Goal: Task Accomplishment & Management: Manage account settings

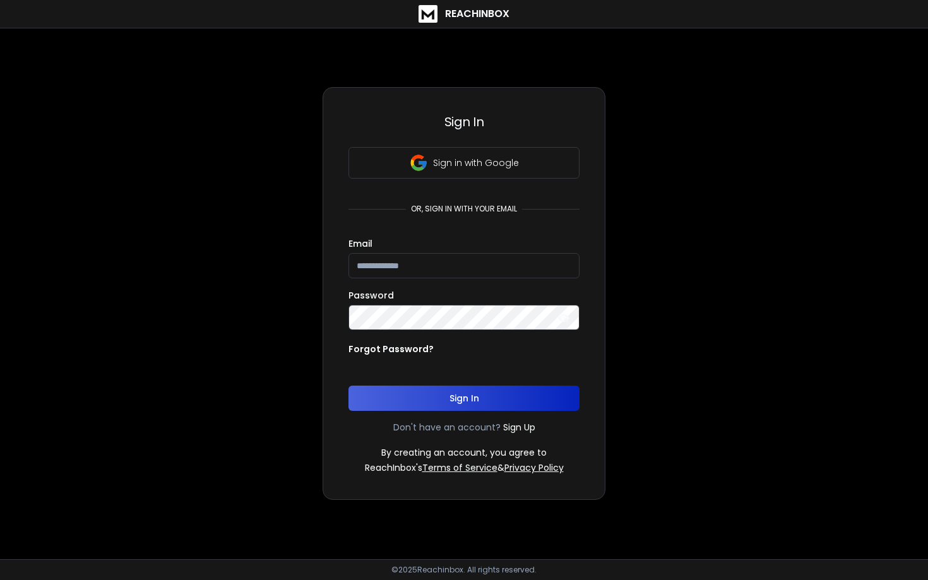
type input "*****"
click at [381, 268] on input "*****" at bounding box center [463, 265] width 231 height 25
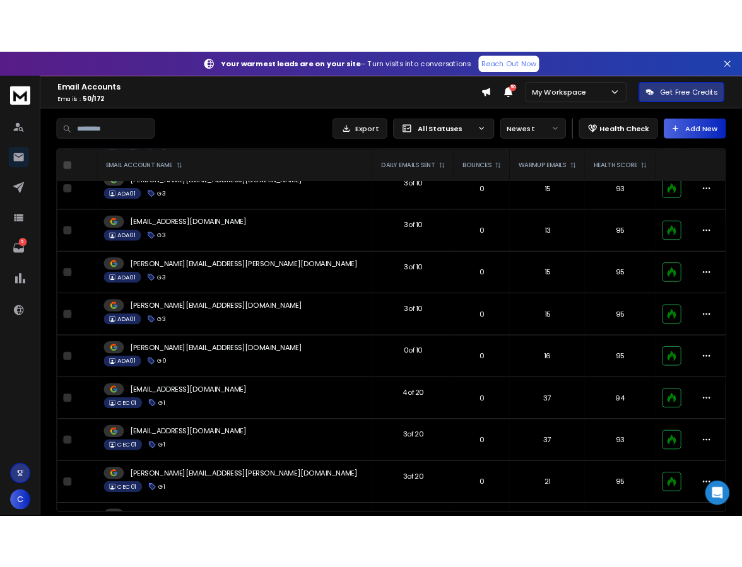
scroll to position [2237, 0]
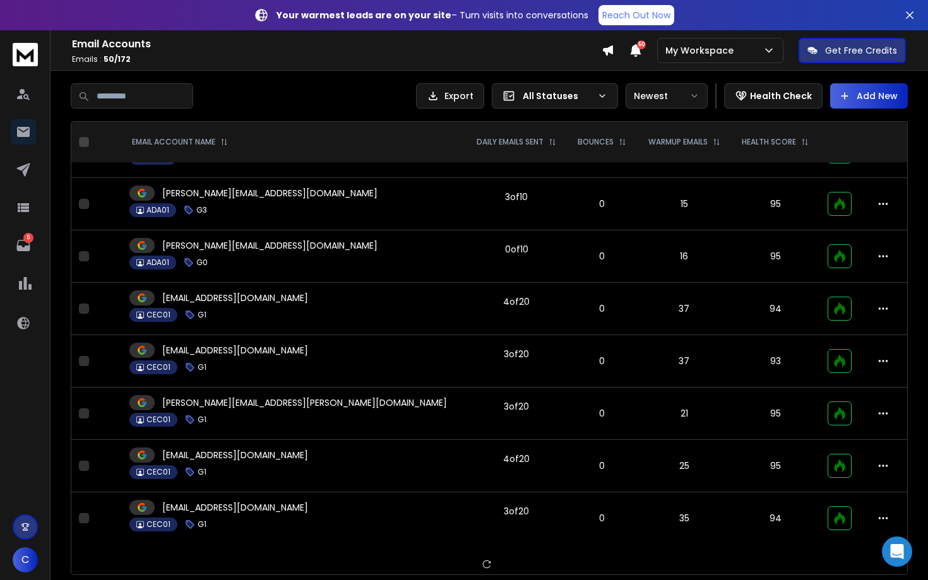
click at [143, 98] on div at bounding box center [240, 95] width 338 height 25
click at [35, 183] on div at bounding box center [25, 172] width 29 height 30
click at [27, 165] on icon at bounding box center [23, 169] width 15 height 15
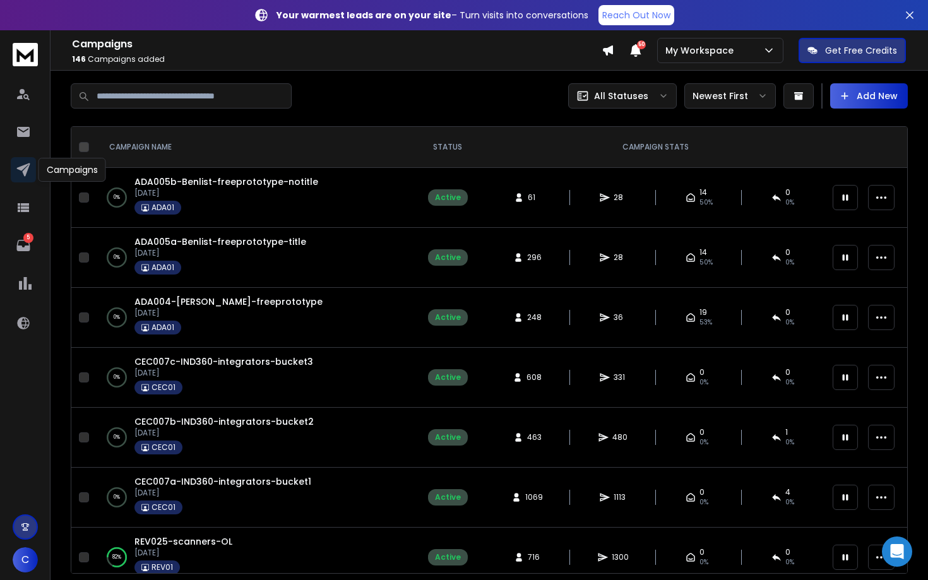
click at [289, 182] on span "ADA005b-Benlist-freeprototype-notitle" at bounding box center [226, 181] width 184 height 13
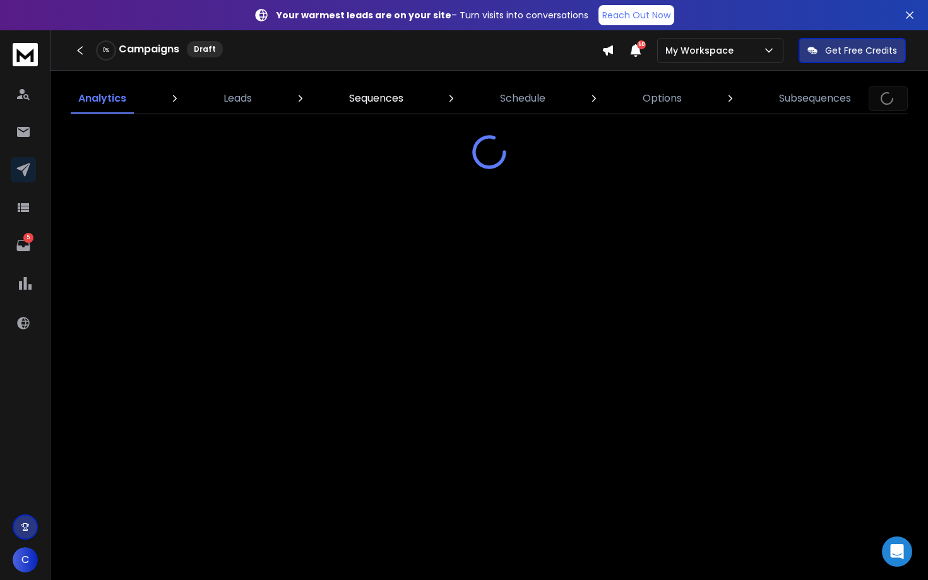
click at [386, 100] on p "Sequences" at bounding box center [376, 98] width 54 height 15
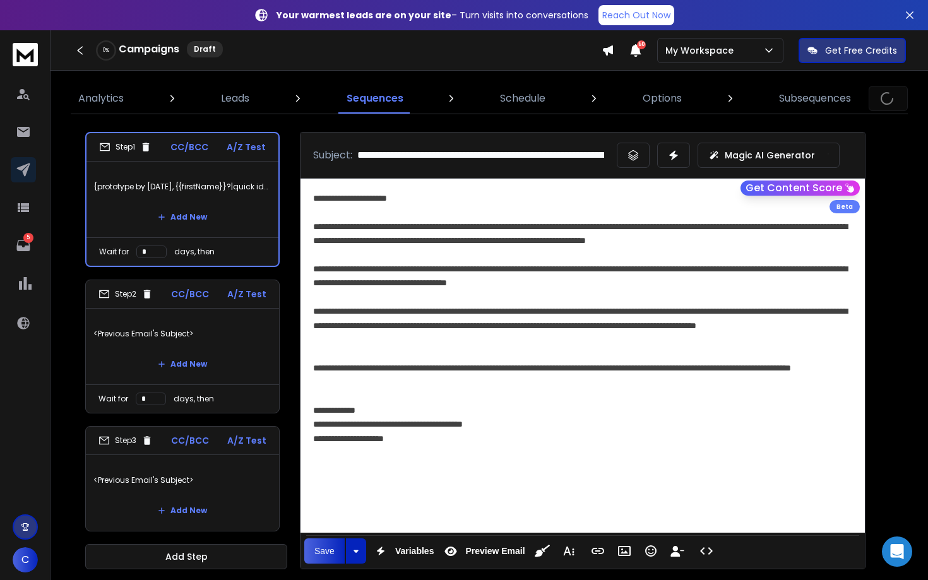
scroll to position [7, 0]
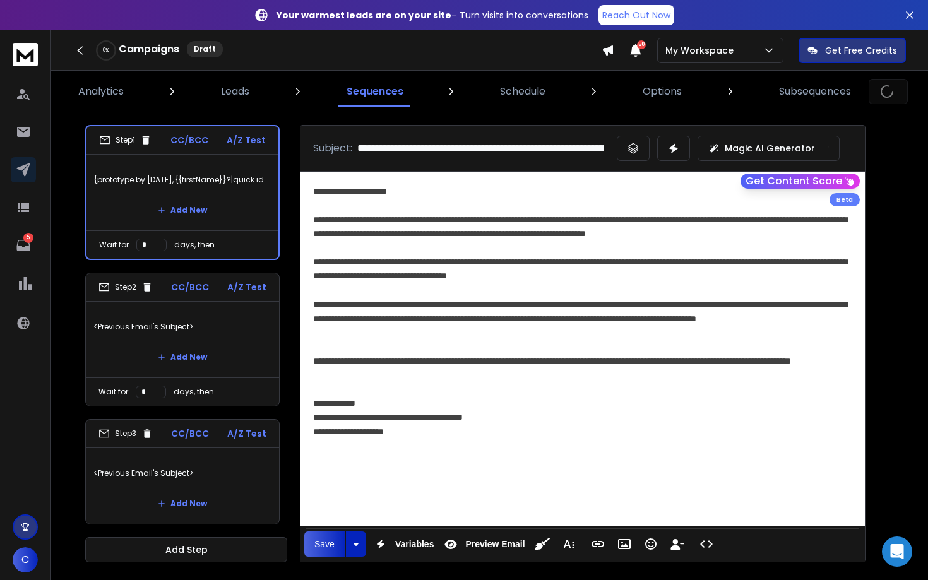
click at [215, 487] on p "<Previous Email's Subject>" at bounding box center [182, 473] width 178 height 35
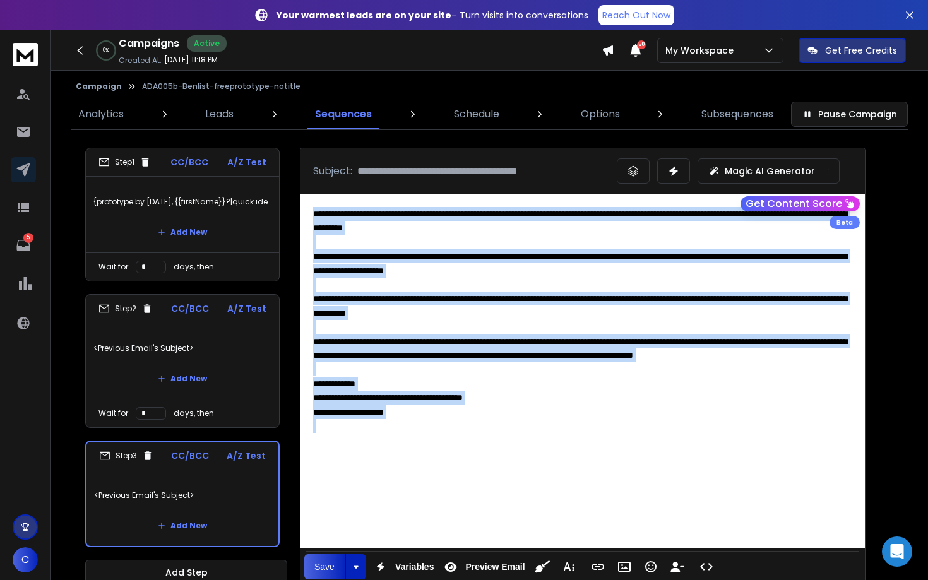
drag, startPoint x: 420, startPoint y: 420, endPoint x: 302, endPoint y: 173, distance: 273.8
click at [302, 173] on div "**********" at bounding box center [582, 366] width 565 height 437
copy div "**********"
click at [248, 384] on div "Add New" at bounding box center [182, 378] width 178 height 25
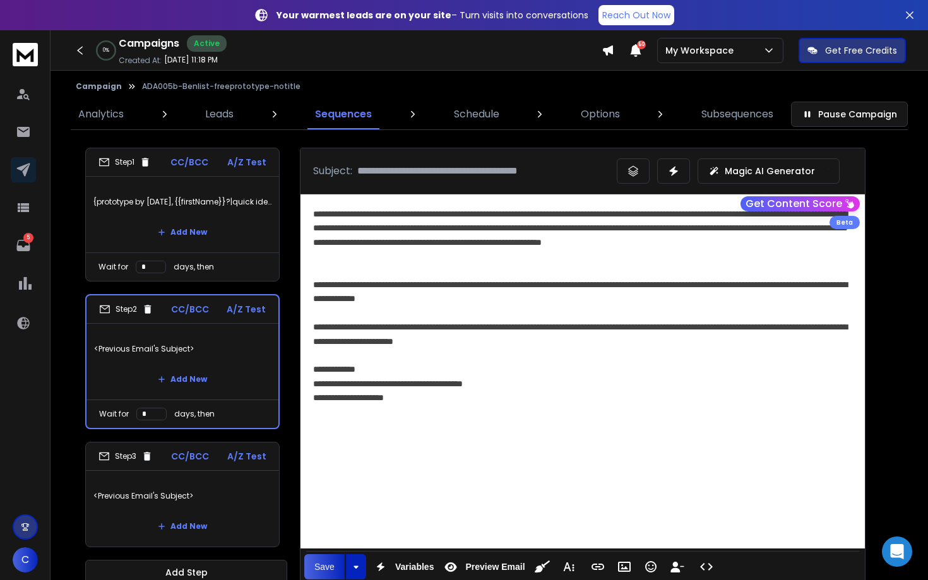
click at [237, 418] on div "Wait for * days, then" at bounding box center [182, 413] width 192 height 28
click at [223, 509] on p "<Previous Email's Subject>" at bounding box center [182, 495] width 178 height 35
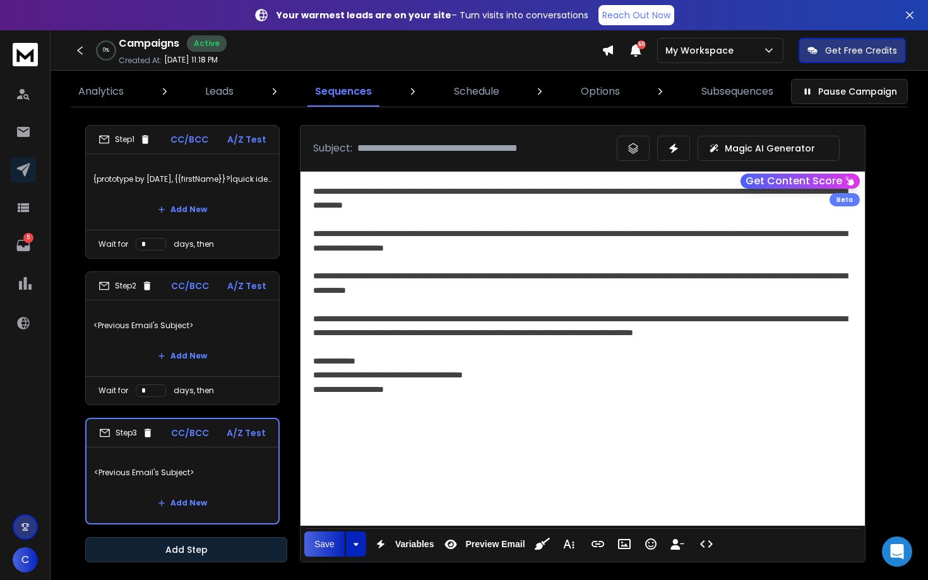
click at [195, 544] on button "Add Step" at bounding box center [186, 549] width 202 height 25
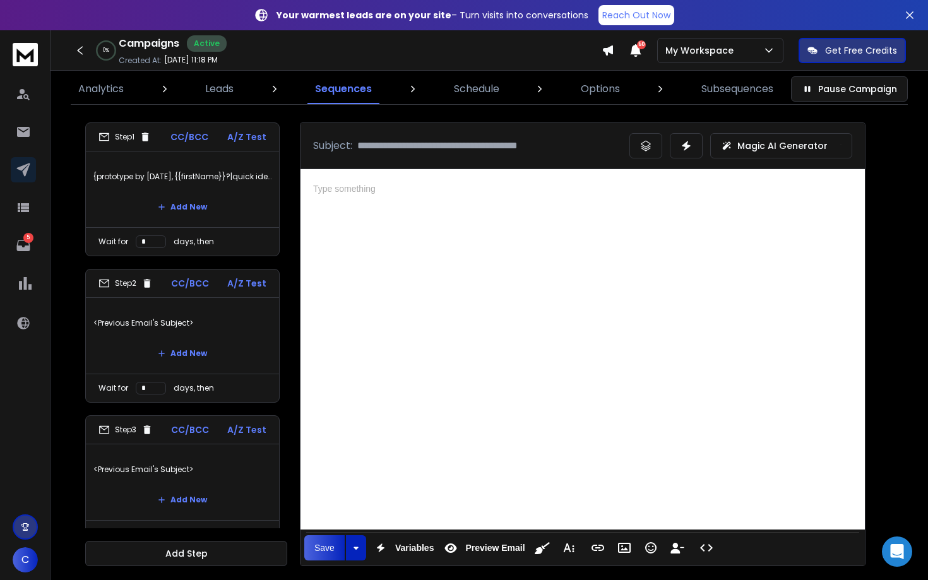
scroll to position [32, 0]
click at [241, 499] on div "Add New" at bounding box center [182, 499] width 178 height 25
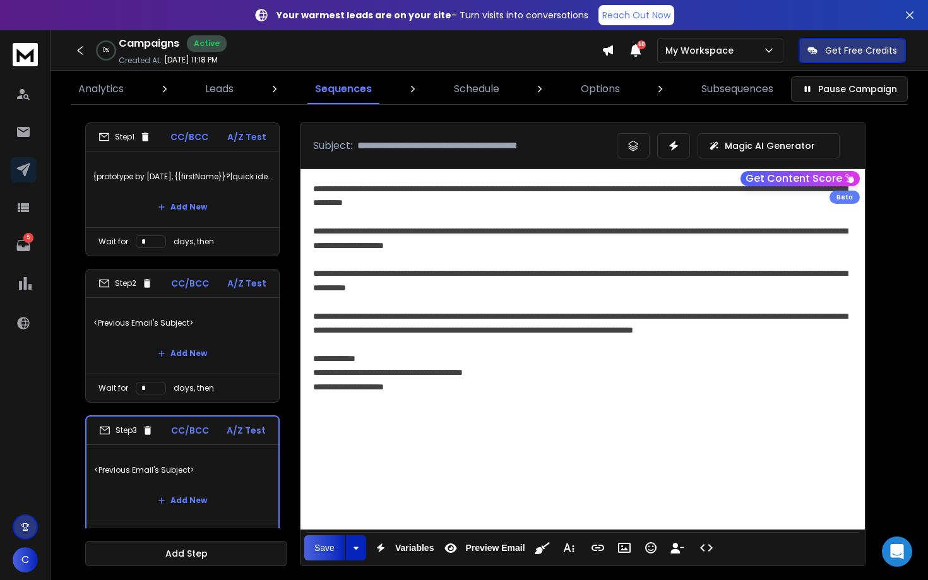
click at [428, 370] on div "**********" at bounding box center [582, 372] width 539 height 14
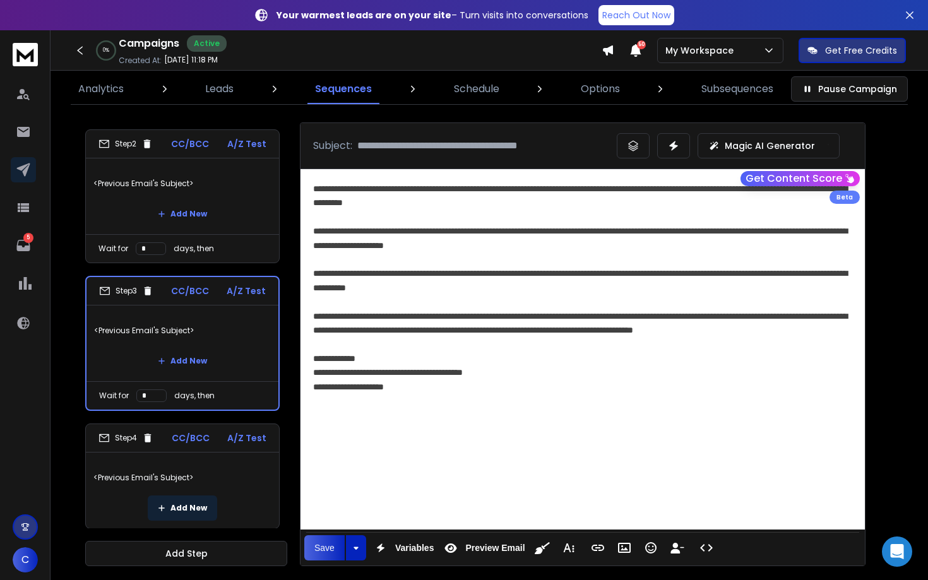
click at [199, 517] on button "Add New" at bounding box center [182, 507] width 69 height 25
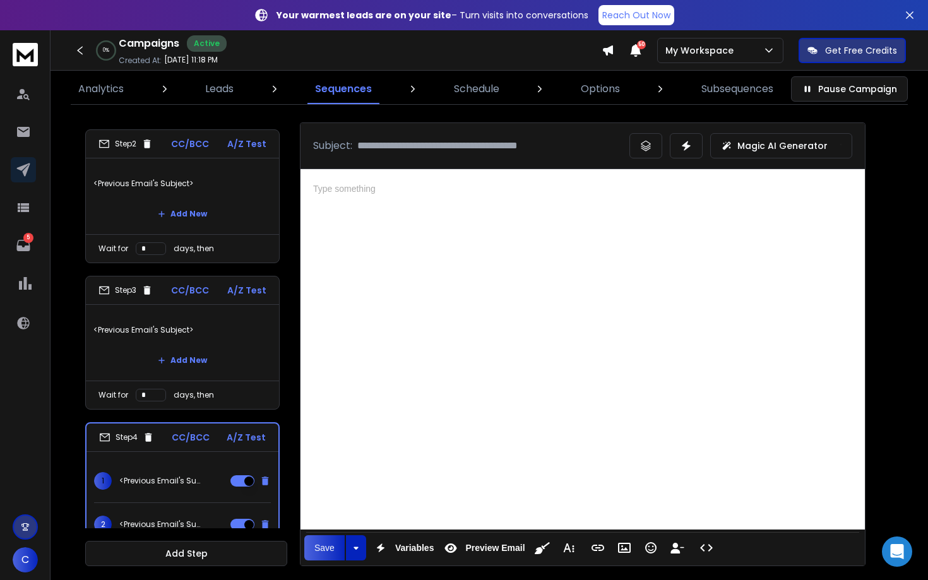
scroll to position [191, 0]
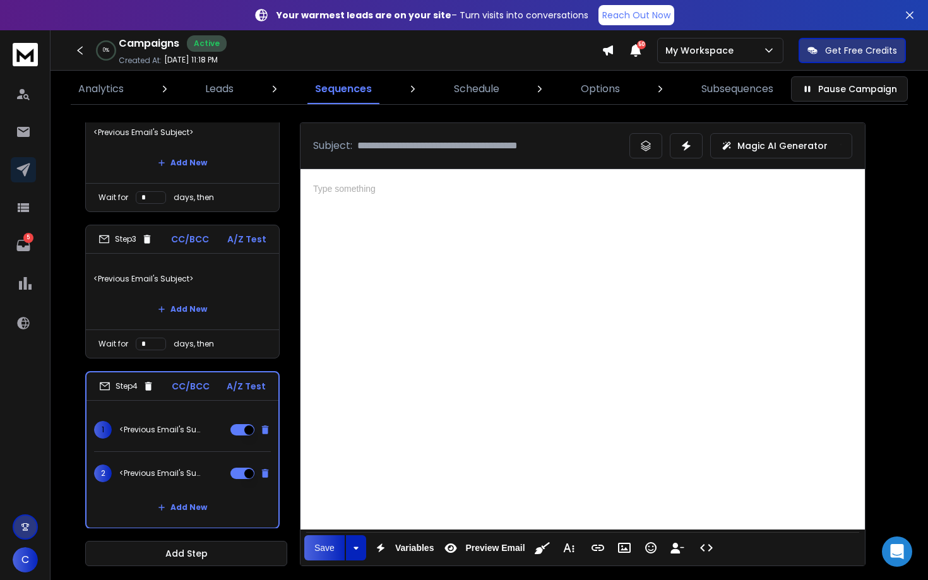
click at [263, 470] on icon at bounding box center [264, 473] width 11 height 11
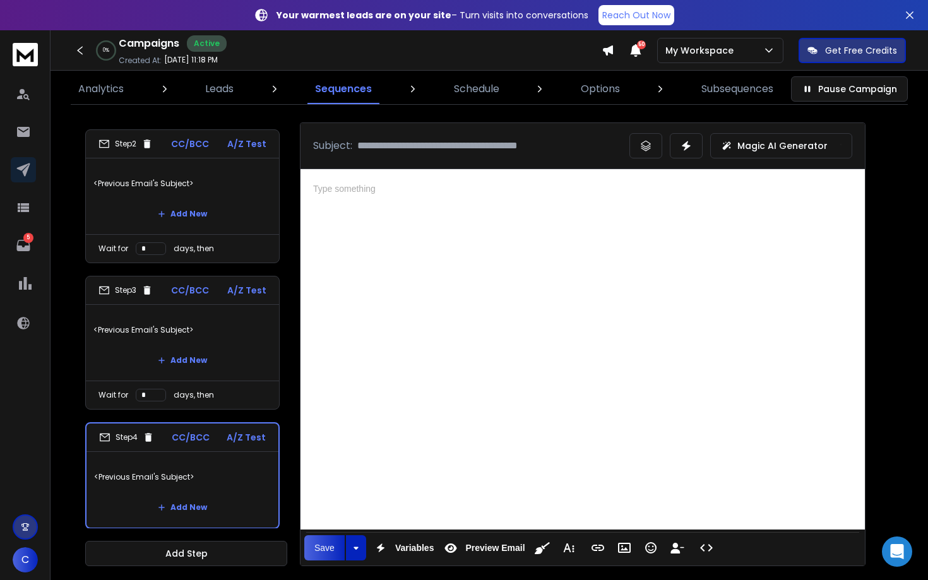
click at [495, 388] on div at bounding box center [582, 343] width 564 height 348
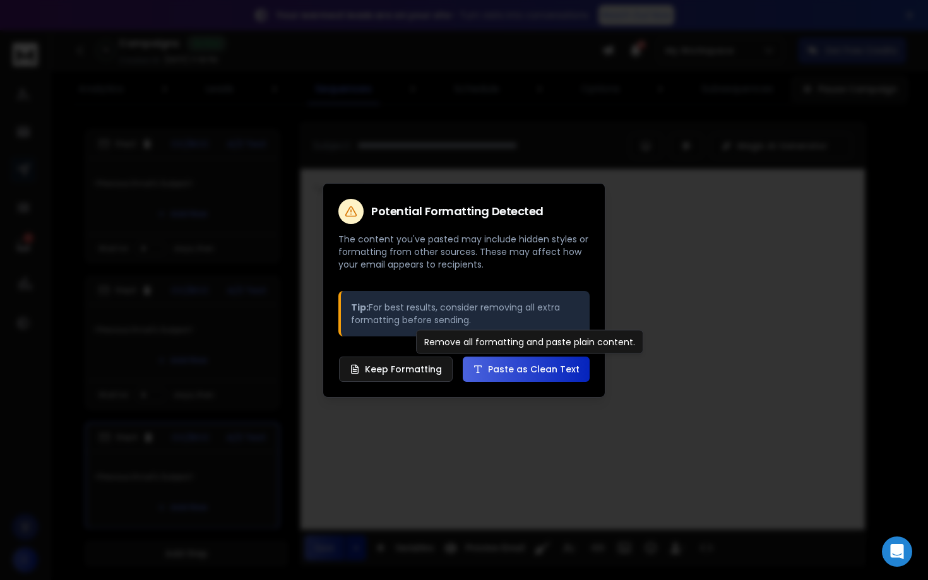
click at [505, 382] on div "Dialog Title Potential Formatting Detected The content you've pasted may includ…" at bounding box center [463, 290] width 283 height 215
click at [507, 371] on button "Paste as Clean Text" at bounding box center [526, 369] width 127 height 25
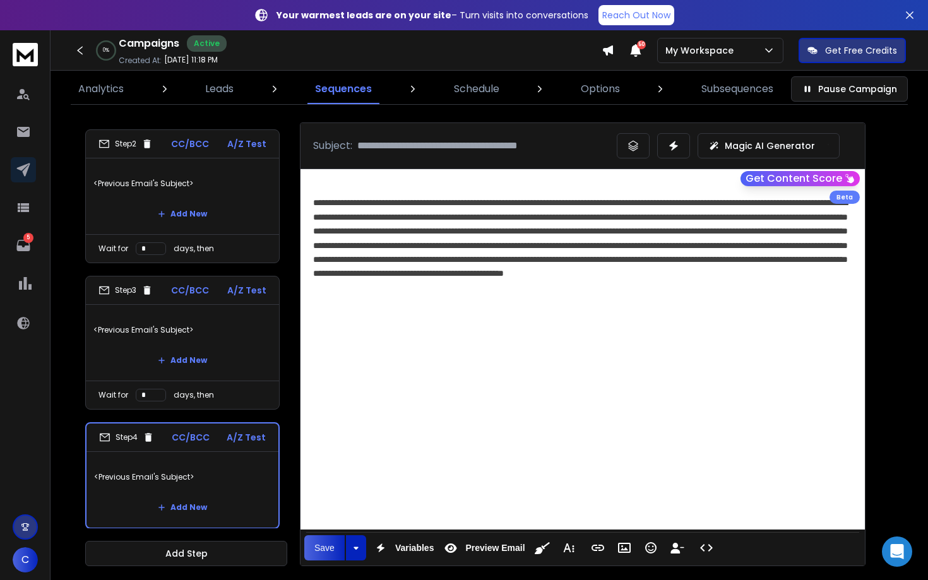
click at [227, 399] on div "Wait for * days, then" at bounding box center [182, 395] width 193 height 28
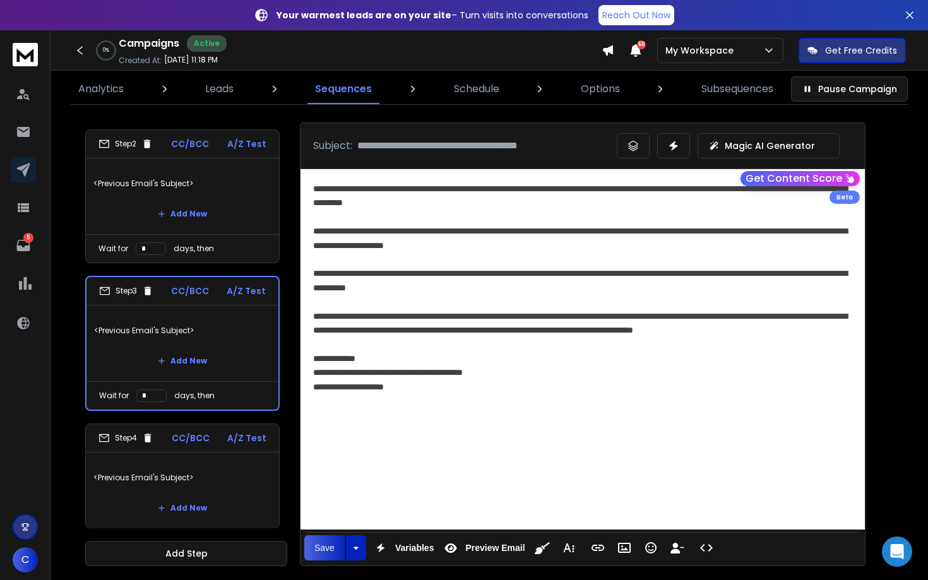
click at [242, 480] on p "<Previous Email's Subject>" at bounding box center [182, 477] width 178 height 35
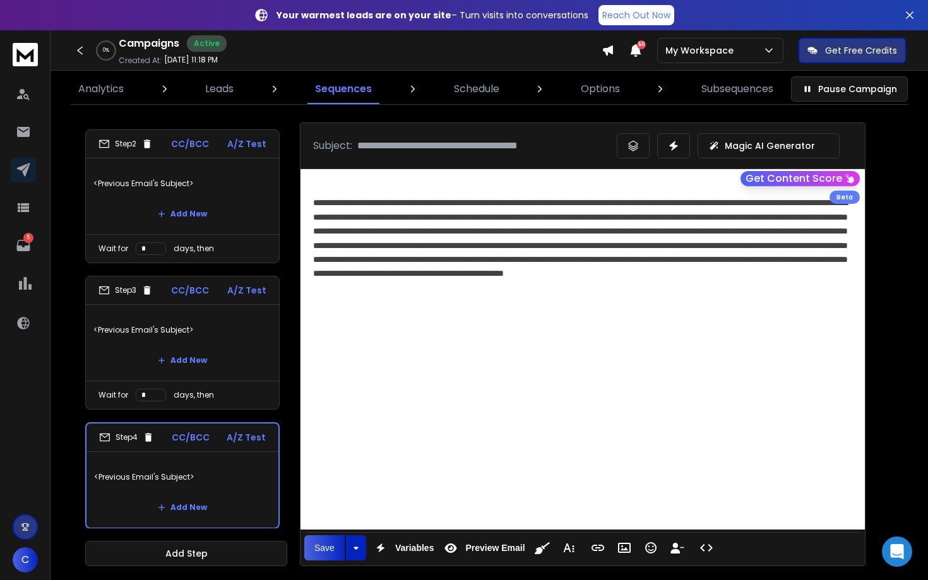
click at [425, 383] on div "**********" at bounding box center [582, 343] width 564 height 348
click at [327, 188] on div at bounding box center [582, 189] width 539 height 14
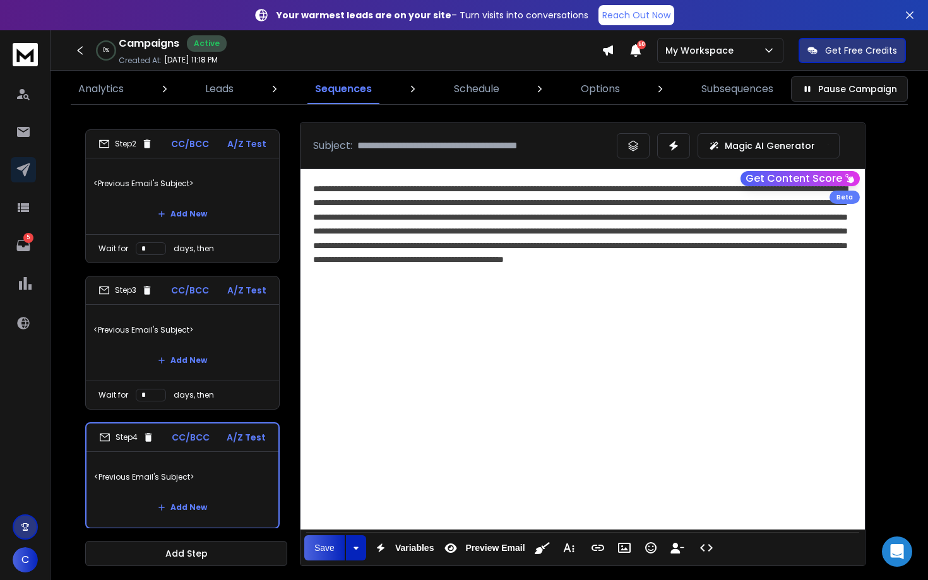
click at [227, 394] on div "Wait for * days, then" at bounding box center [182, 395] width 193 height 28
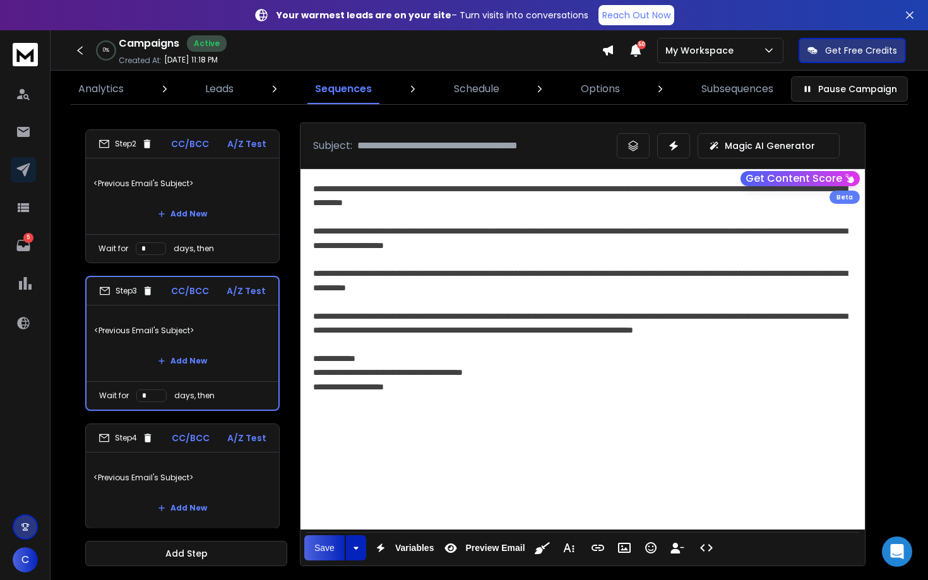
click at [240, 363] on div "Add New" at bounding box center [182, 360] width 177 height 25
click at [190, 331] on p "<Previous Email's Subject>" at bounding box center [182, 330] width 177 height 35
click at [245, 476] on p "<Previous Email's Subject>" at bounding box center [182, 477] width 178 height 35
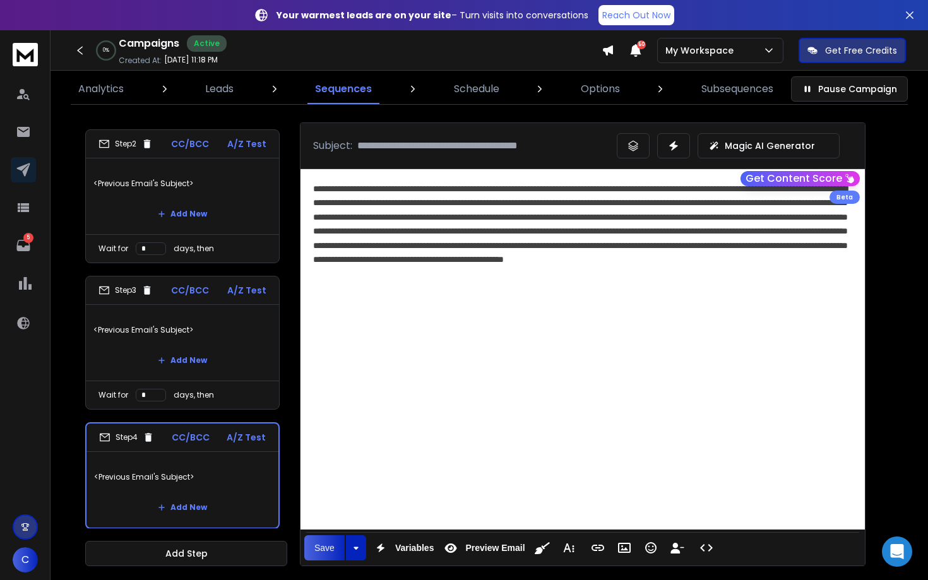
click at [272, 479] on div "<Previous Email's Subject> Add New" at bounding box center [182, 490] width 192 height 76
click at [505, 550] on span "Preview Email" at bounding box center [495, 548] width 64 height 11
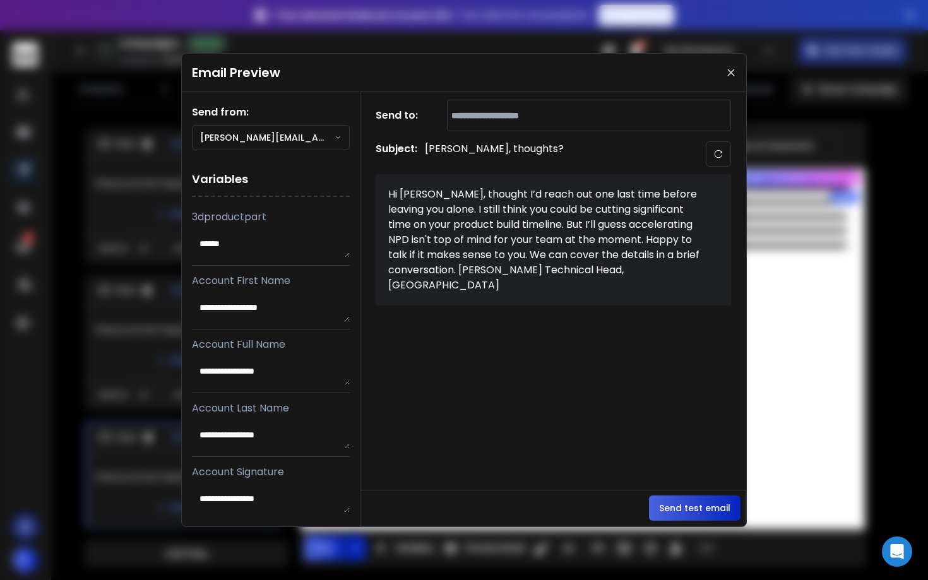
click at [719, 79] on div "Email Preview" at bounding box center [464, 73] width 564 height 38
click at [735, 74] on icon at bounding box center [731, 73] width 10 height 10
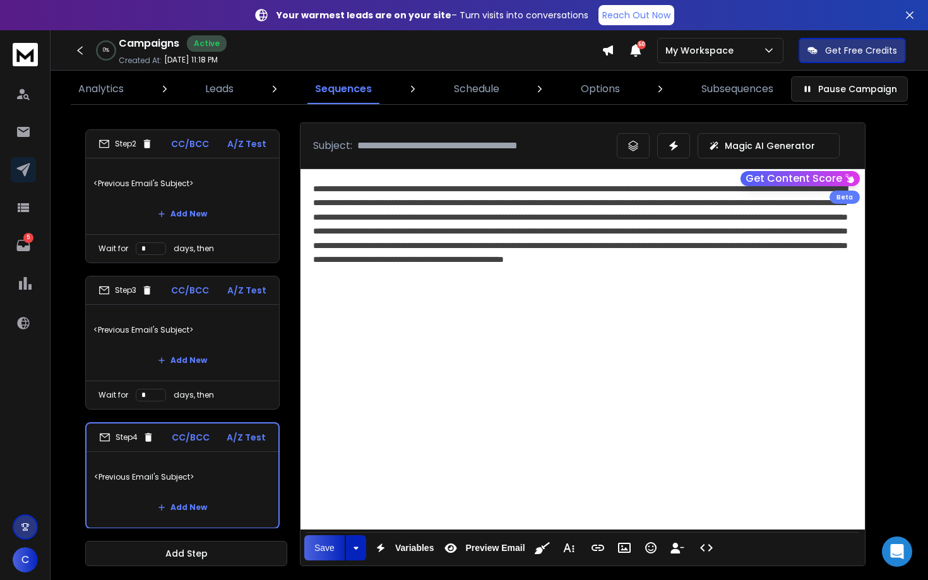
click at [251, 363] on div "Add New" at bounding box center [182, 360] width 178 height 25
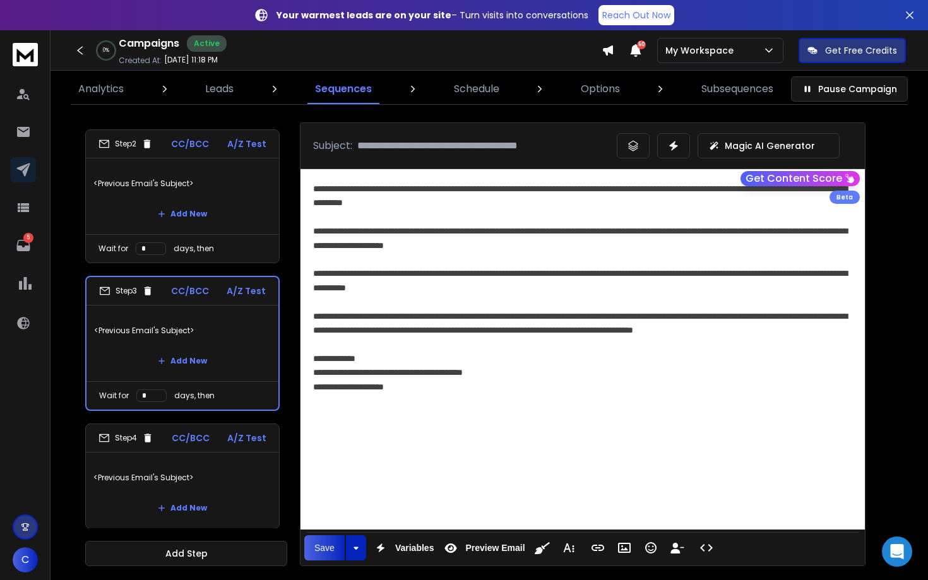
click at [240, 478] on p "<Previous Email's Subject>" at bounding box center [182, 477] width 178 height 35
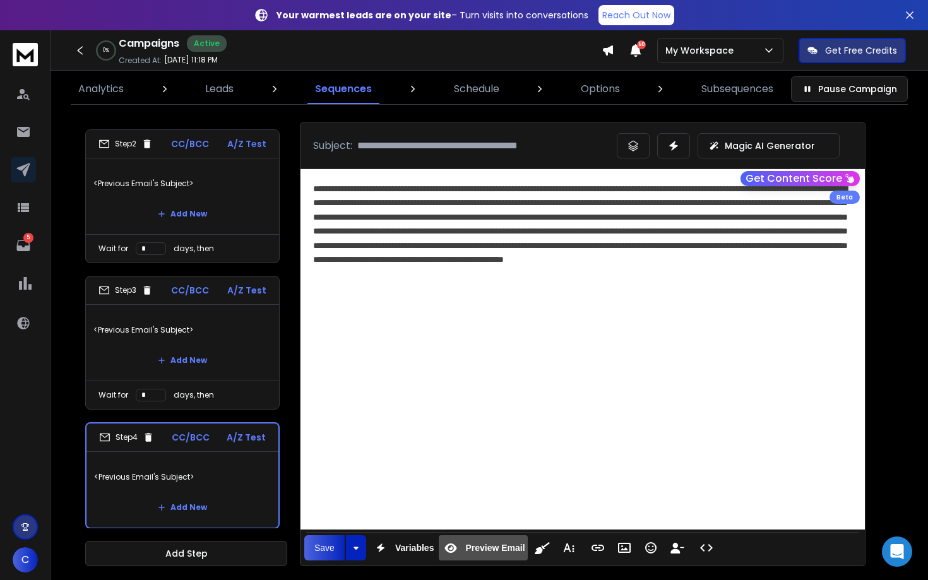
click at [498, 548] on span "Preview Email" at bounding box center [495, 548] width 64 height 11
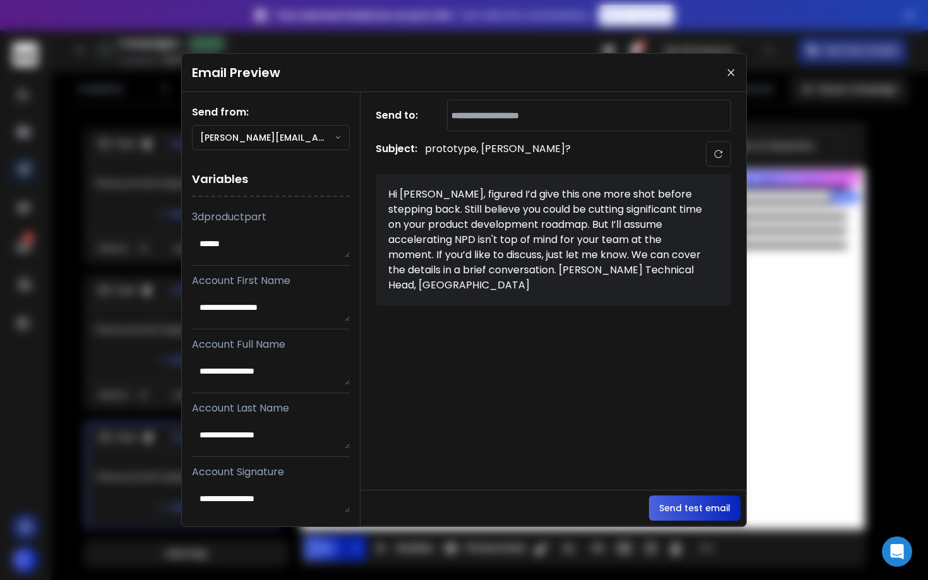
click at [733, 72] on icon at bounding box center [731, 73] width 10 height 10
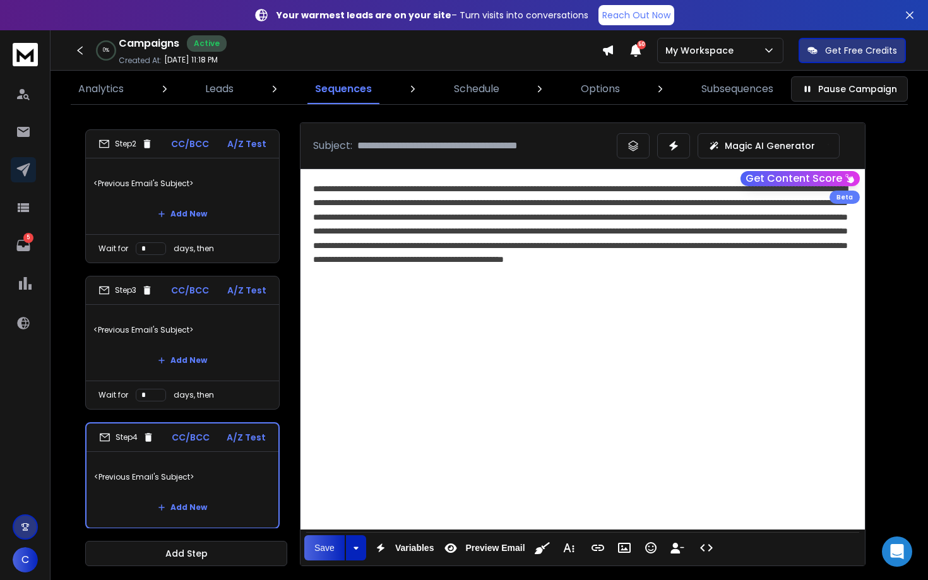
click at [513, 362] on div "**********" at bounding box center [582, 343] width 564 height 348
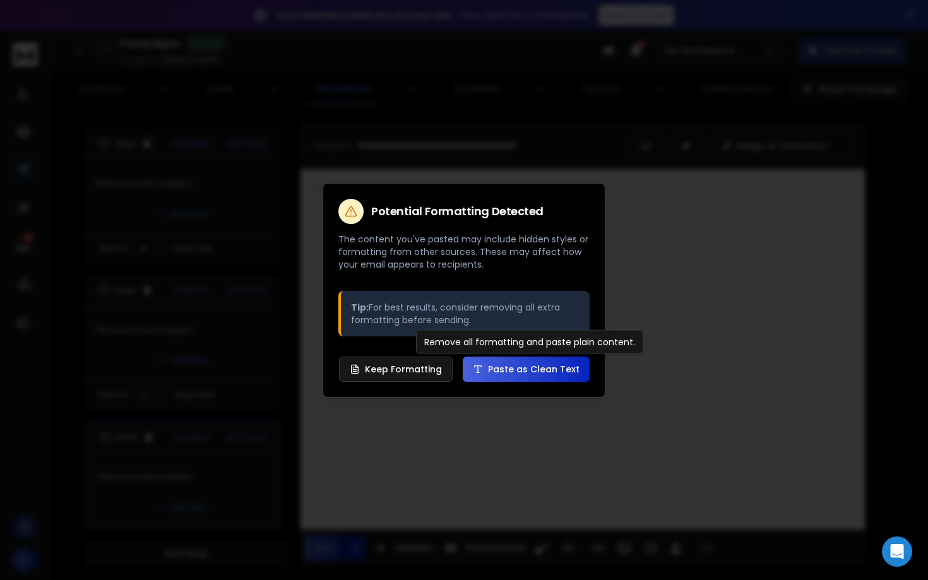
click at [502, 372] on button "Paste as Clean Text" at bounding box center [526, 369] width 127 height 25
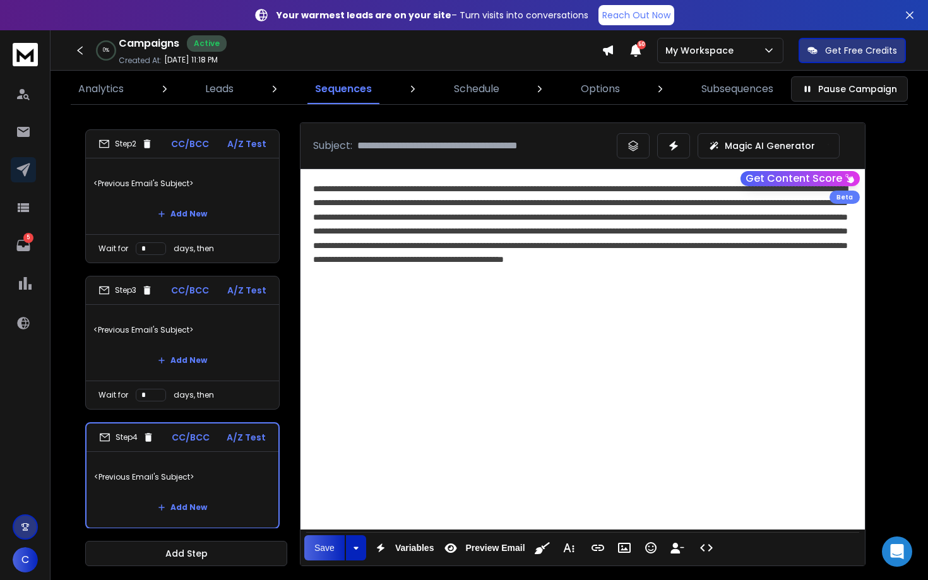
click at [401, 190] on div "**********" at bounding box center [582, 231] width 539 height 99
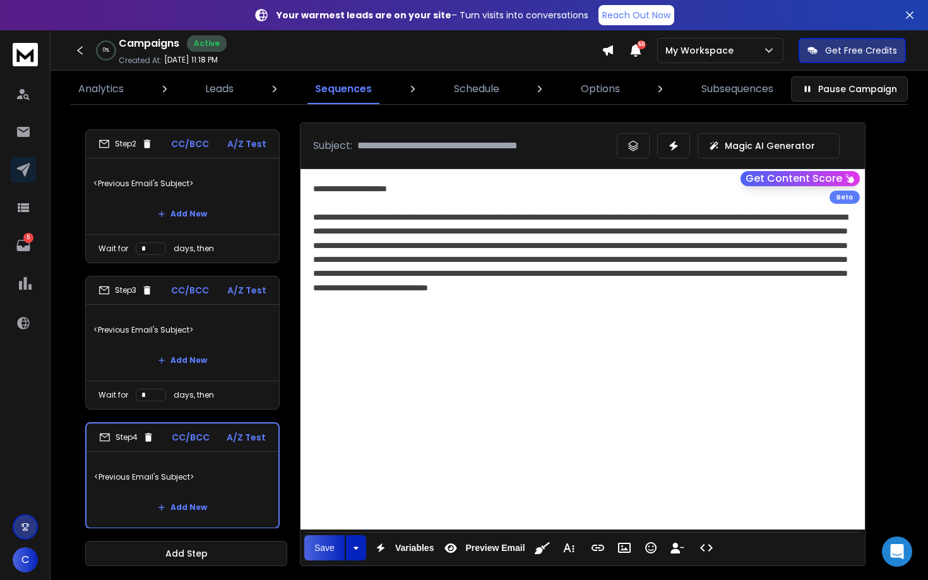
click at [640, 245] on div "**********" at bounding box center [582, 259] width 539 height 99
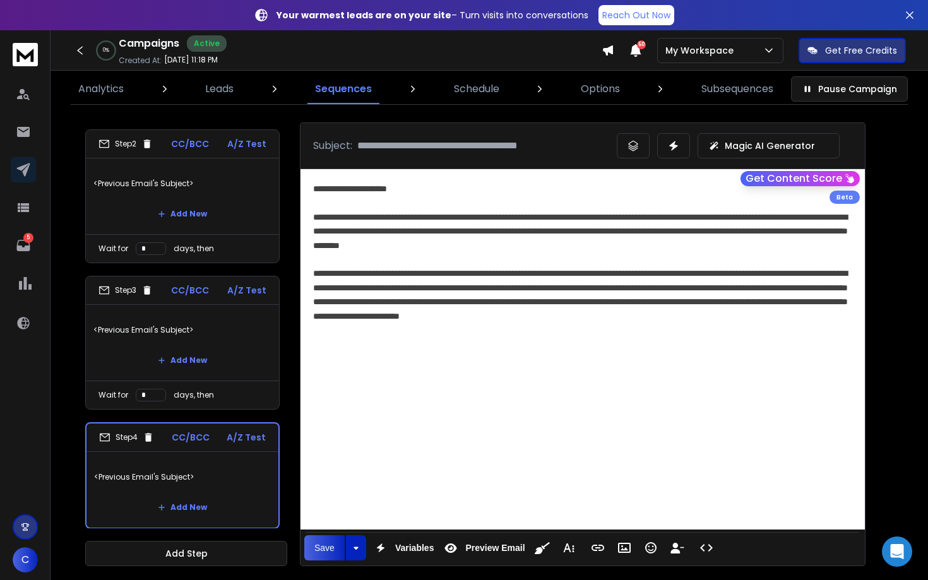
click at [426, 301] on div "**********" at bounding box center [582, 294] width 539 height 57
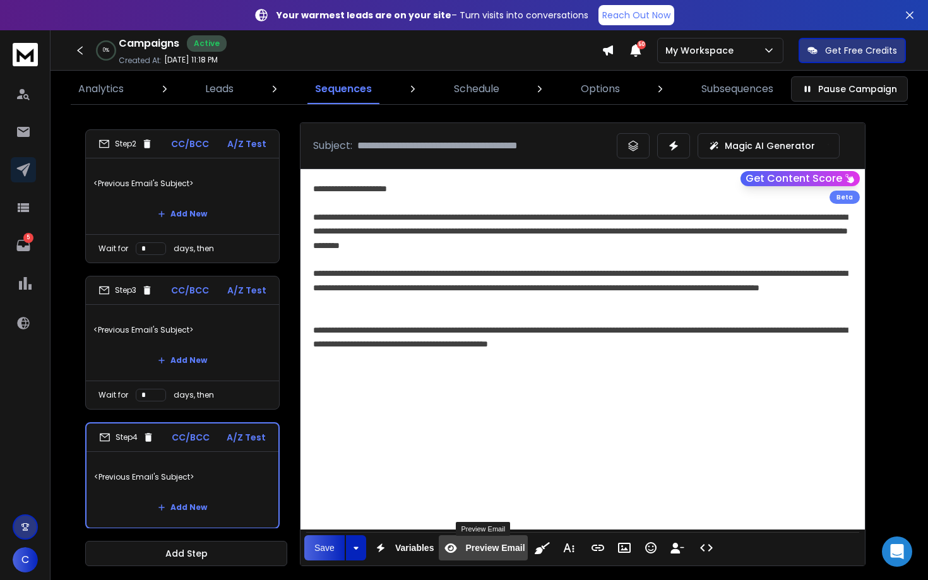
click at [507, 552] on span "Preview Email" at bounding box center [495, 548] width 64 height 11
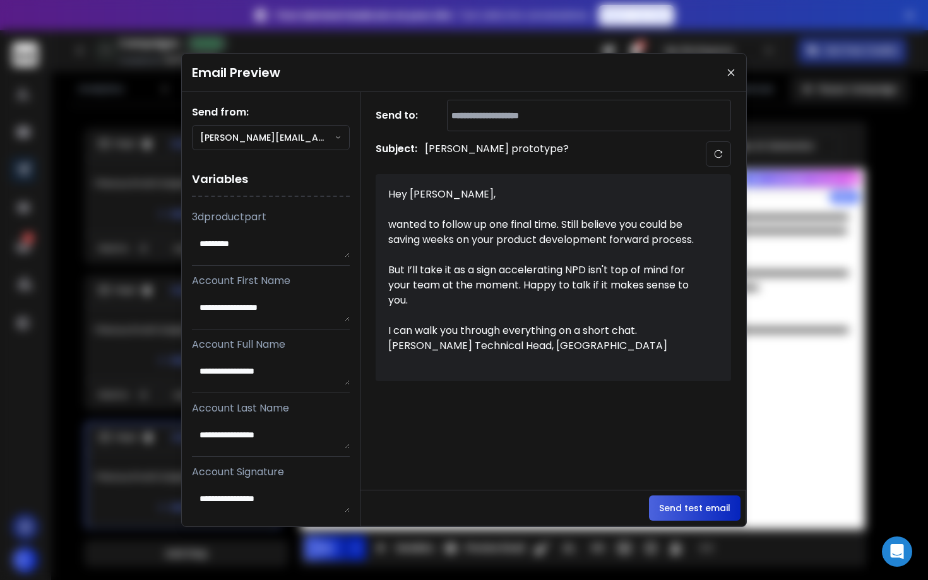
click at [730, 75] on icon at bounding box center [731, 73] width 10 height 10
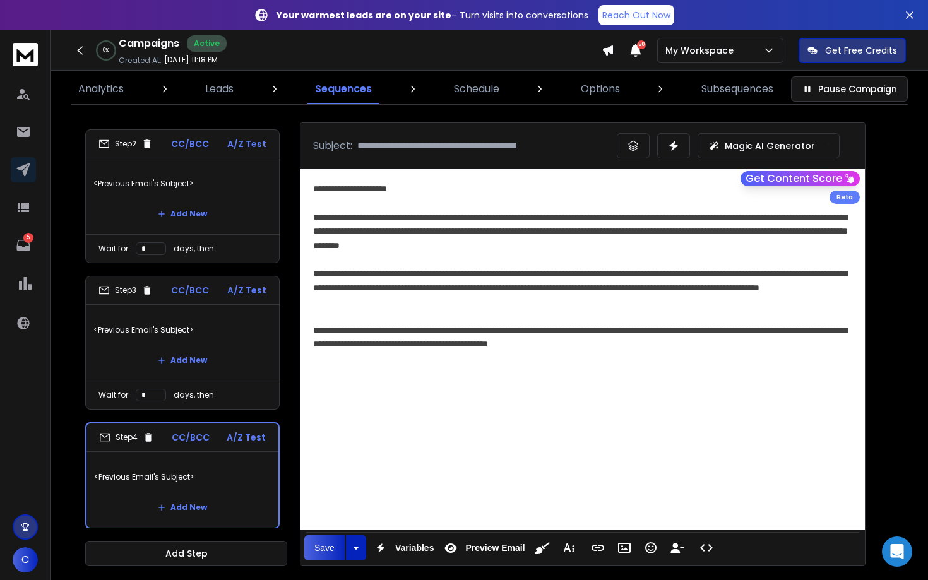
scroll to position [36, 0]
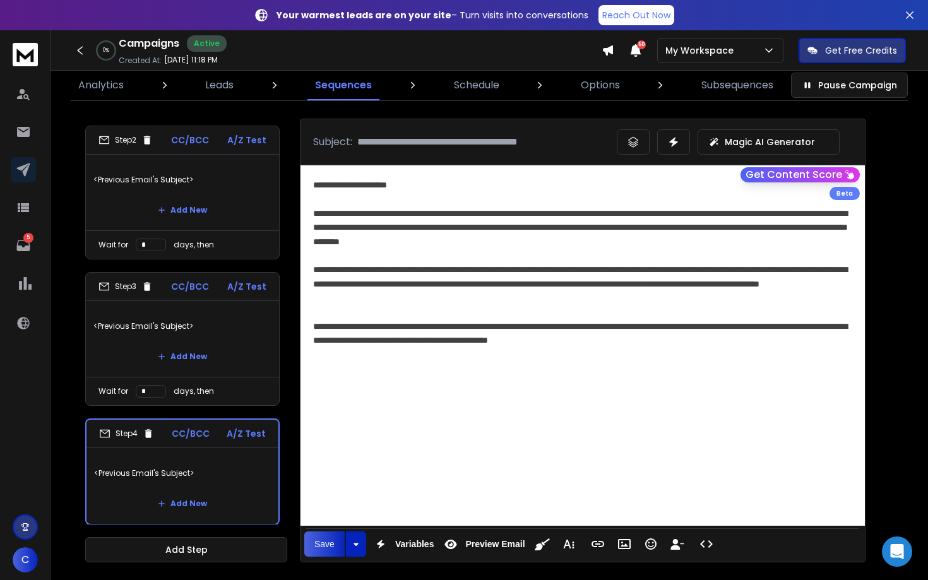
click at [247, 365] on div "Add New" at bounding box center [182, 356] width 178 height 25
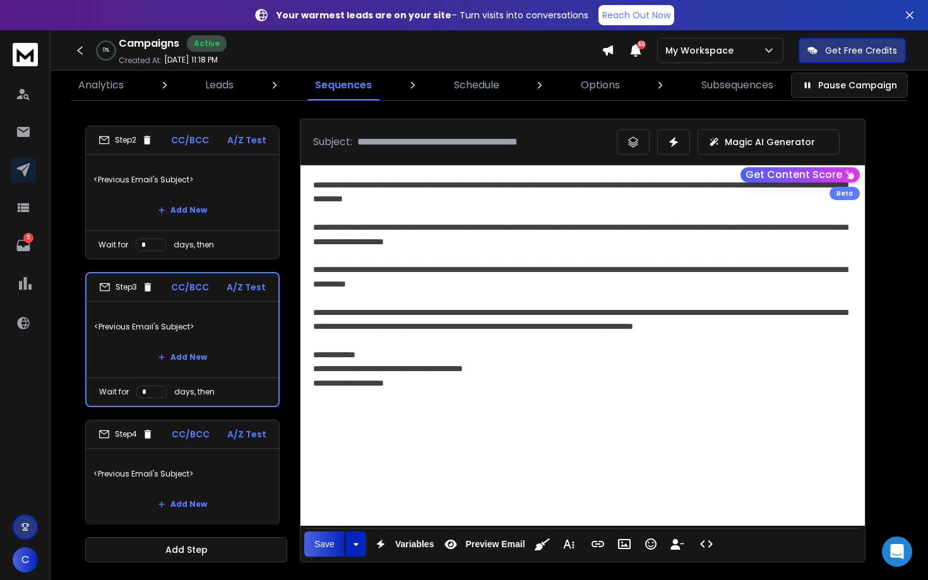
click at [240, 456] on p "<Previous Email's Subject>" at bounding box center [182, 473] width 178 height 35
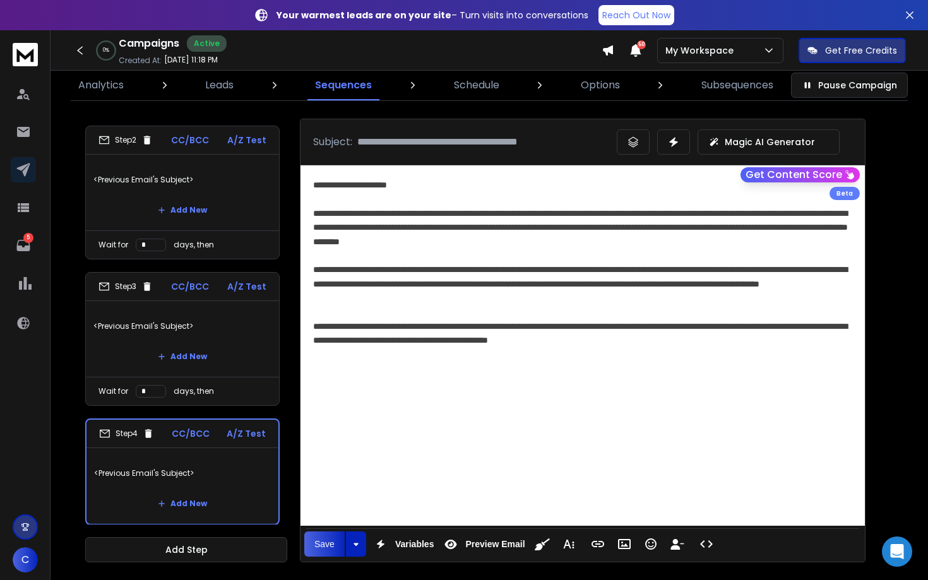
click at [247, 364] on div "Add New" at bounding box center [182, 356] width 178 height 25
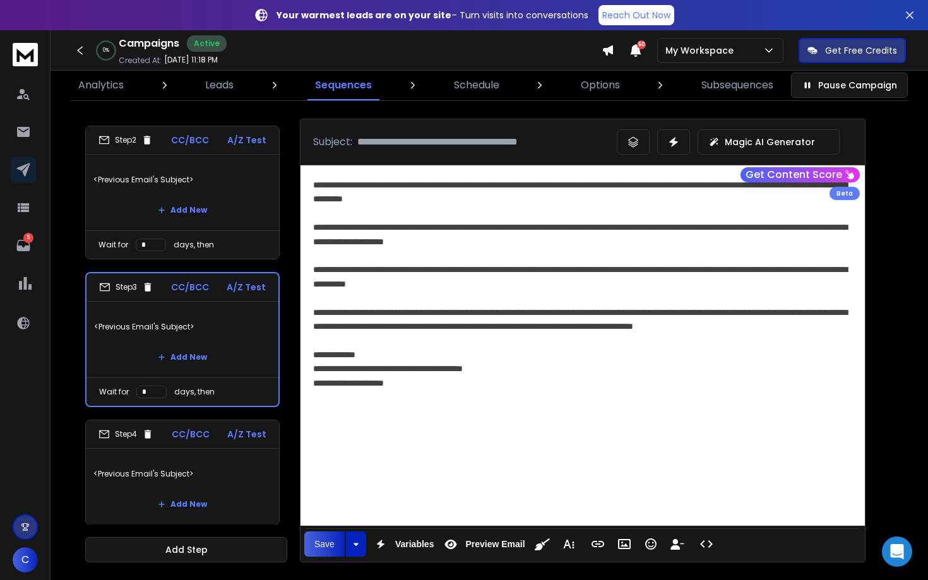
click at [263, 485] on p "<Previous Email's Subject>" at bounding box center [182, 473] width 178 height 35
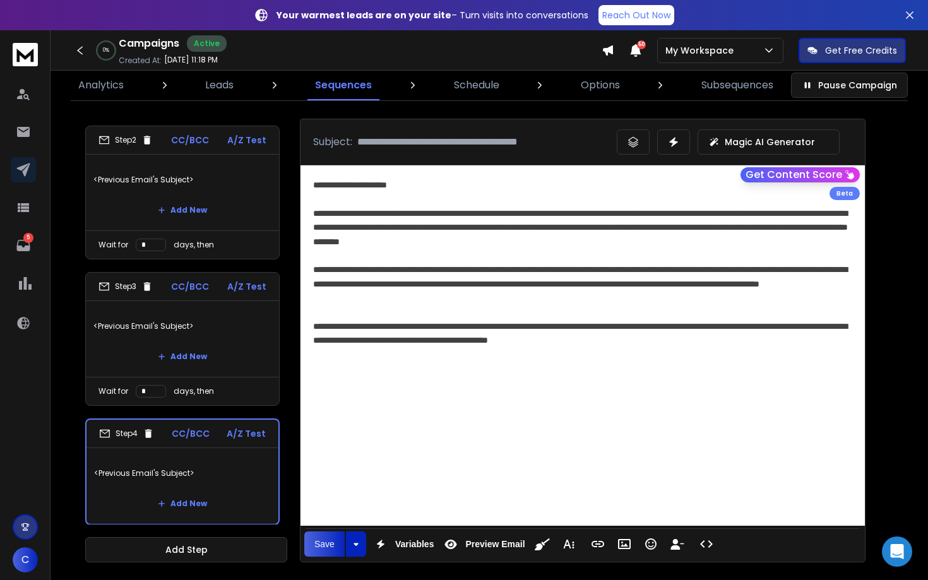
click at [257, 320] on p "<Previous Email's Subject>" at bounding box center [182, 326] width 178 height 35
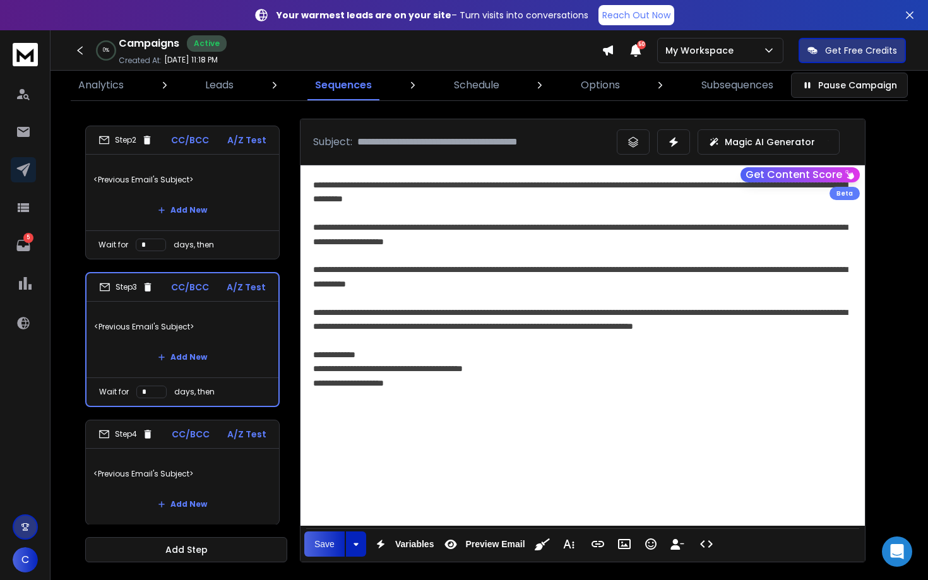
click at [257, 524] on div "Step 1 CC/BCC A/Z Test {prototype by next Thursday, {{firstName}}?|quick idea {…" at bounding box center [186, 341] width 202 height 444
click at [252, 338] on p "<Previous Email's Subject>" at bounding box center [182, 326] width 177 height 35
click at [252, 478] on p "<Previous Email's Subject>" at bounding box center [182, 473] width 178 height 35
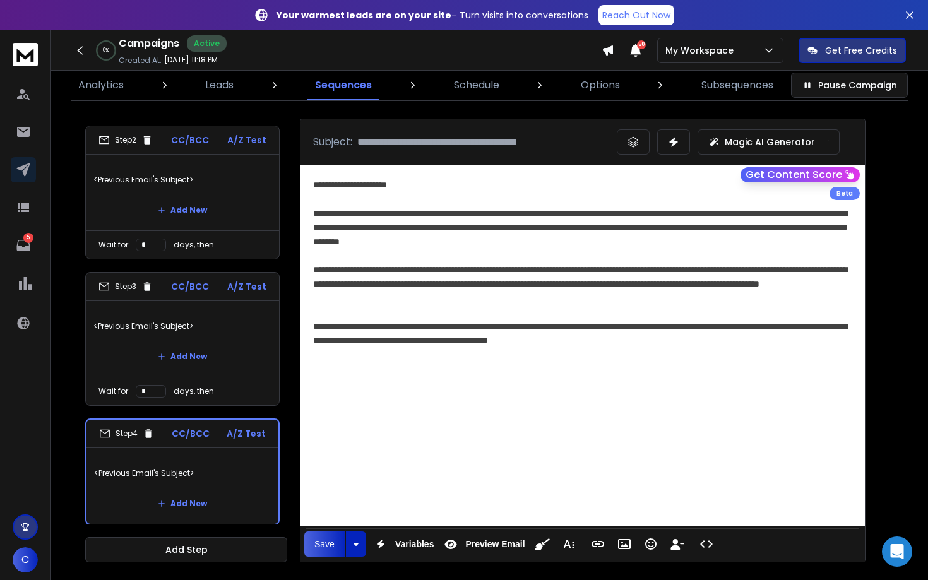
click at [249, 398] on div "Wait for * days, then" at bounding box center [182, 391] width 193 height 28
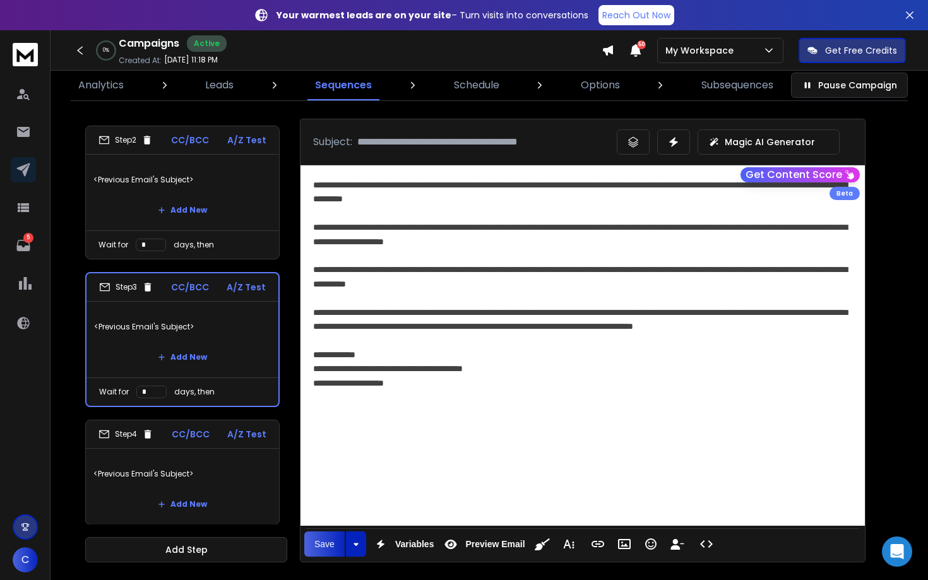
click at [249, 478] on p "<Previous Email's Subject>" at bounding box center [182, 473] width 178 height 35
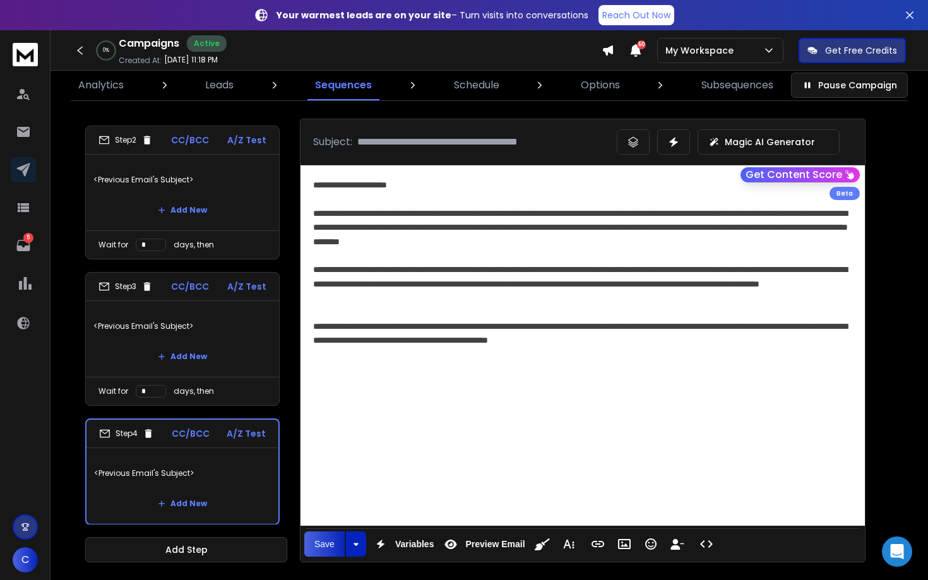
click at [256, 292] on p "A/Z Test" at bounding box center [246, 286] width 39 height 13
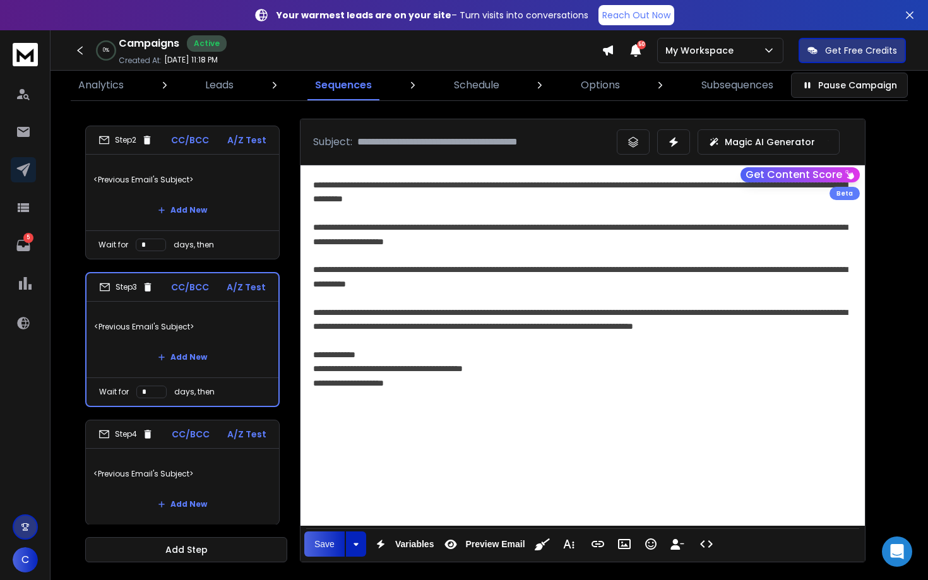
click at [247, 341] on p "<Previous Email's Subject>" at bounding box center [182, 326] width 177 height 35
click at [245, 465] on p "<Previous Email's Subject>" at bounding box center [182, 473] width 178 height 35
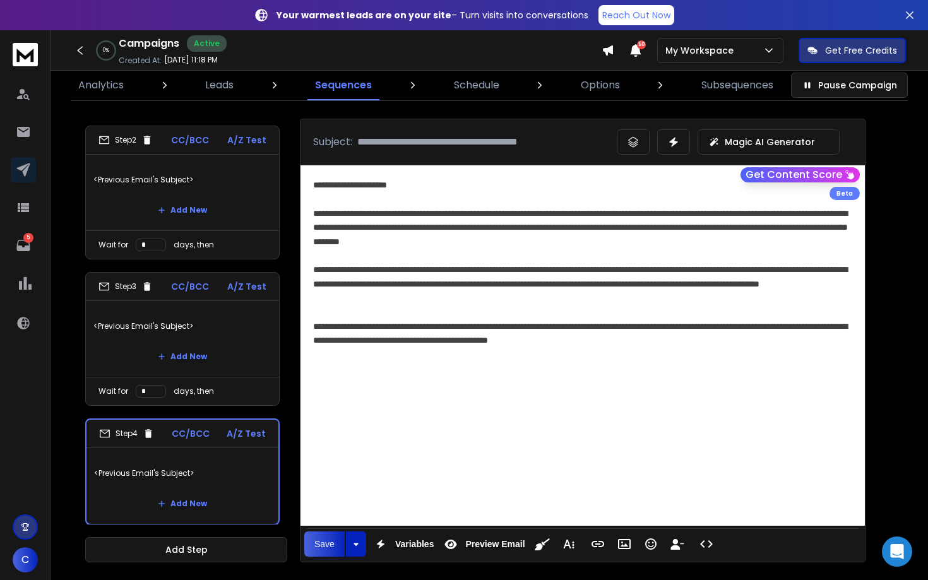
click at [245, 319] on p "<Previous Email's Subject>" at bounding box center [182, 326] width 178 height 35
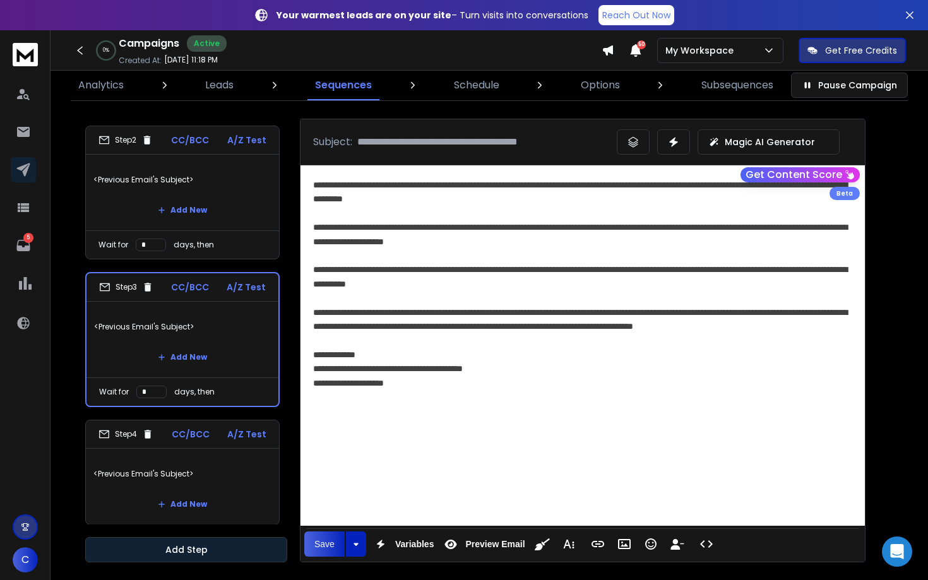
click at [245, 547] on button "Add Step" at bounding box center [186, 549] width 202 height 25
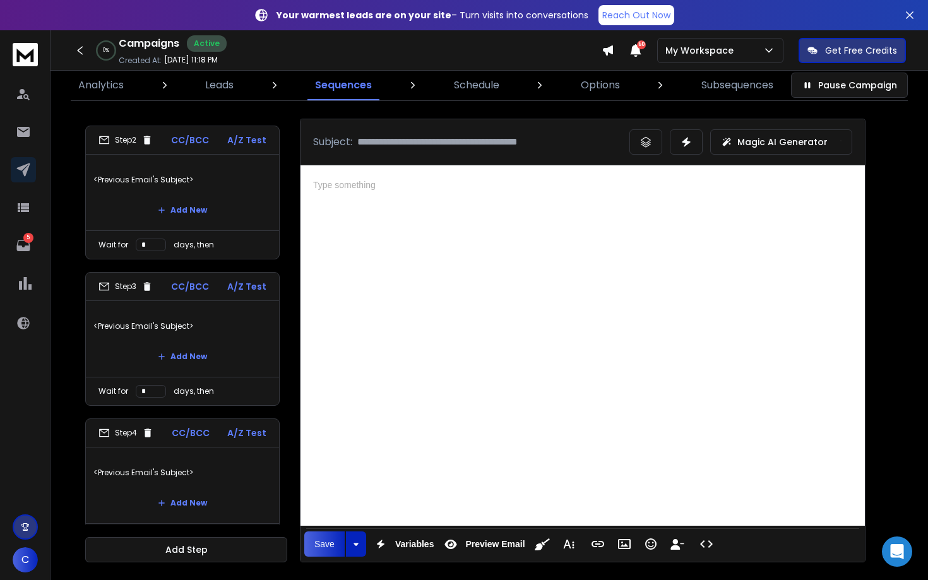
click at [245, 478] on p "<Previous Email's Subject>" at bounding box center [182, 472] width 178 height 35
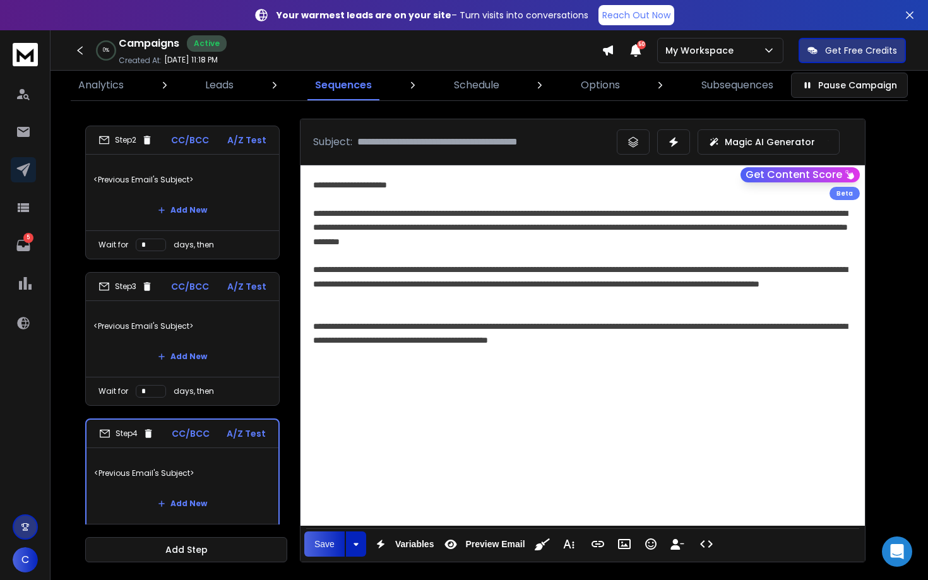
click at [239, 372] on div "<Previous Email's Subject> Add New" at bounding box center [182, 339] width 193 height 76
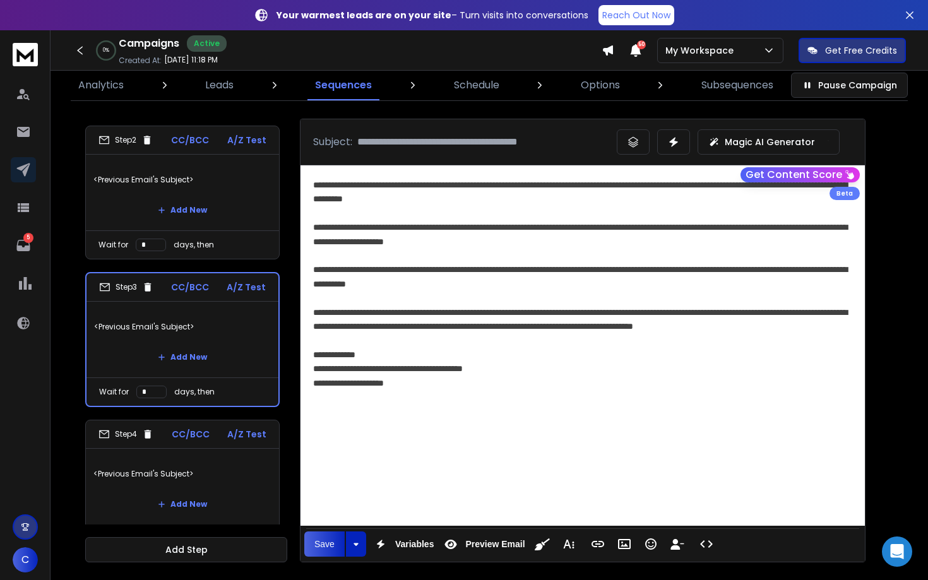
click at [239, 449] on div "<Previous Email's Subject> Add New" at bounding box center [182, 487] width 193 height 76
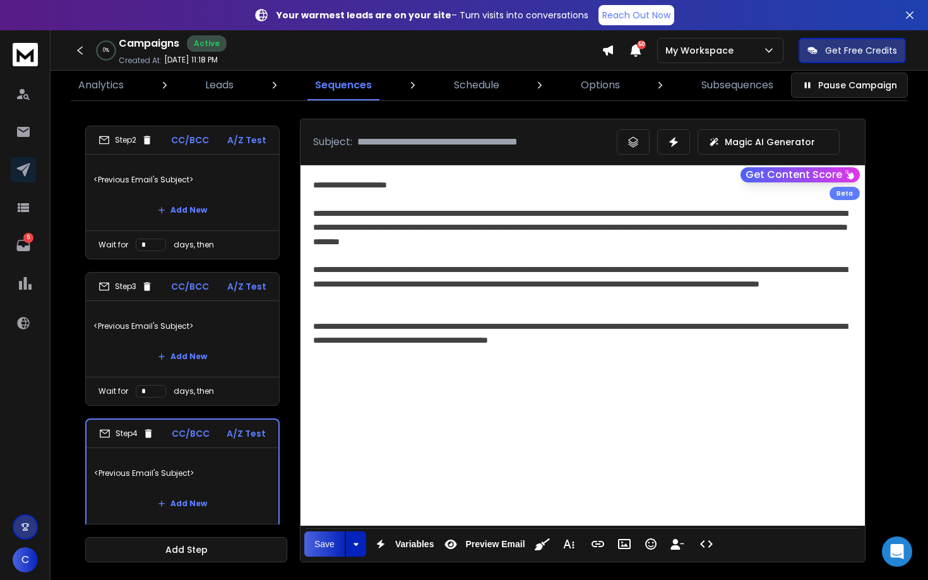
click at [239, 328] on p "<Previous Email's Subject>" at bounding box center [182, 326] width 178 height 35
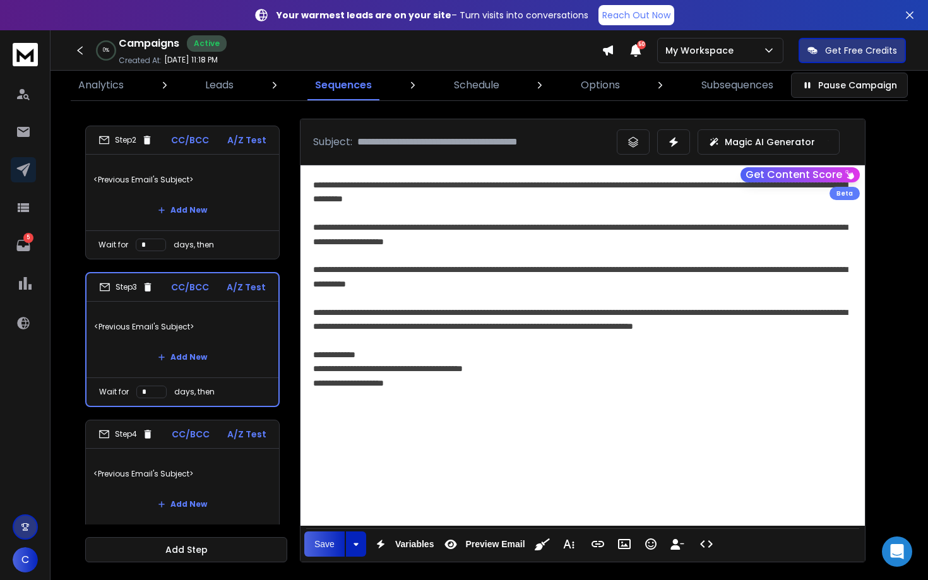
click at [239, 482] on p "<Previous Email's Subject>" at bounding box center [182, 473] width 178 height 35
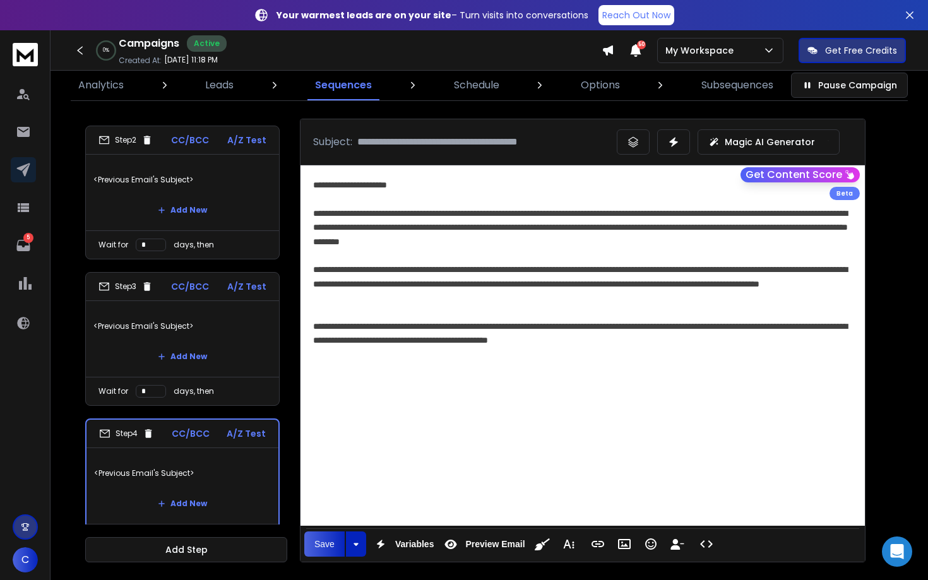
click at [239, 370] on div "<Previous Email's Subject> Add New" at bounding box center [182, 339] width 193 height 76
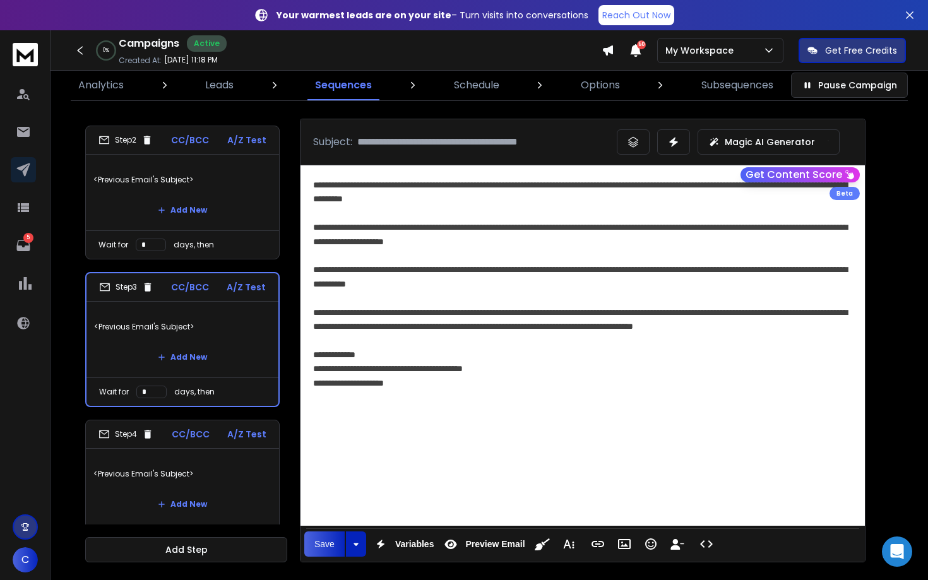
click at [239, 463] on p "<Previous Email's Subject>" at bounding box center [182, 473] width 178 height 35
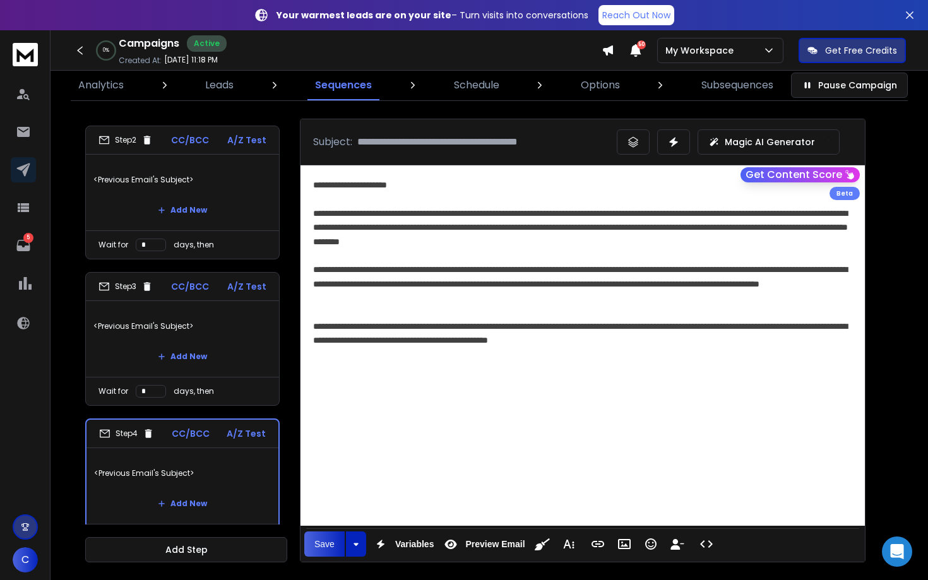
click at [239, 355] on div "Add New" at bounding box center [182, 356] width 178 height 25
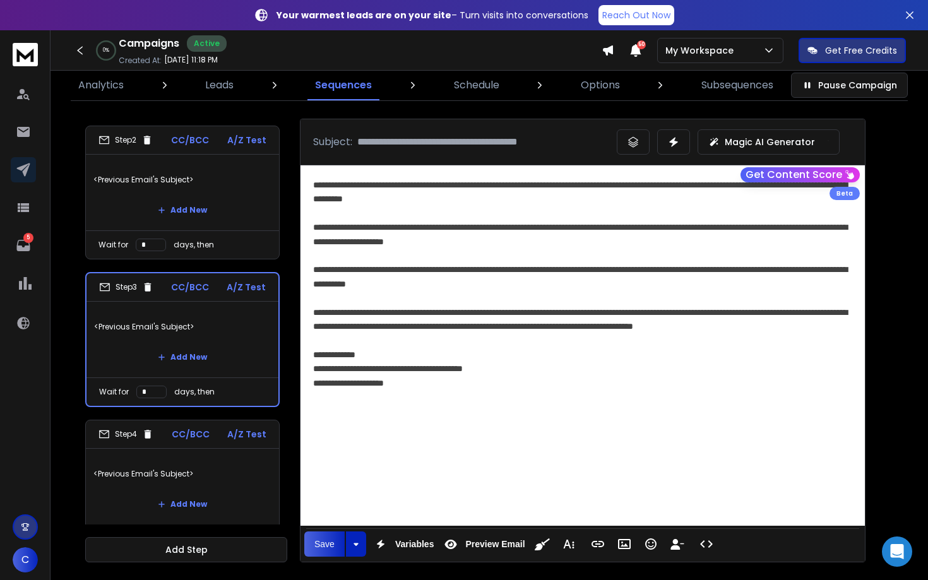
click at [239, 501] on div "Add New" at bounding box center [182, 504] width 178 height 25
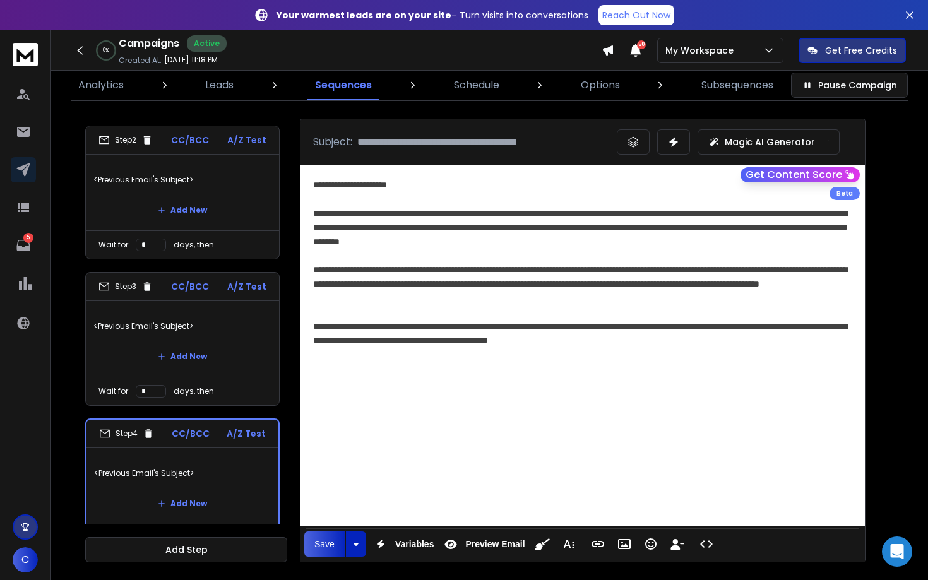
click at [240, 350] on div "Add New" at bounding box center [182, 356] width 178 height 25
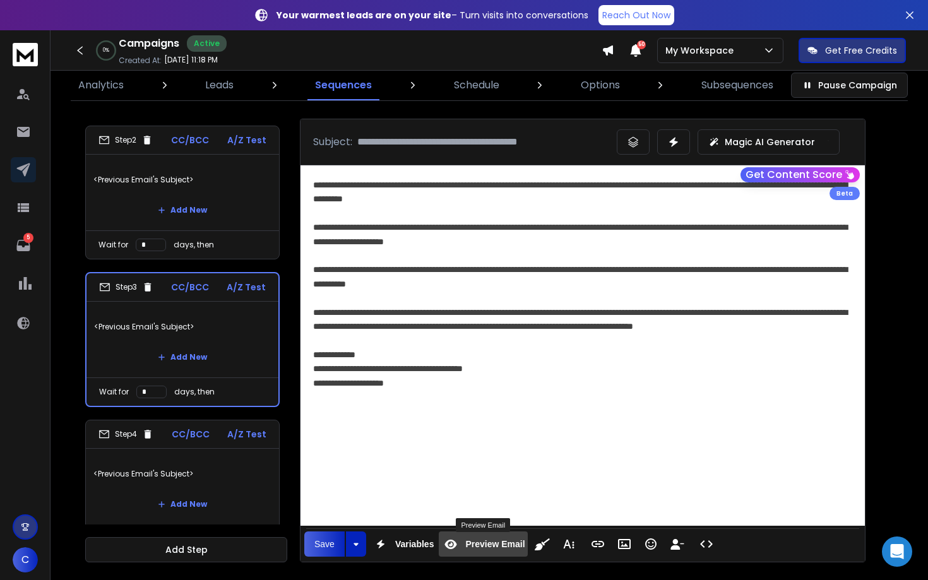
click at [494, 544] on span "Preview Email" at bounding box center [495, 544] width 64 height 11
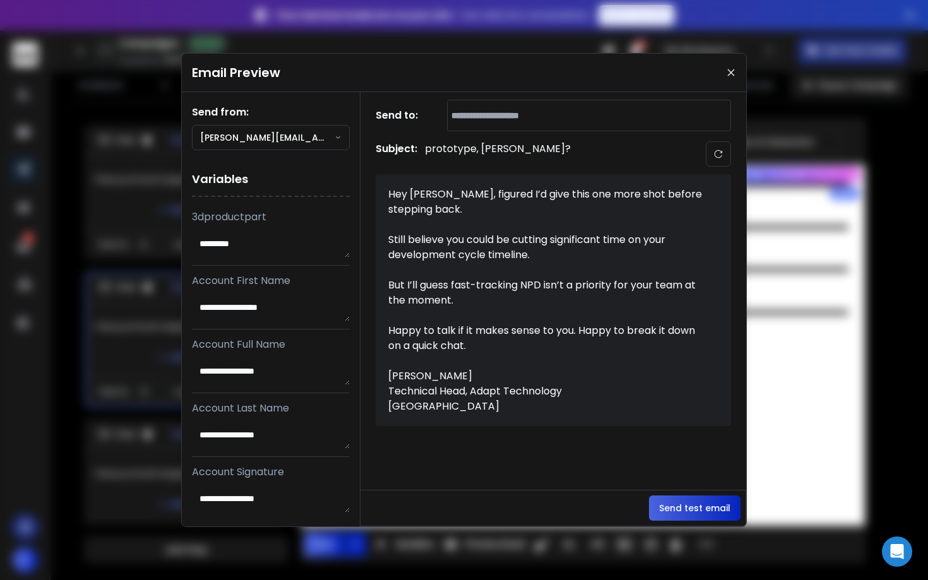
click at [728, 63] on div "Email Preview" at bounding box center [464, 73] width 564 height 38
click at [733, 73] on icon at bounding box center [731, 73] width 10 height 10
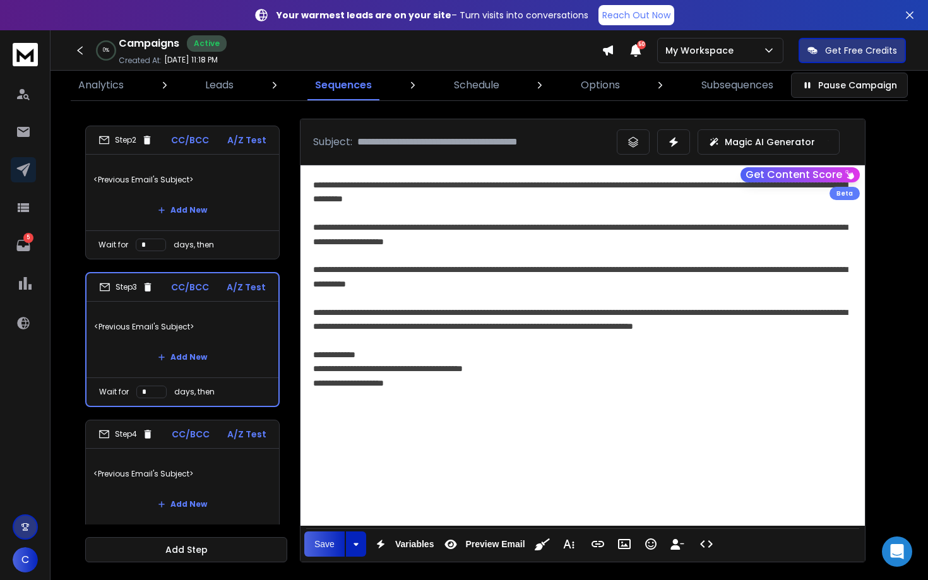
click at [243, 480] on p "<Previous Email's Subject>" at bounding box center [182, 473] width 178 height 35
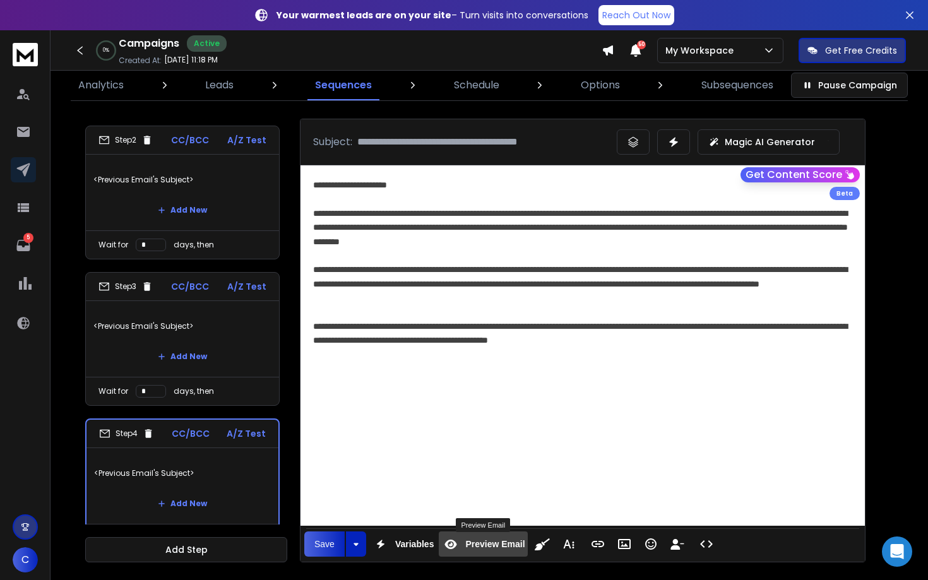
click at [506, 553] on div "Preview Email" at bounding box center [483, 544] width 88 height 21
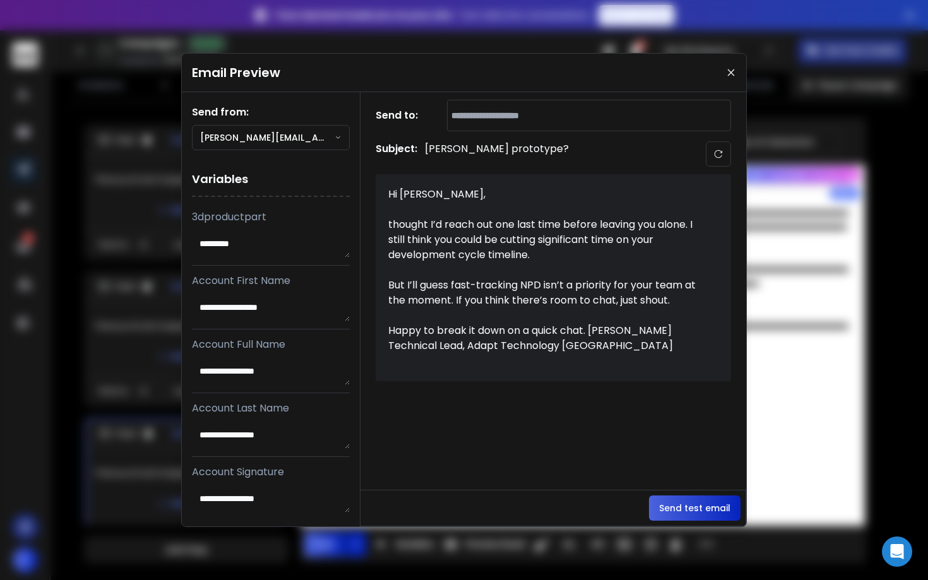
click at [730, 73] on icon at bounding box center [731, 73] width 10 height 10
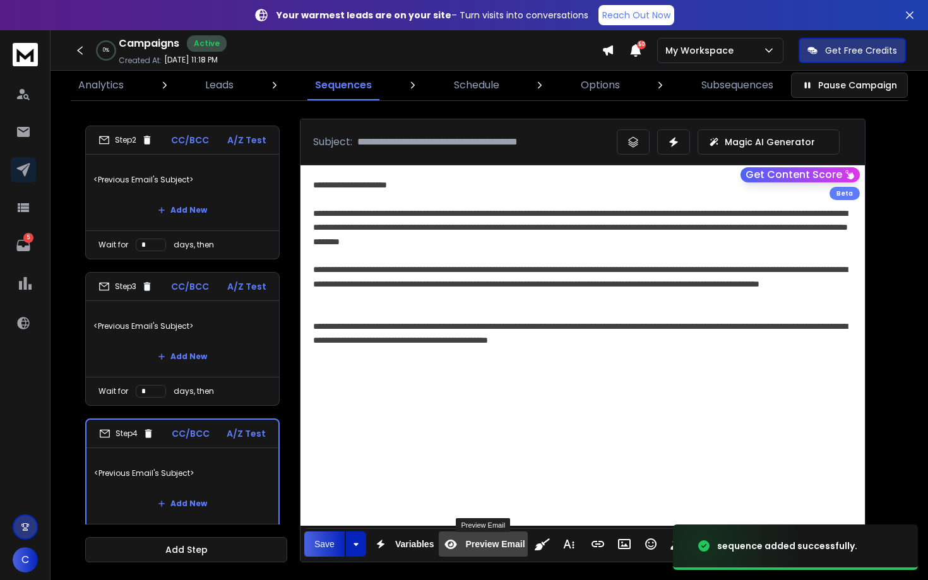
click at [497, 539] on span "Preview Email" at bounding box center [495, 544] width 64 height 11
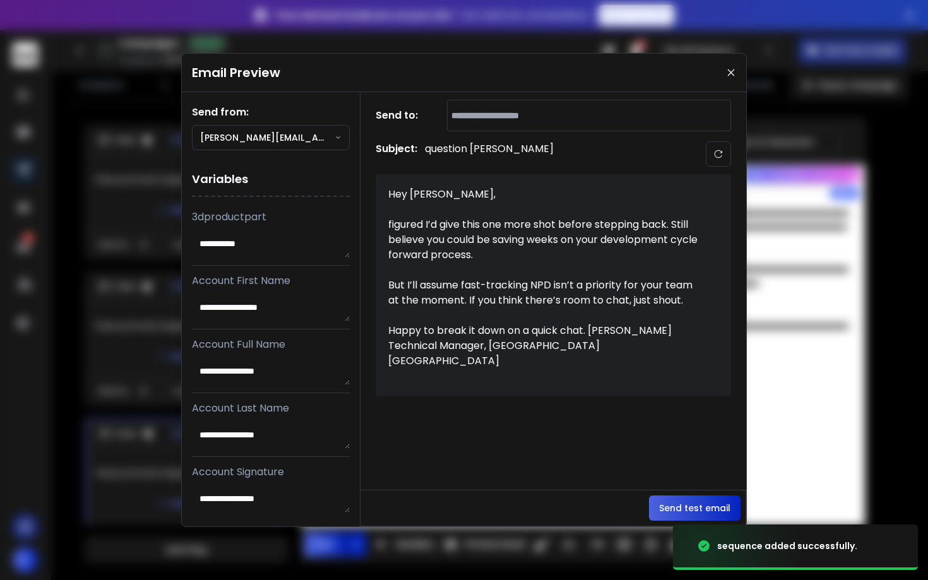
click at [730, 73] on icon at bounding box center [731, 73] width 10 height 10
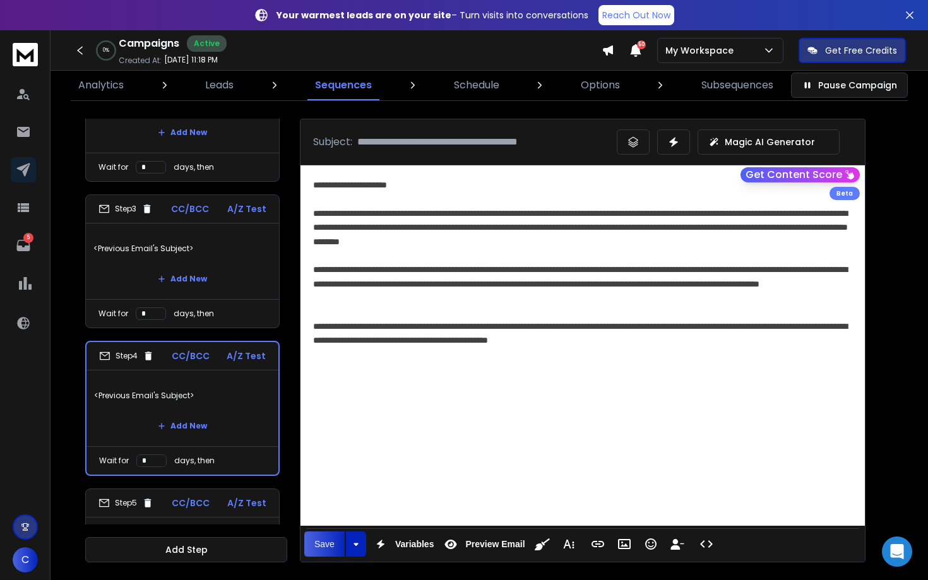
scroll to position [286, 0]
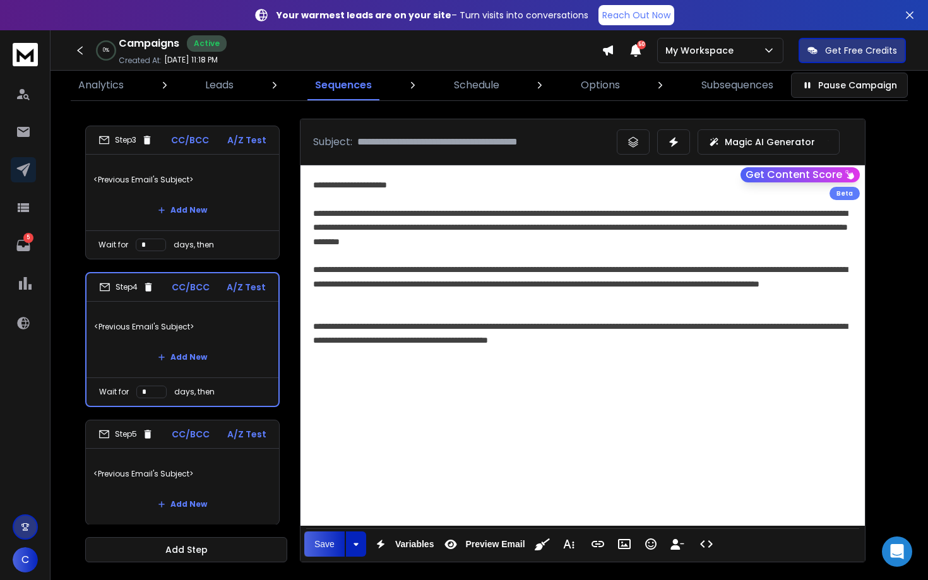
click at [190, 456] on p "<Previous Email's Subject>" at bounding box center [182, 473] width 178 height 35
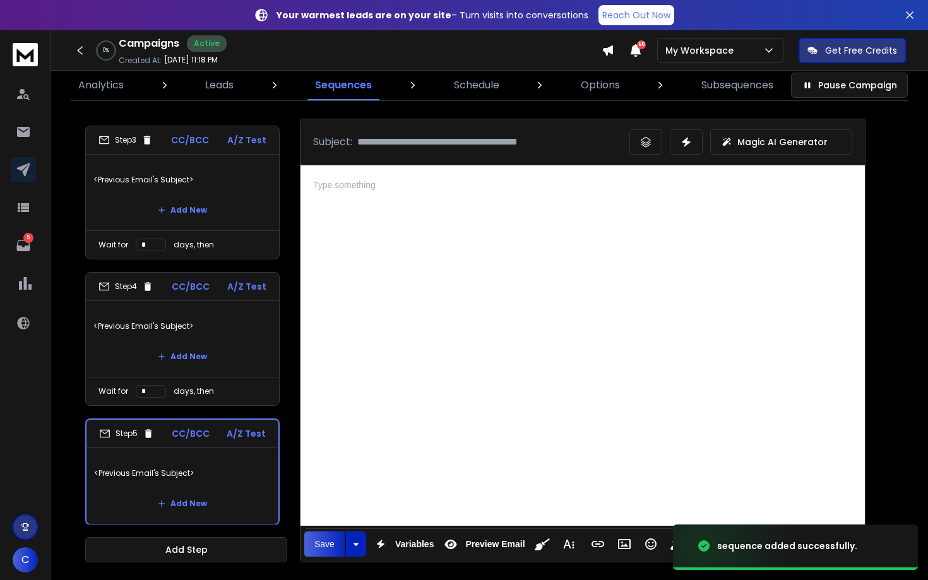
click at [209, 332] on p "<Previous Email's Subject>" at bounding box center [182, 326] width 178 height 35
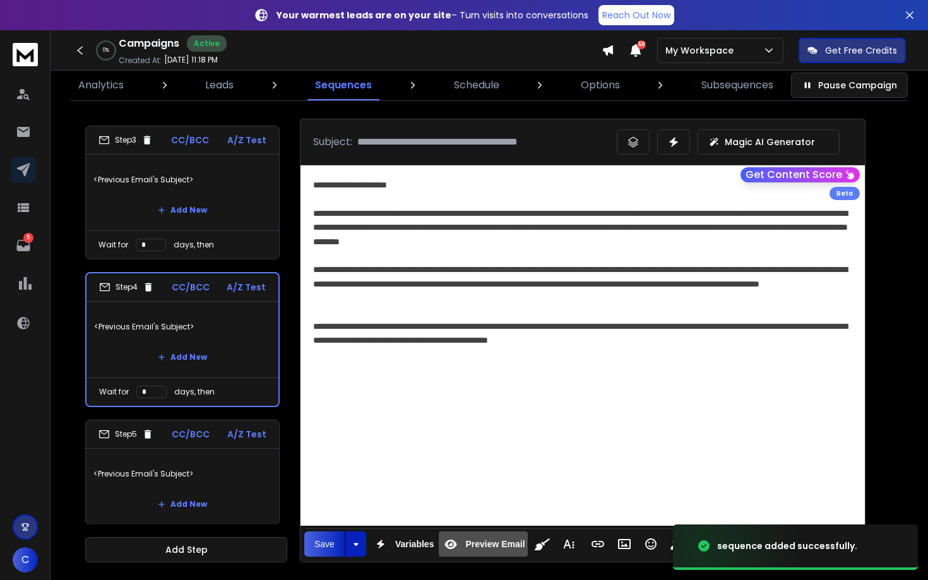
click at [502, 550] on div "Preview Email" at bounding box center [483, 544] width 88 height 21
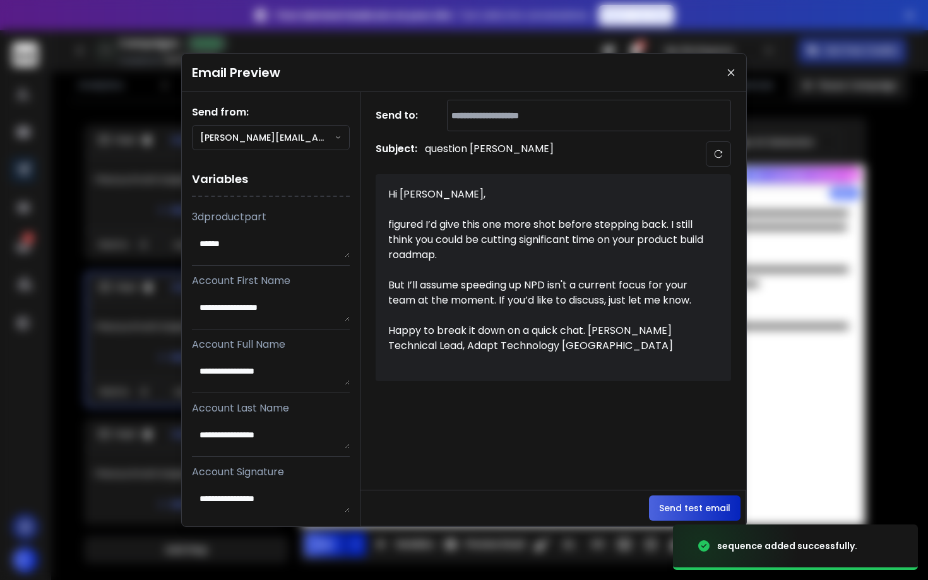
click at [730, 76] on icon at bounding box center [731, 73] width 10 height 10
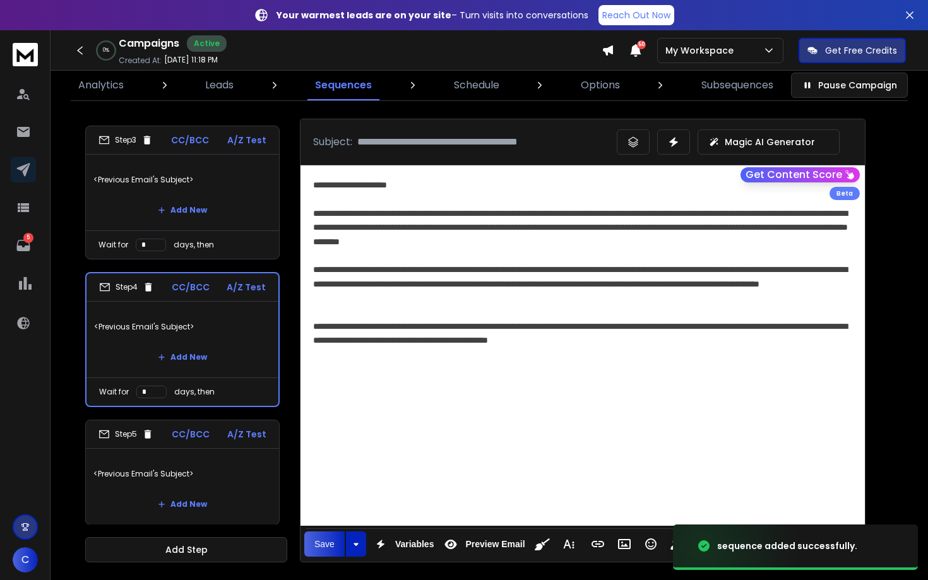
click at [244, 490] on p "<Previous Email's Subject>" at bounding box center [182, 473] width 178 height 35
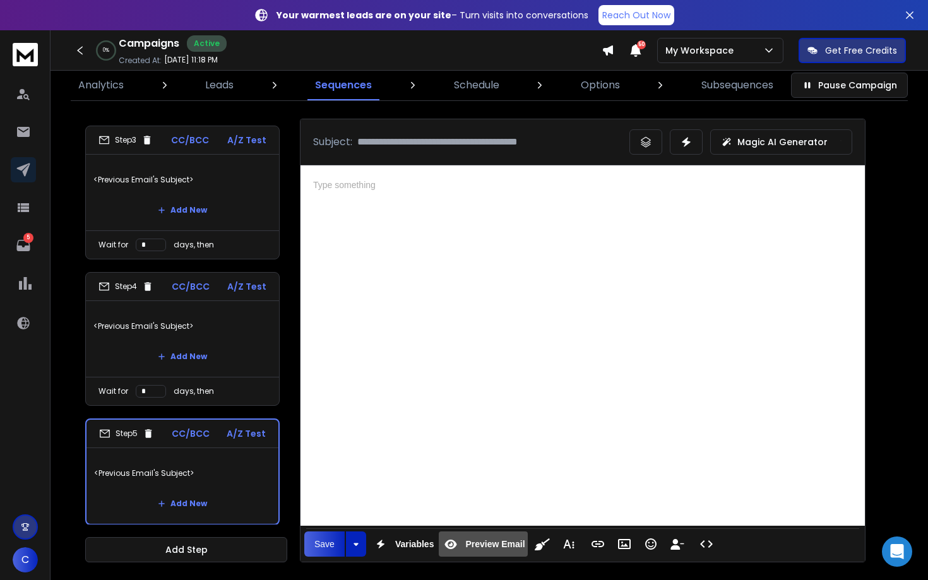
click at [485, 542] on span "Preview Email" at bounding box center [495, 544] width 64 height 11
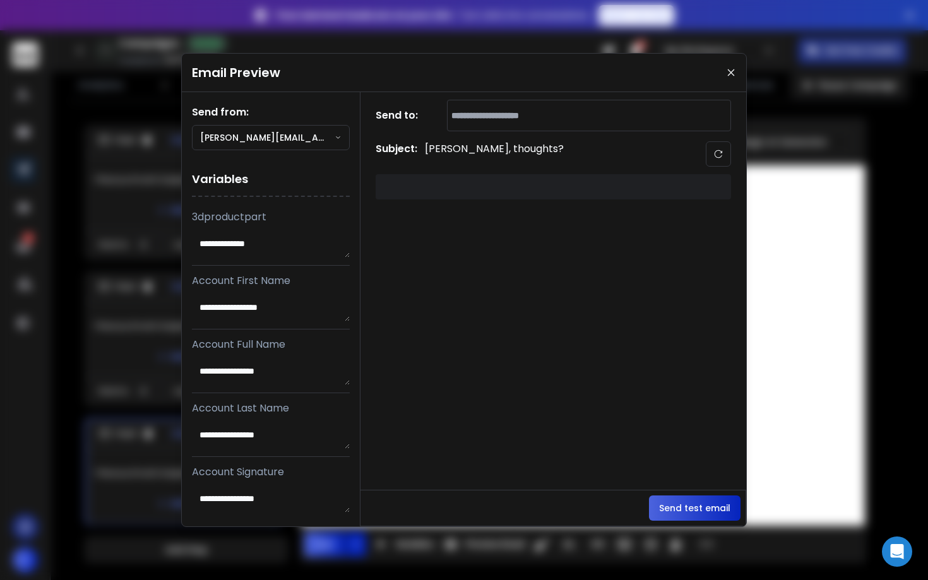
click at [726, 73] on icon at bounding box center [731, 73] width 10 height 10
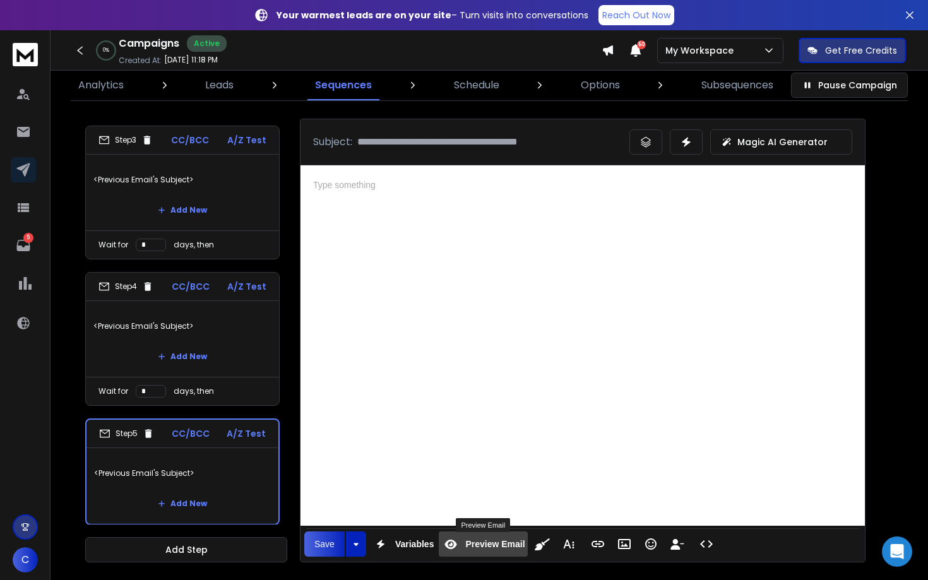
click at [467, 550] on div "Preview Email" at bounding box center [483, 544] width 88 height 21
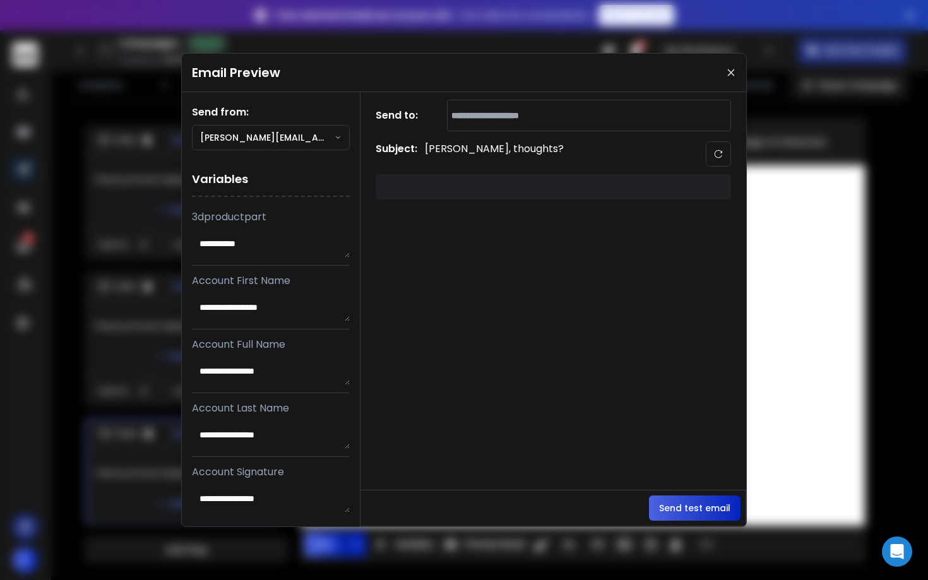
click at [725, 74] on div "Email Preview" at bounding box center [464, 73] width 564 height 38
click at [735, 72] on icon at bounding box center [731, 73] width 10 height 10
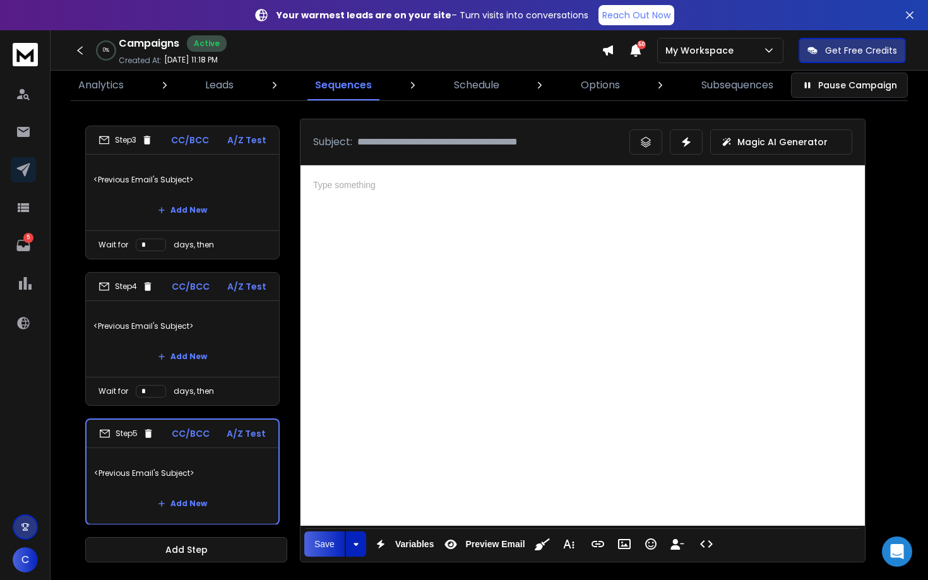
click at [245, 355] on div "Add New" at bounding box center [182, 356] width 178 height 25
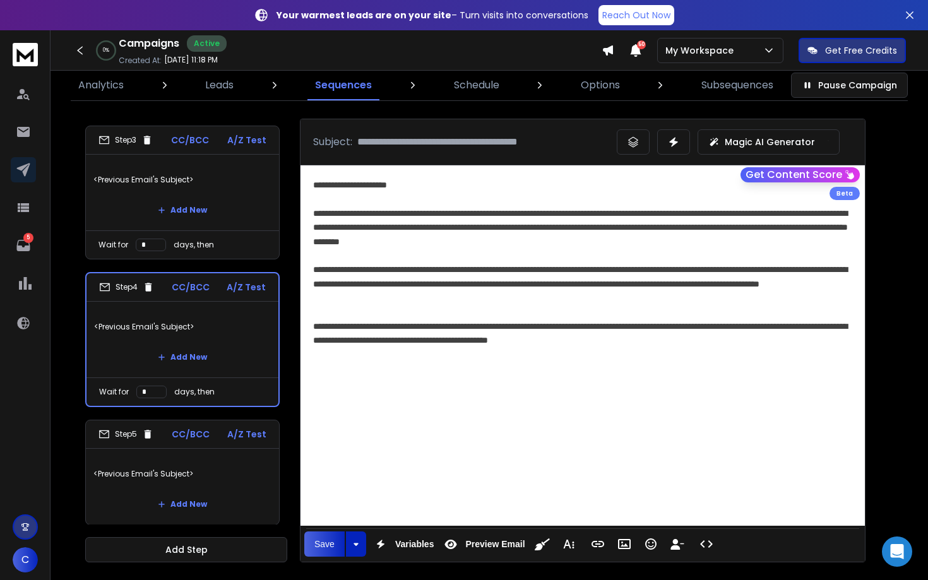
click at [213, 483] on p "<Previous Email's Subject>" at bounding box center [182, 473] width 178 height 35
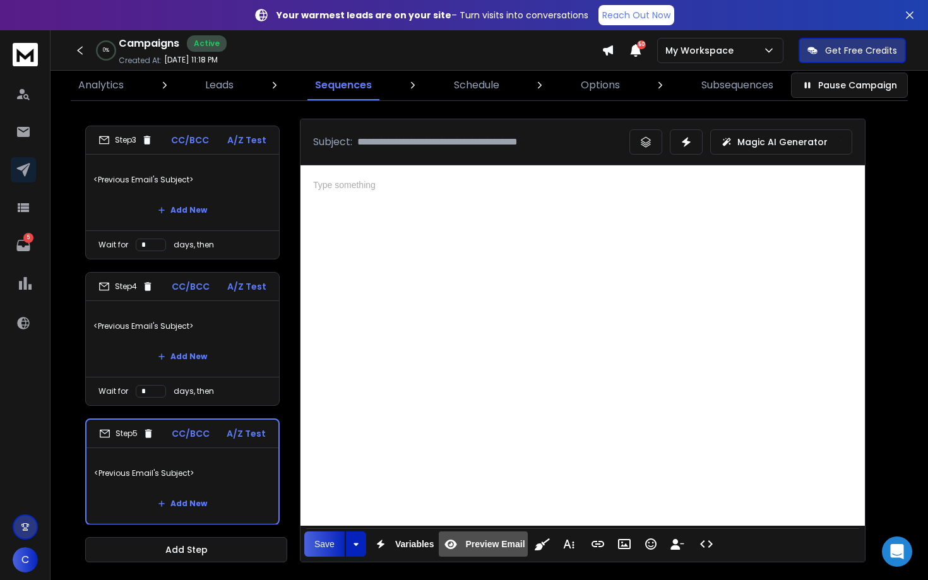
click at [500, 540] on span "Preview Email" at bounding box center [495, 544] width 64 height 11
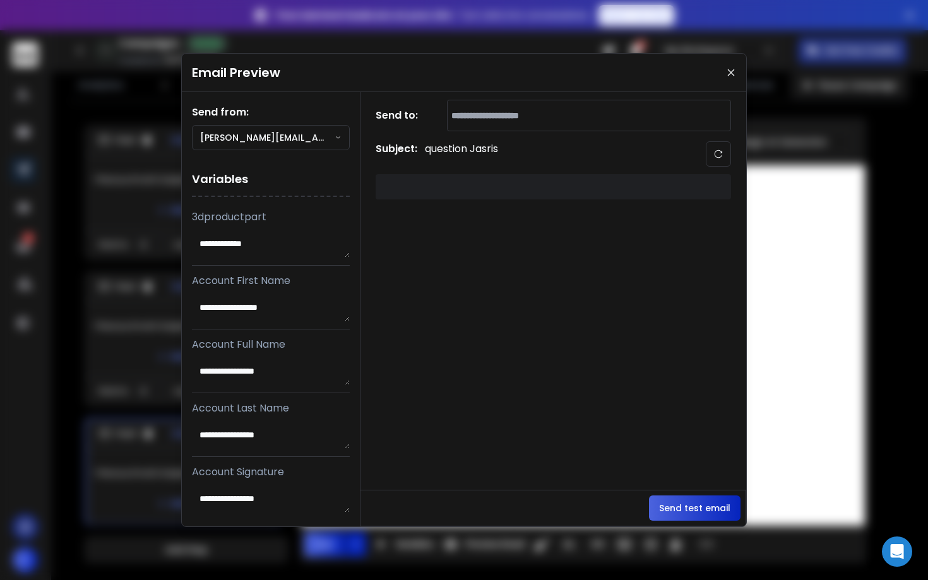
click at [731, 68] on icon at bounding box center [731, 73] width 10 height 10
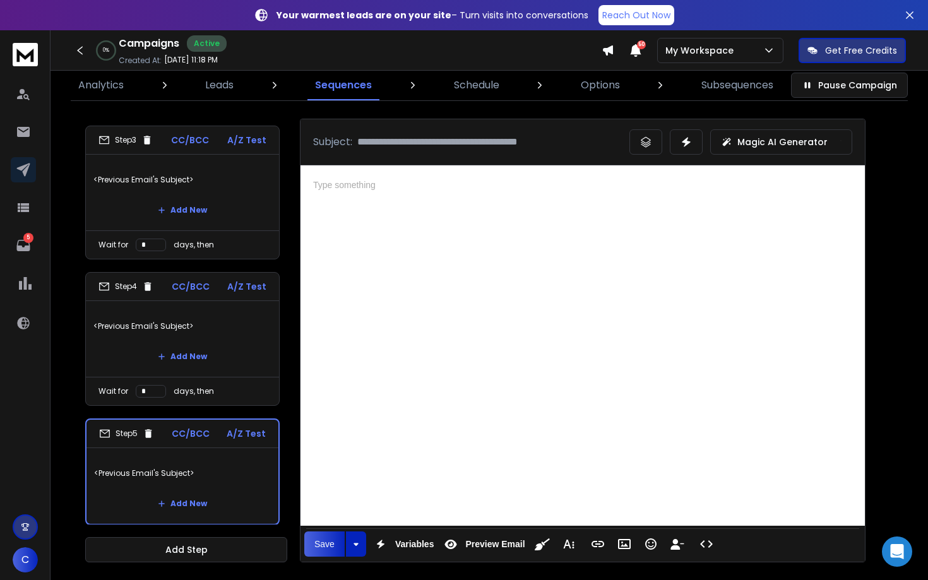
click at [570, 237] on div at bounding box center [582, 339] width 564 height 348
click at [430, 314] on div at bounding box center [582, 339] width 564 height 348
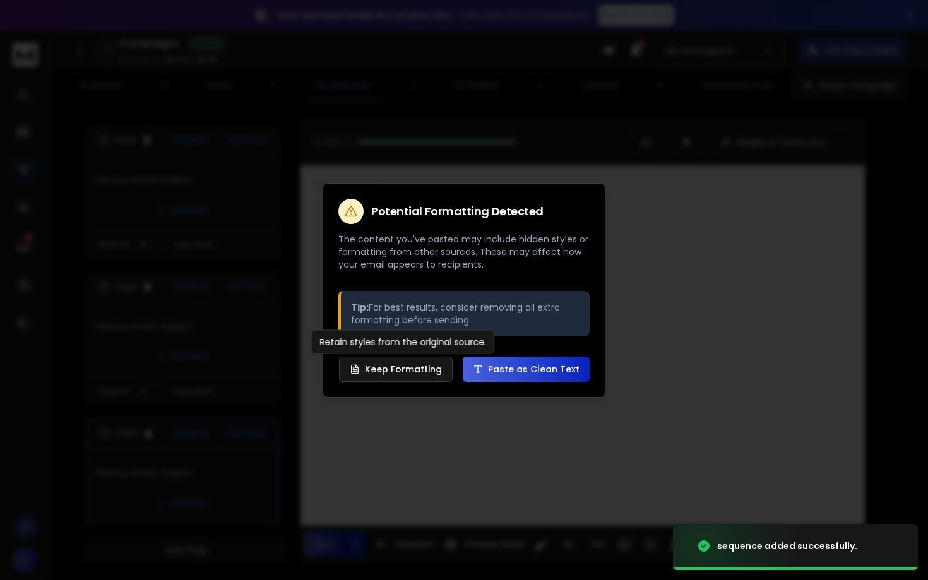
click at [535, 360] on button "Paste as Clean Text" at bounding box center [526, 369] width 127 height 25
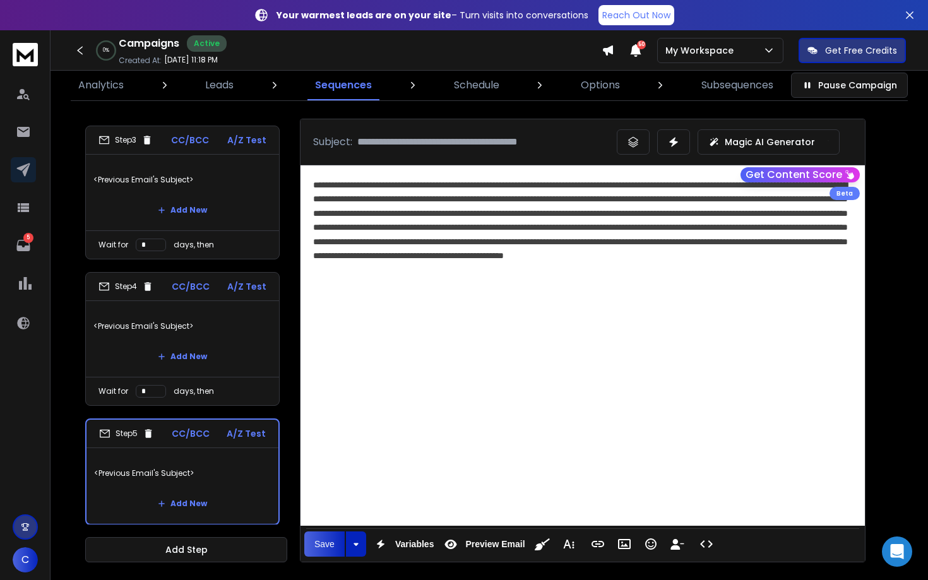
click at [461, 202] on div "**********" at bounding box center [582, 227] width 539 height 99
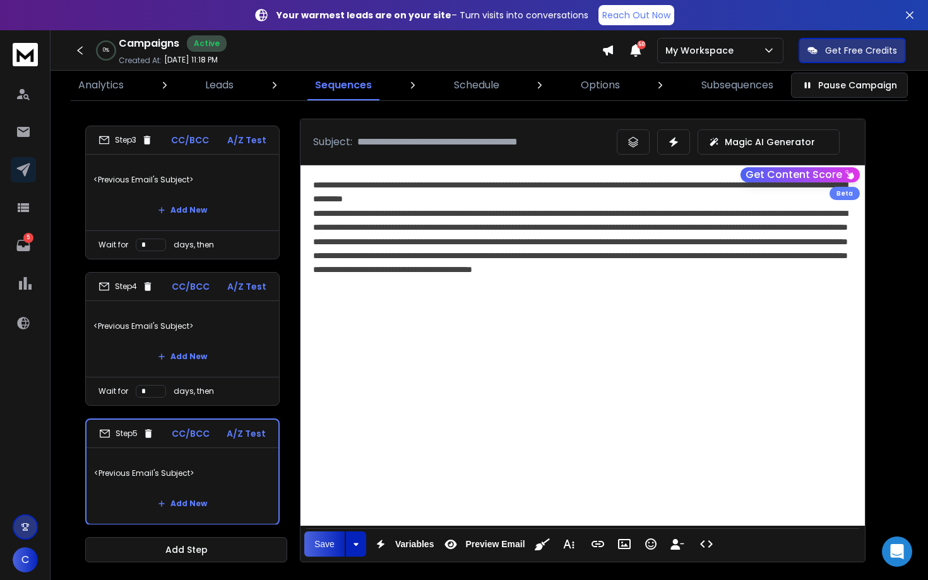
click at [535, 226] on div "**********" at bounding box center [582, 248] width 539 height 85
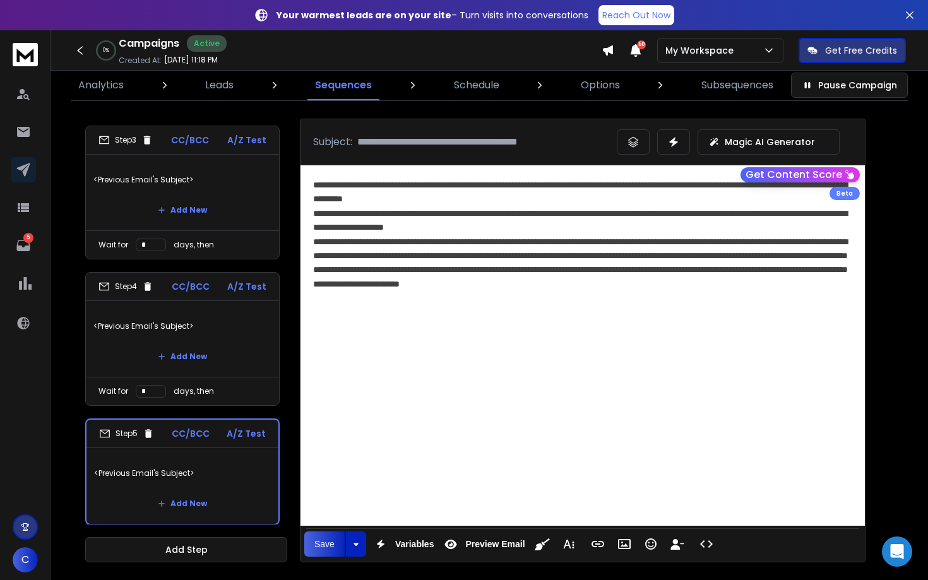
click at [482, 259] on div "**********" at bounding box center [582, 263] width 539 height 57
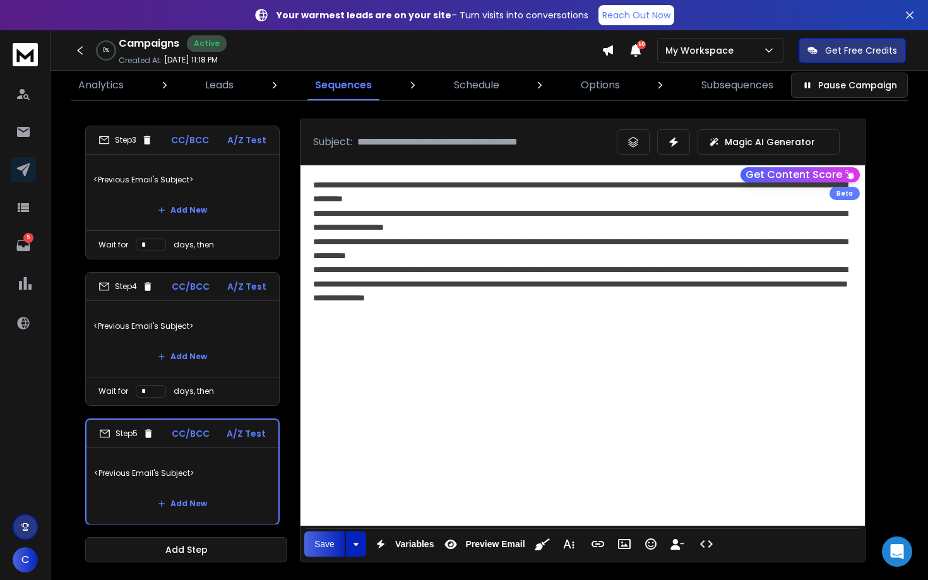
click at [791, 272] on div "**********" at bounding box center [582, 284] width 539 height 42
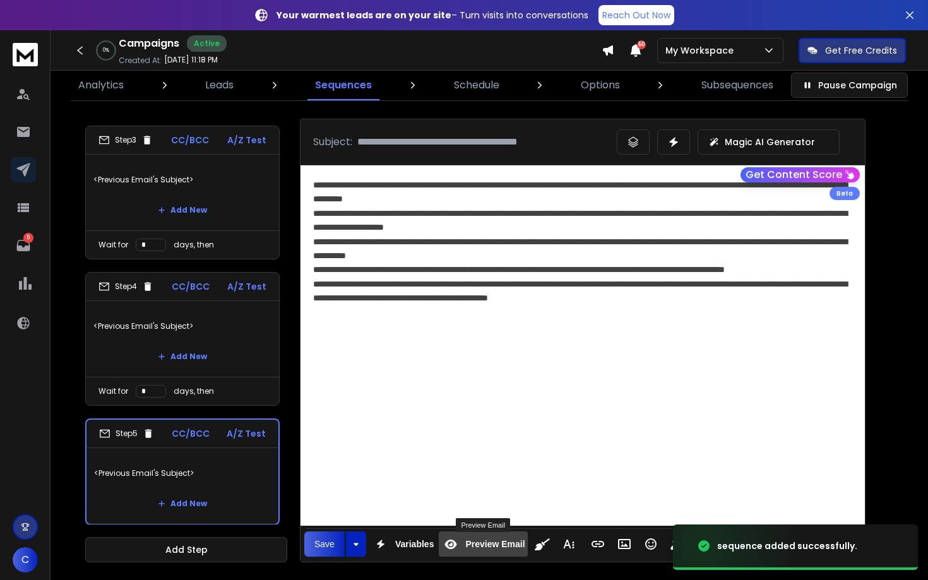
click at [498, 543] on span "Preview Email" at bounding box center [495, 544] width 64 height 11
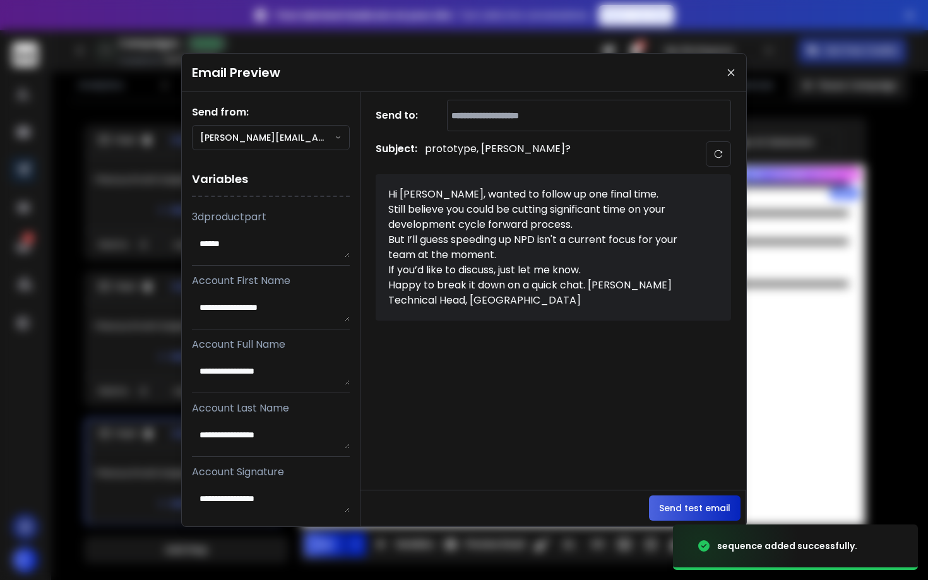
click at [729, 66] on div "Email Preview" at bounding box center [464, 73] width 564 height 38
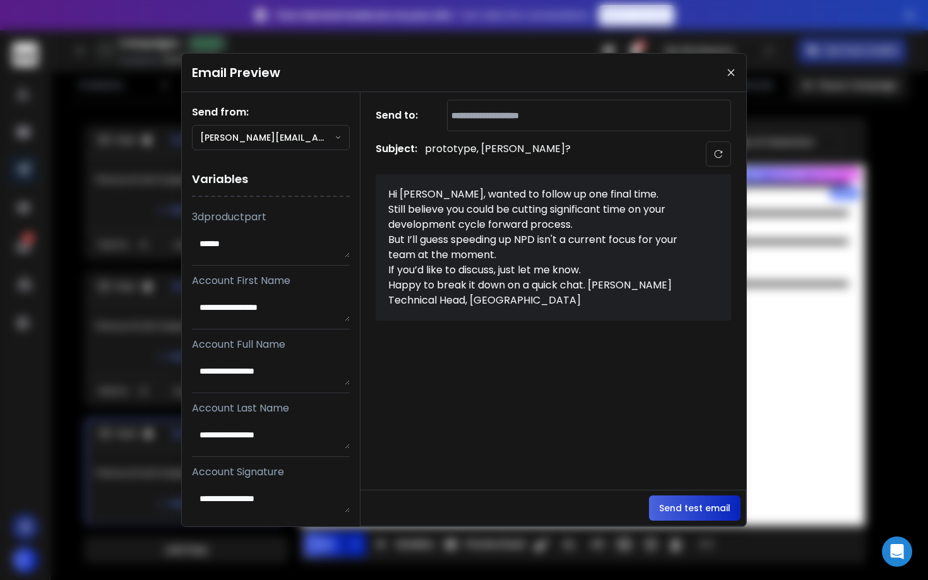
click at [727, 69] on icon at bounding box center [731, 73] width 10 height 10
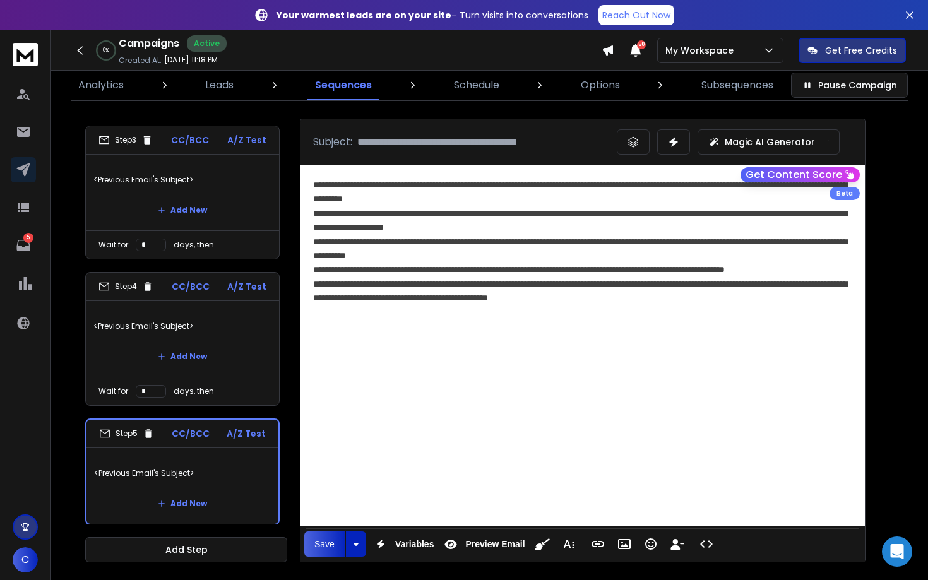
click at [150, 434] on icon at bounding box center [148, 433] width 7 height 9
type input "**********"
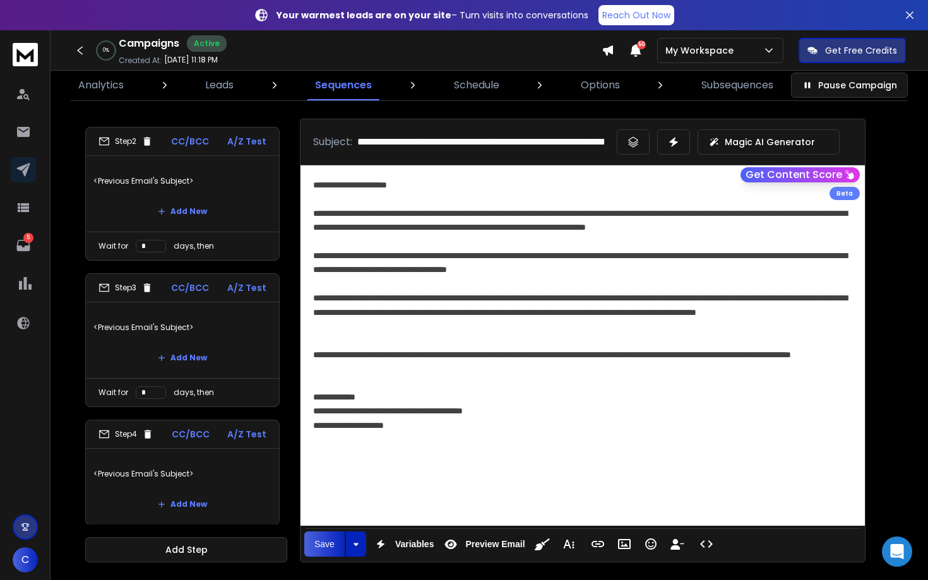
click at [215, 478] on p "<Previous Email's Subject>" at bounding box center [182, 473] width 178 height 35
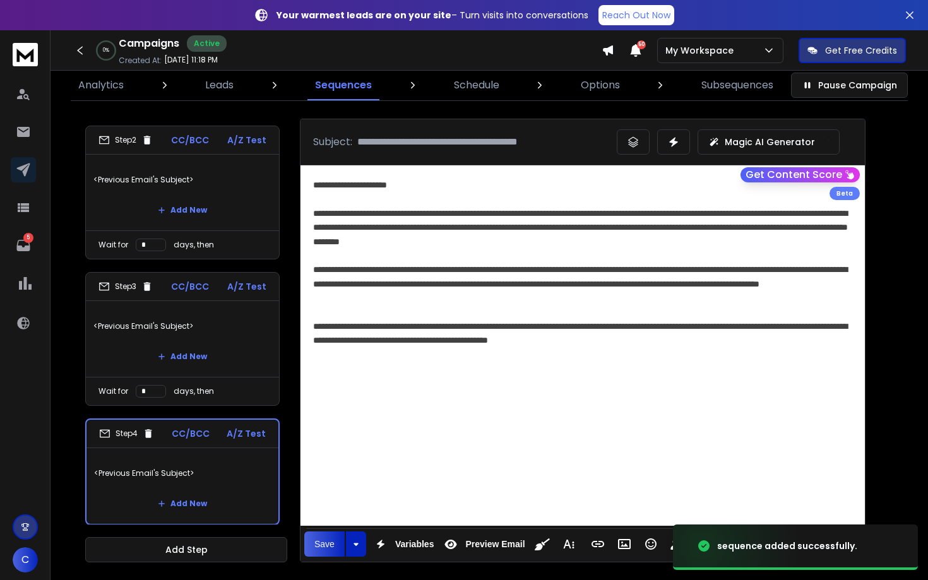
drag, startPoint x: 234, startPoint y: 340, endPoint x: 234, endPoint y: 454, distance: 114.9
click at [234, 340] on p "<Previous Email's Subject>" at bounding box center [182, 326] width 178 height 35
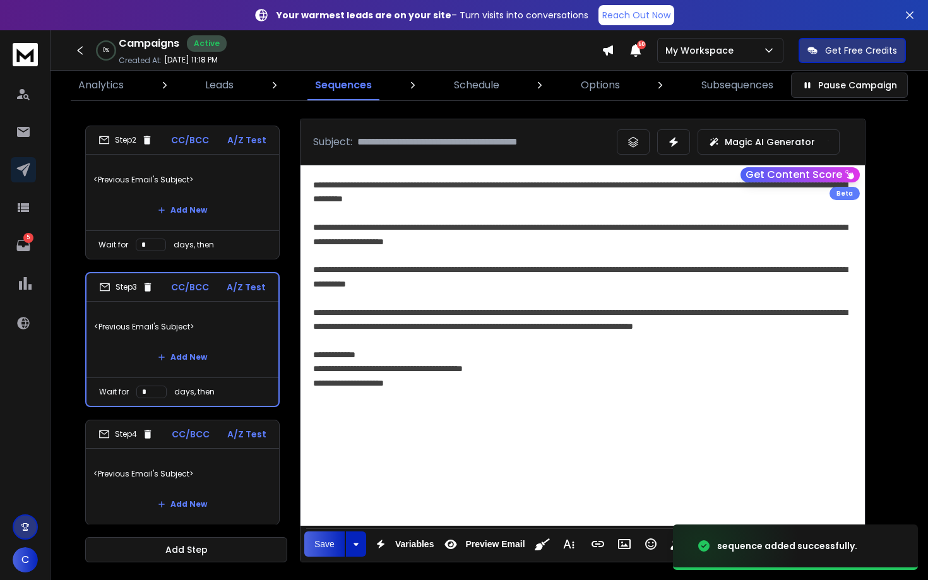
click at [239, 497] on div "Add New" at bounding box center [182, 504] width 178 height 25
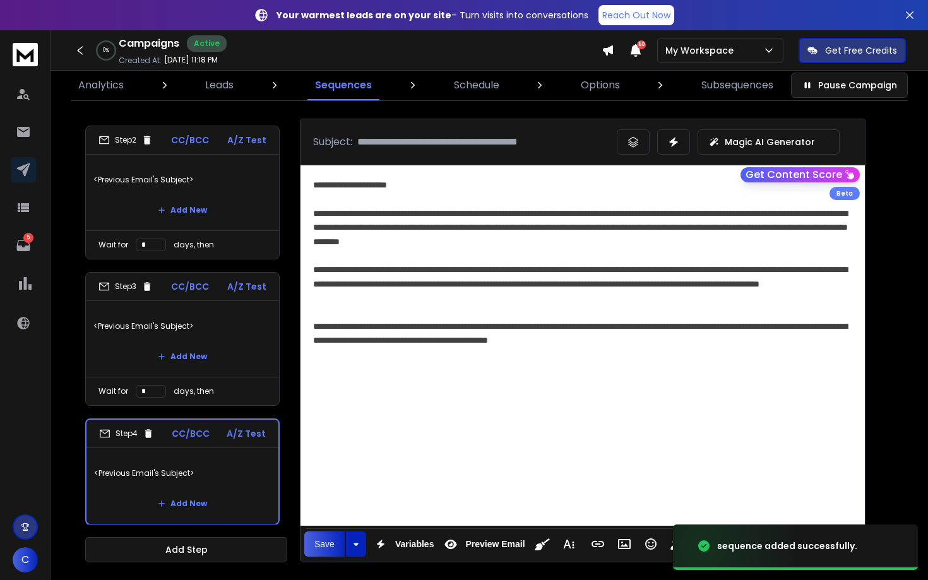
click at [239, 357] on div "Add New" at bounding box center [182, 356] width 178 height 25
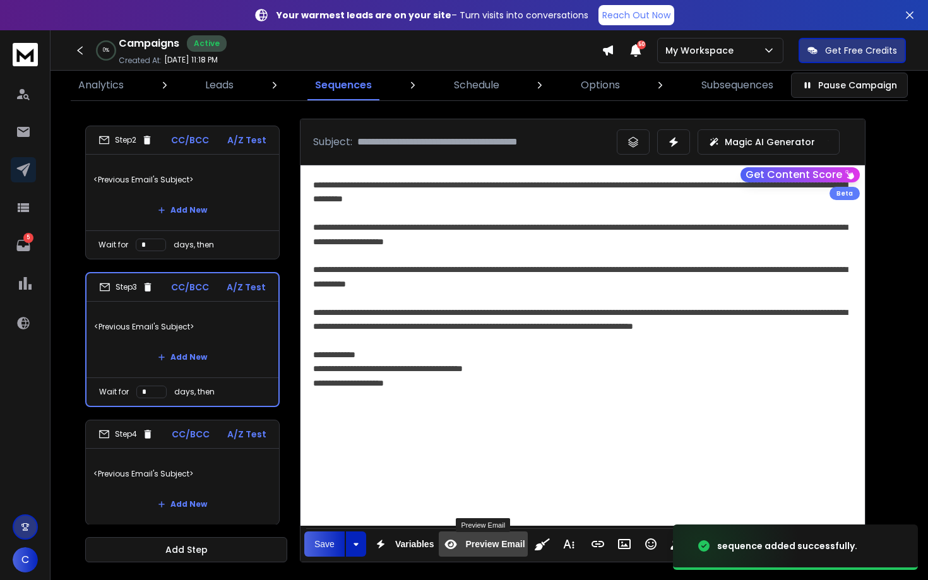
click at [499, 541] on span "Preview Email" at bounding box center [495, 544] width 64 height 11
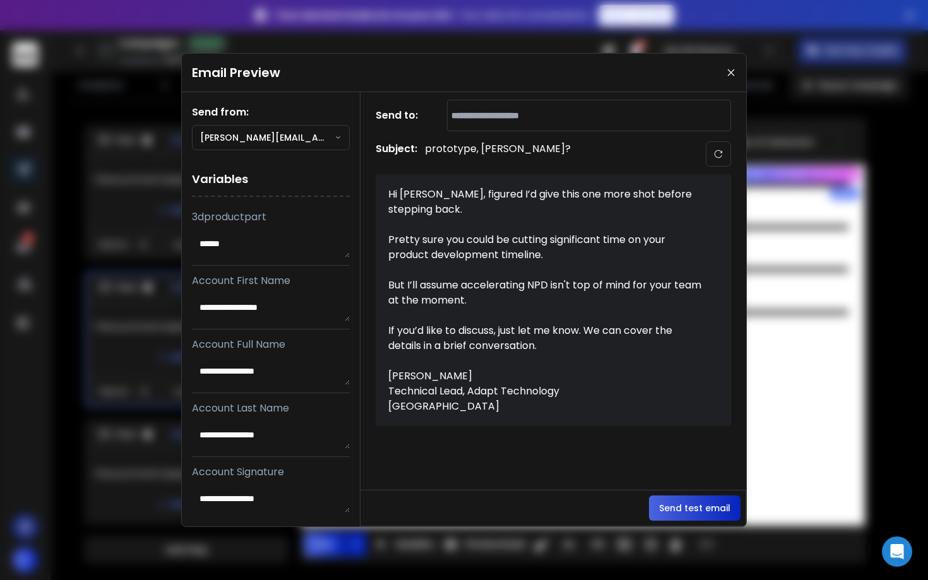
scroll to position [3, 0]
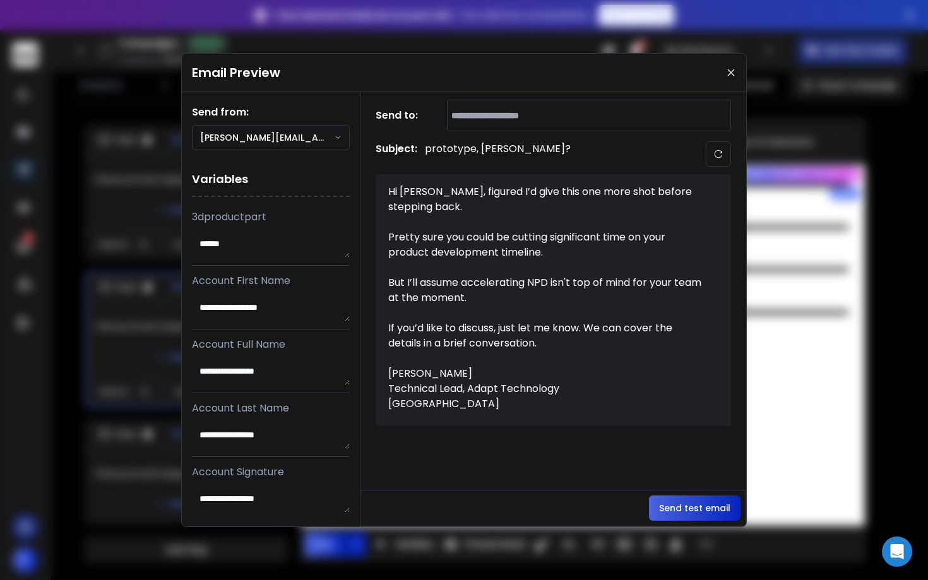
click at [730, 71] on icon at bounding box center [731, 73] width 10 height 10
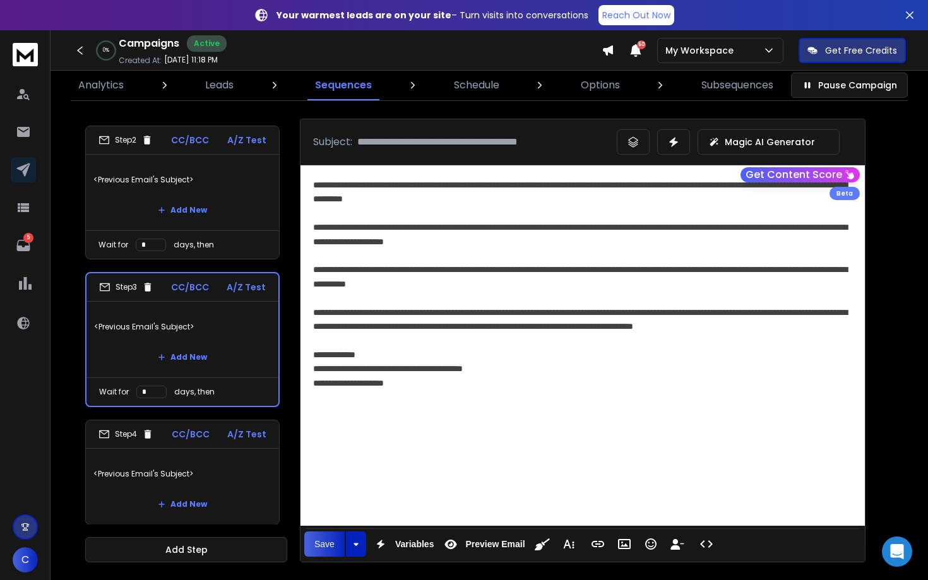
click at [269, 458] on div "<Previous Email's Subject> Add New" at bounding box center [182, 487] width 193 height 76
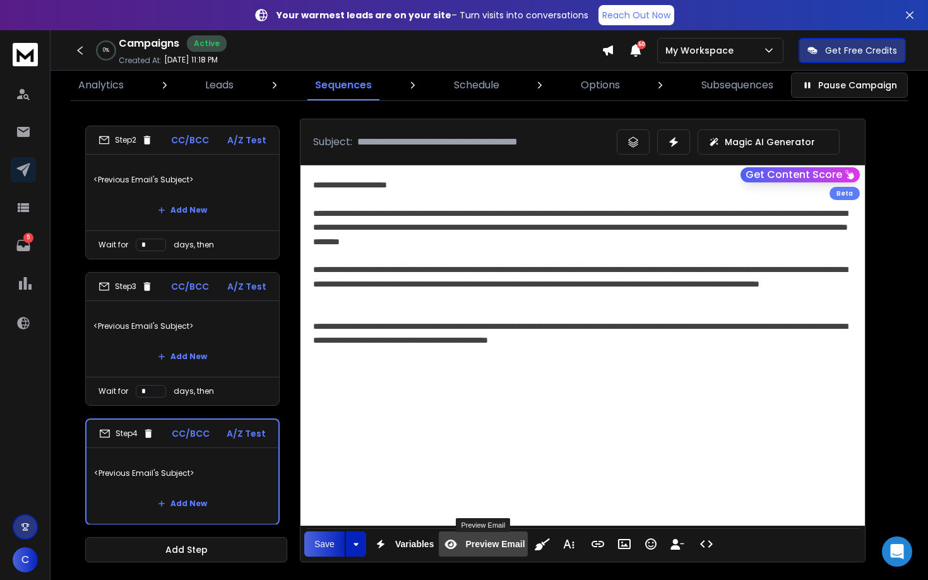
click at [485, 543] on span "Preview Email" at bounding box center [495, 544] width 64 height 11
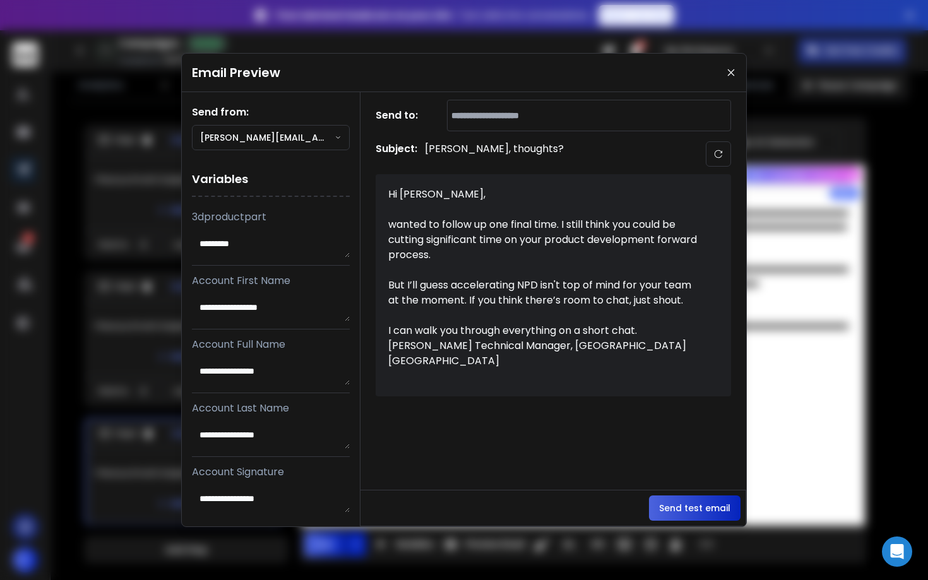
click at [740, 77] on div "Email Preview" at bounding box center [464, 73] width 564 height 38
click at [721, 70] on div "Email Preview" at bounding box center [464, 73] width 564 height 38
click at [726, 70] on icon at bounding box center [731, 73] width 10 height 10
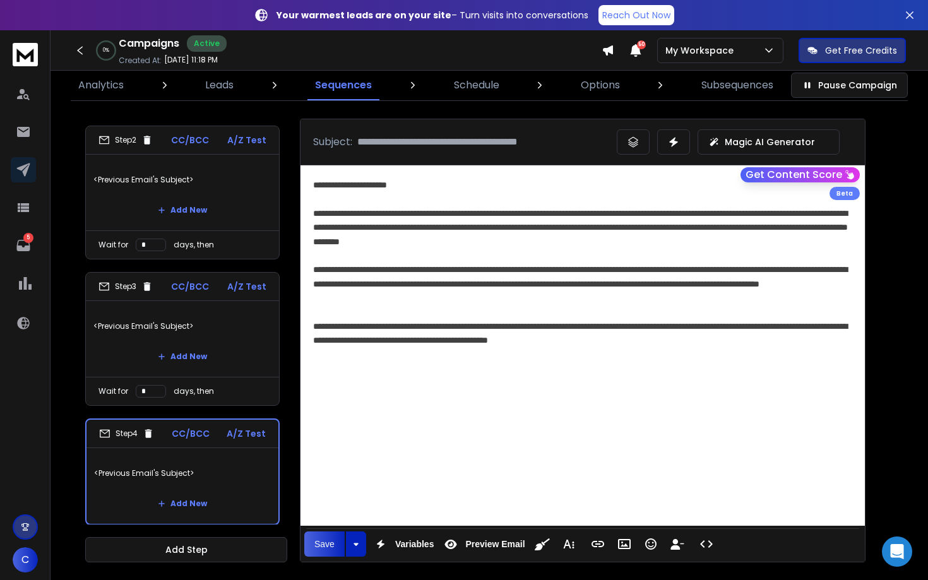
scroll to position [0, 0]
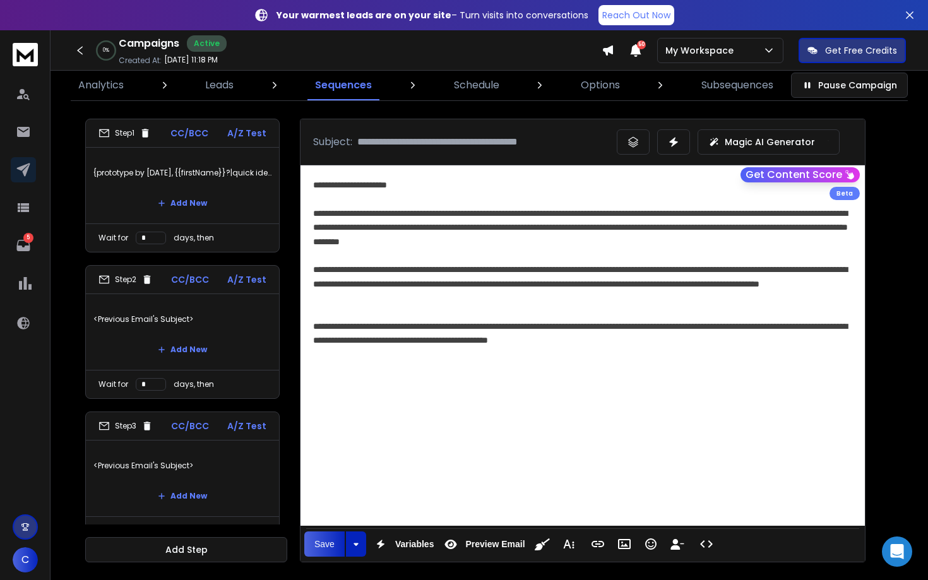
click at [22, 171] on icon at bounding box center [22, 169] width 13 height 13
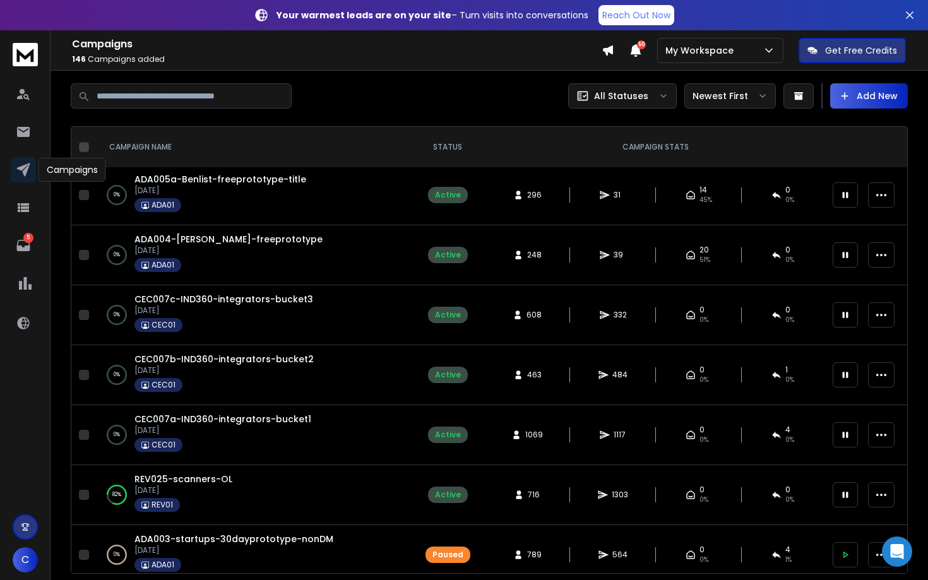
scroll to position [61, 0]
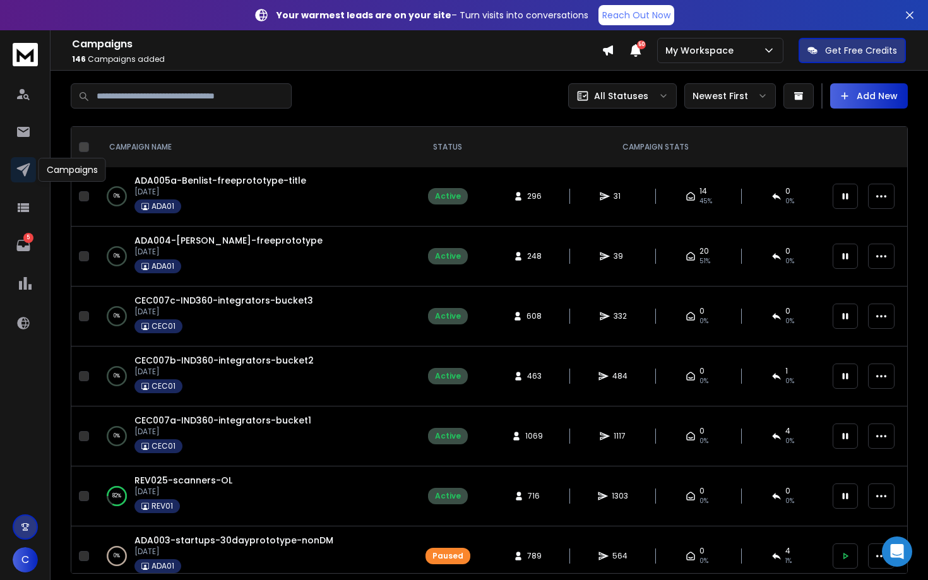
click at [275, 180] on span "ADA005a-Benlist-freeprototype-title" at bounding box center [220, 180] width 172 height 13
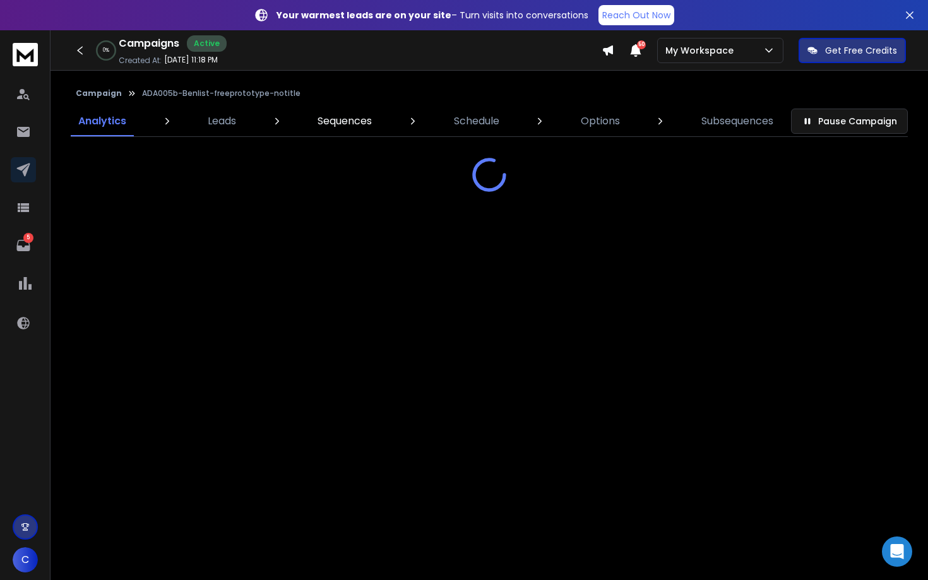
click at [338, 131] on link "Sequences" at bounding box center [344, 121] width 69 height 30
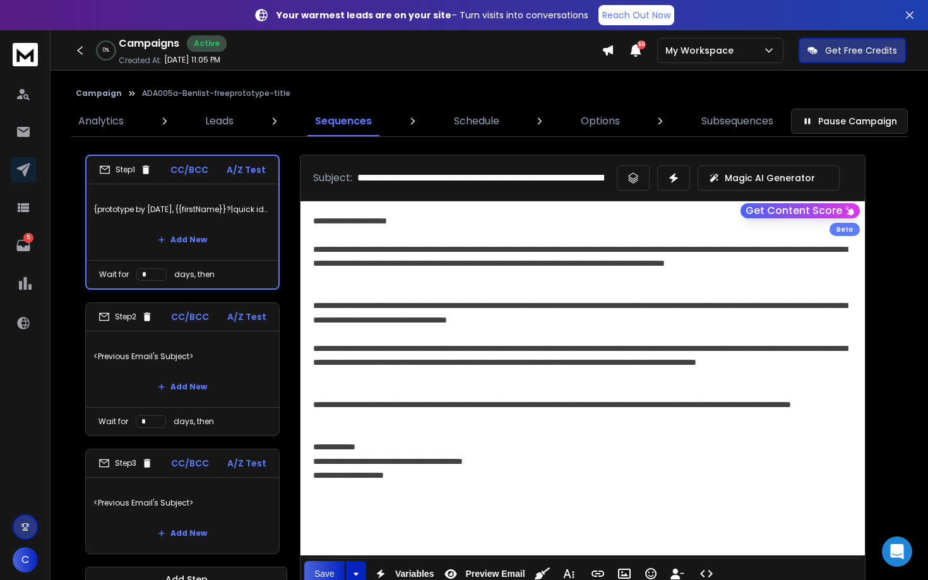
scroll to position [30, 0]
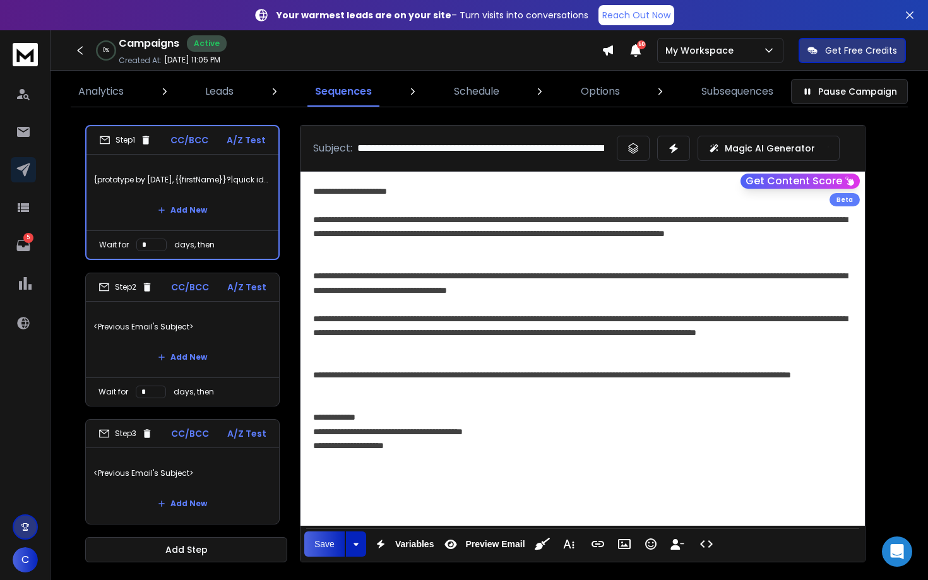
click at [272, 405] on div "Wait for * days, then" at bounding box center [182, 391] width 193 height 28
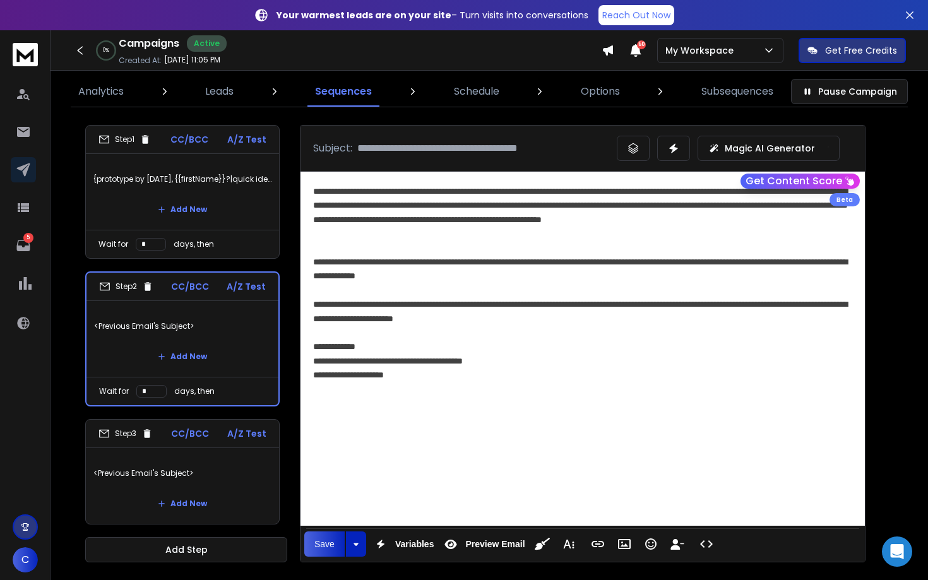
click at [264, 486] on p "<Previous Email's Subject>" at bounding box center [182, 473] width 178 height 35
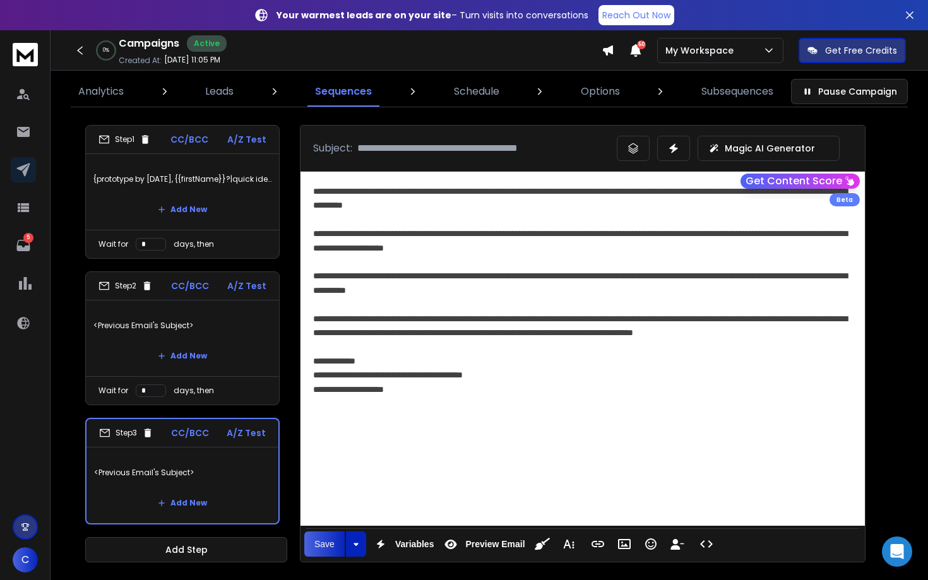
click at [245, 333] on p "<Previous Email's Subject>" at bounding box center [182, 325] width 178 height 35
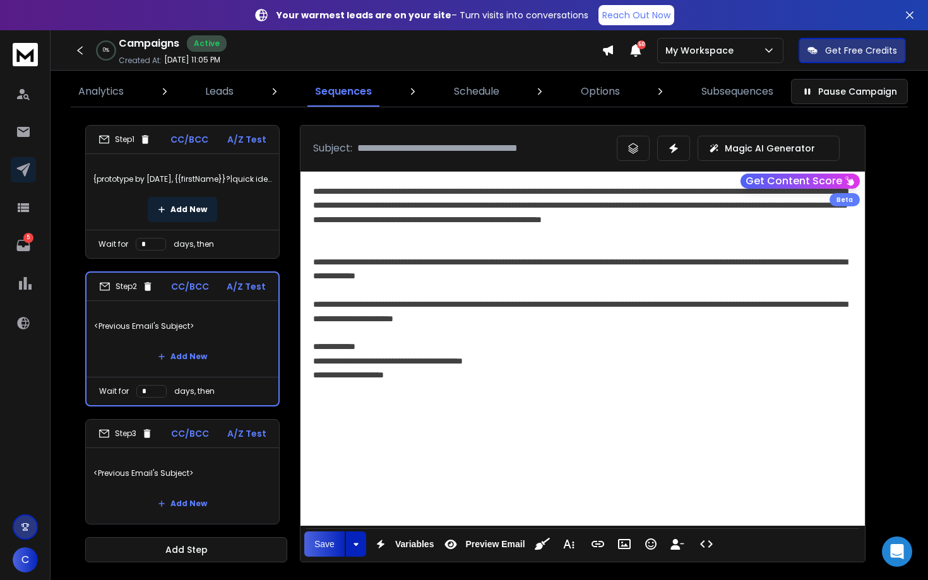
scroll to position [0, 0]
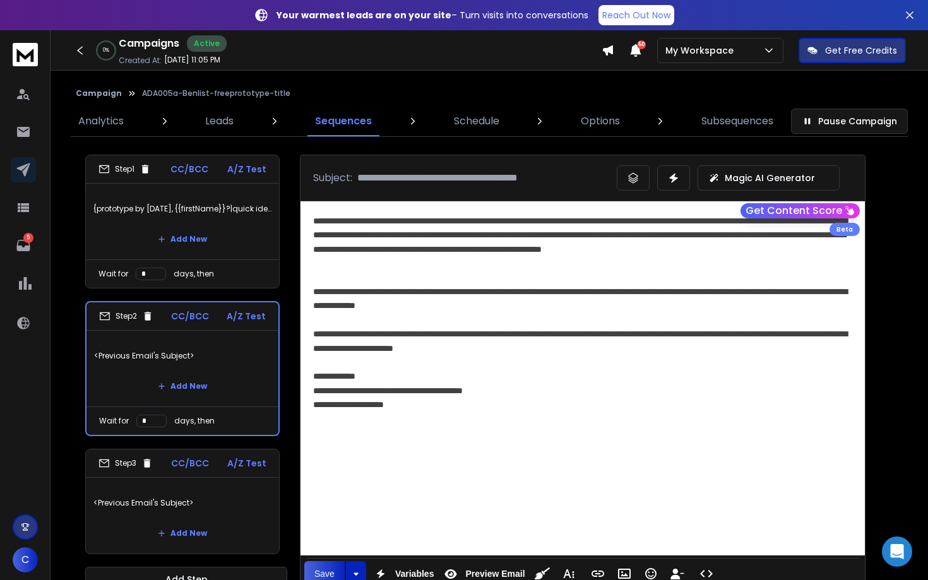
click at [244, 261] on div "Wait for * days, then" at bounding box center [182, 273] width 193 height 28
type input "**********"
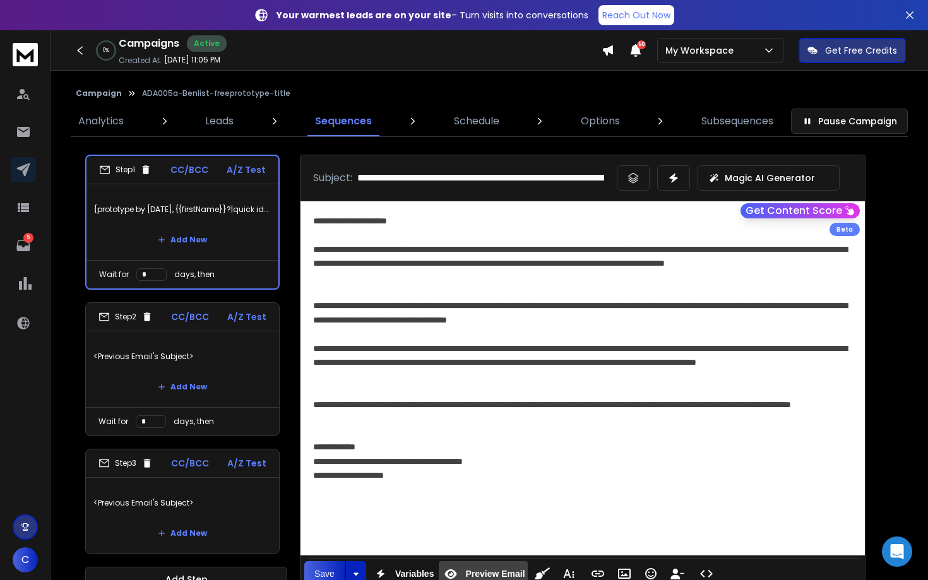
click at [483, 564] on div "Preview Email" at bounding box center [483, 574] width 88 height 21
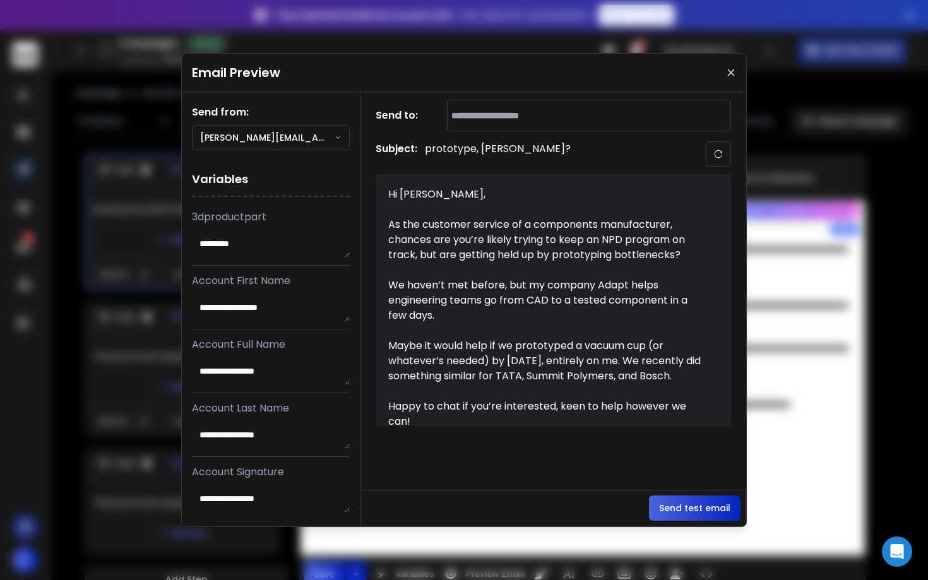
click at [735, 69] on icon at bounding box center [731, 73] width 10 height 10
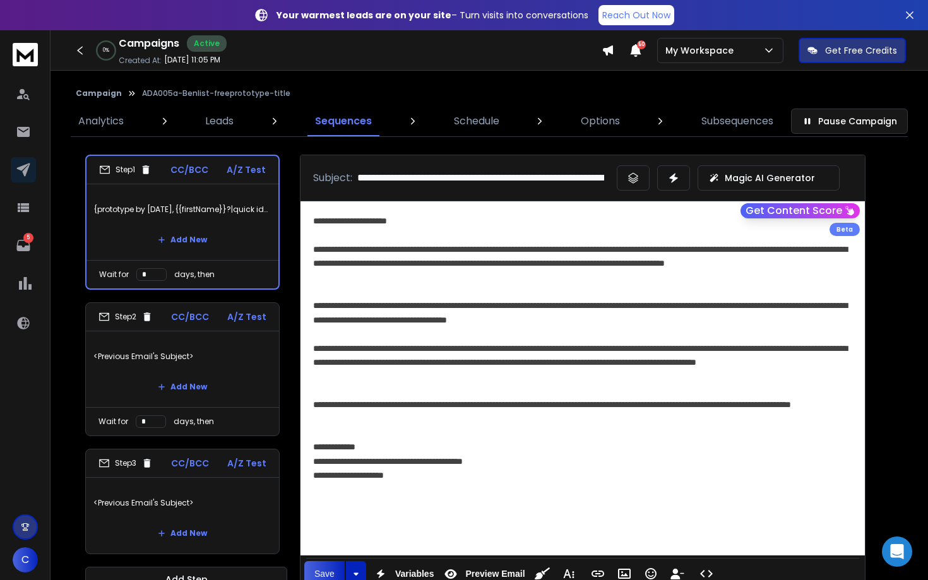
scroll to position [30, 0]
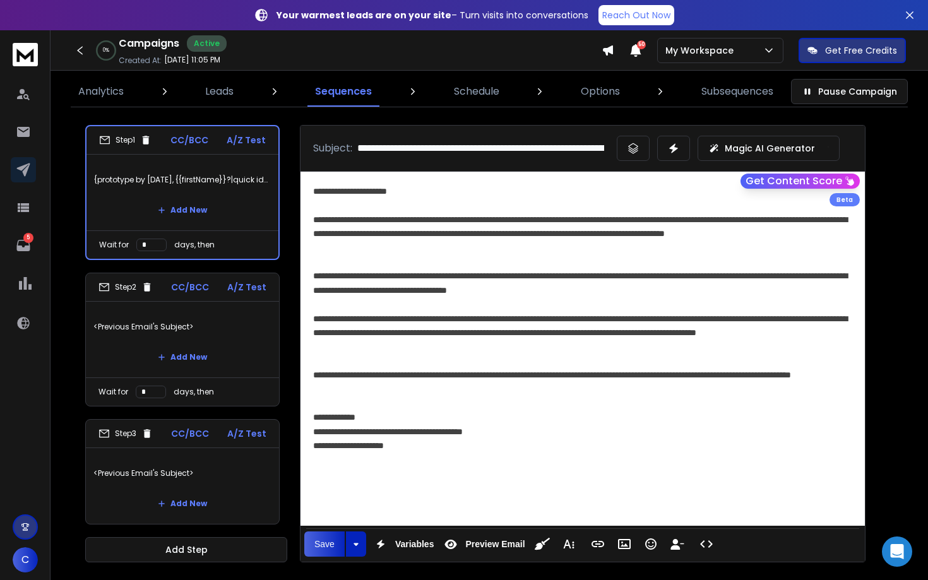
click at [223, 336] on p "<Previous Email's Subject>" at bounding box center [182, 326] width 178 height 35
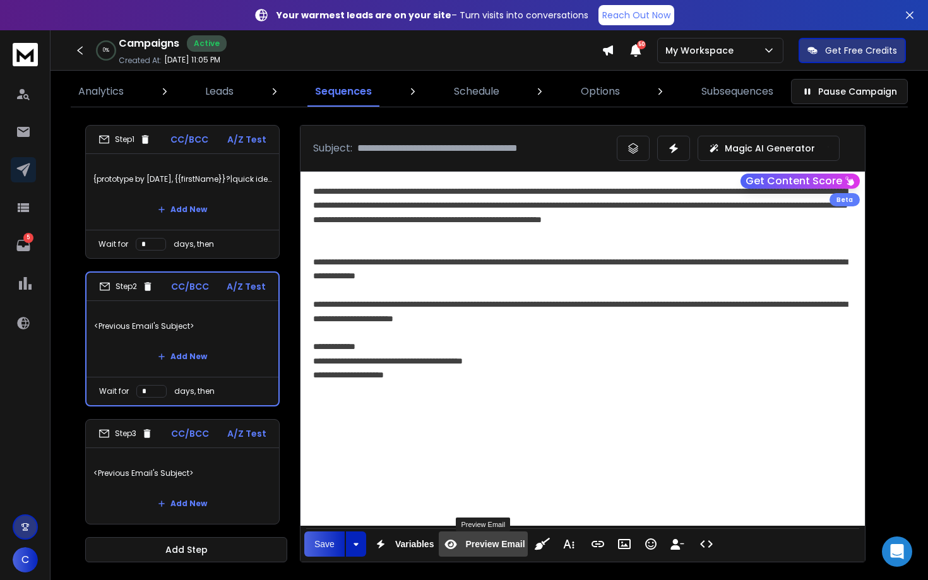
click at [485, 555] on button "Preview Email Preview Email" at bounding box center [483, 543] width 88 height 25
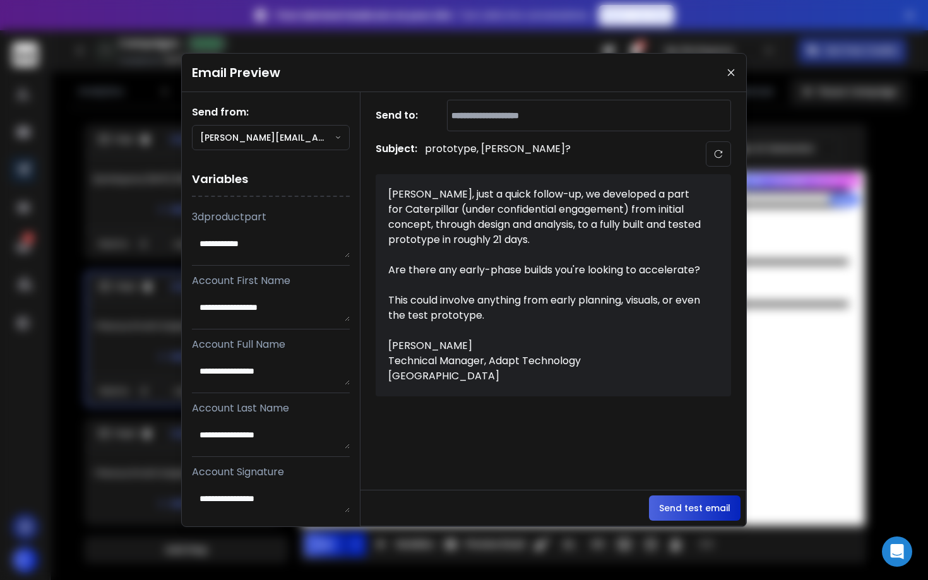
click at [732, 79] on div "Email Preview" at bounding box center [464, 73] width 564 height 38
click at [731, 73] on icon at bounding box center [731, 72] width 7 height 7
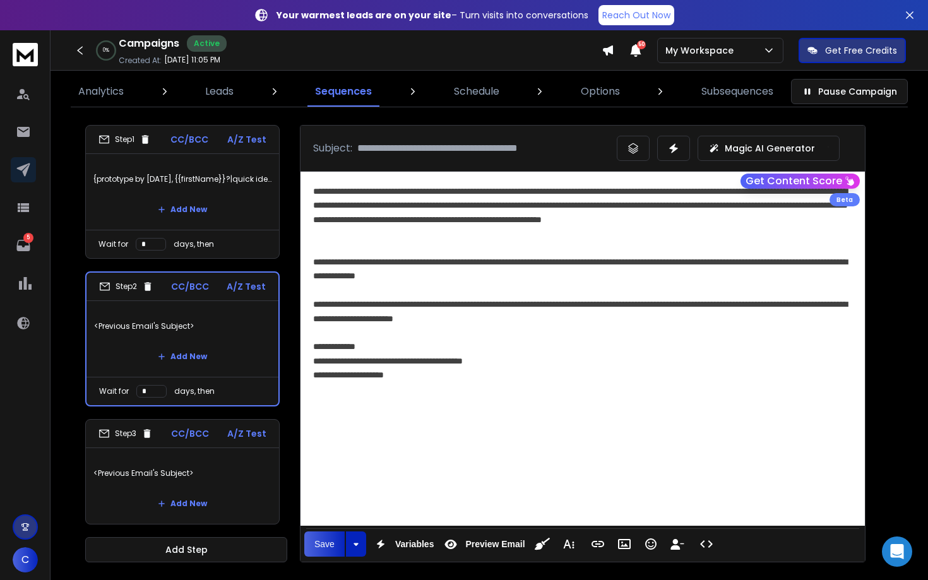
click at [252, 217] on div "Add New" at bounding box center [182, 209] width 178 height 25
type input "**********"
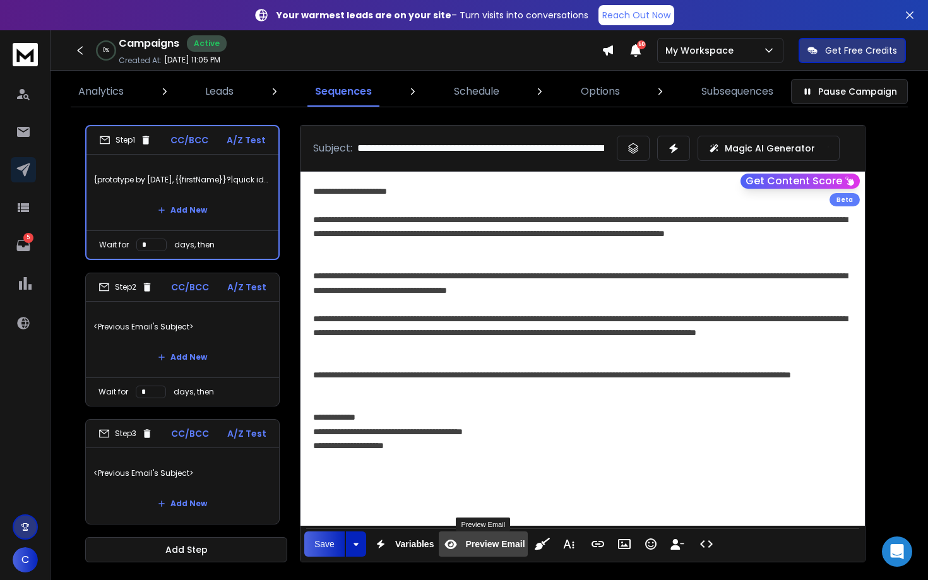
click at [480, 556] on button "Preview Email Preview Email" at bounding box center [483, 543] width 88 height 25
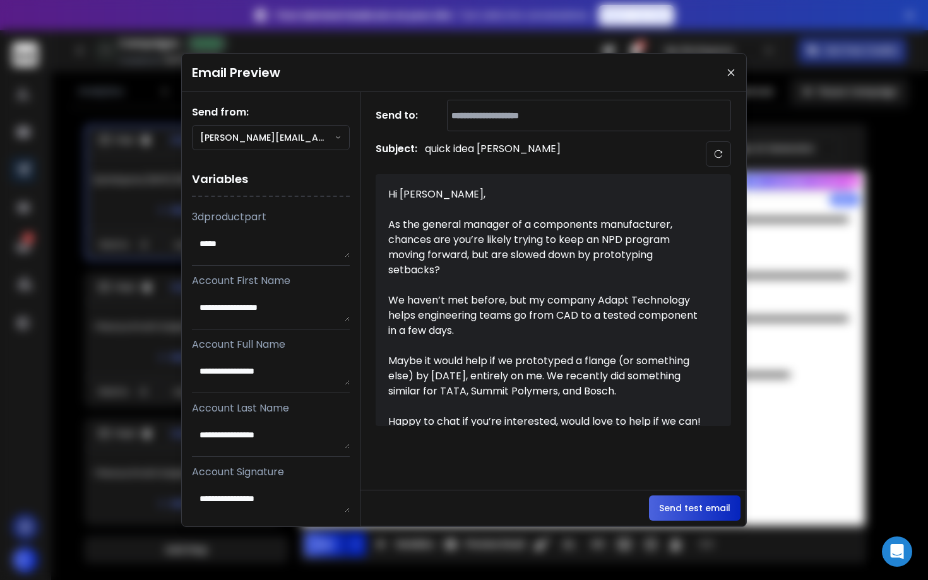
drag, startPoint x: 734, startPoint y: 71, endPoint x: 721, endPoint y: 81, distance: 15.8
click at [734, 71] on icon at bounding box center [731, 73] width 10 height 10
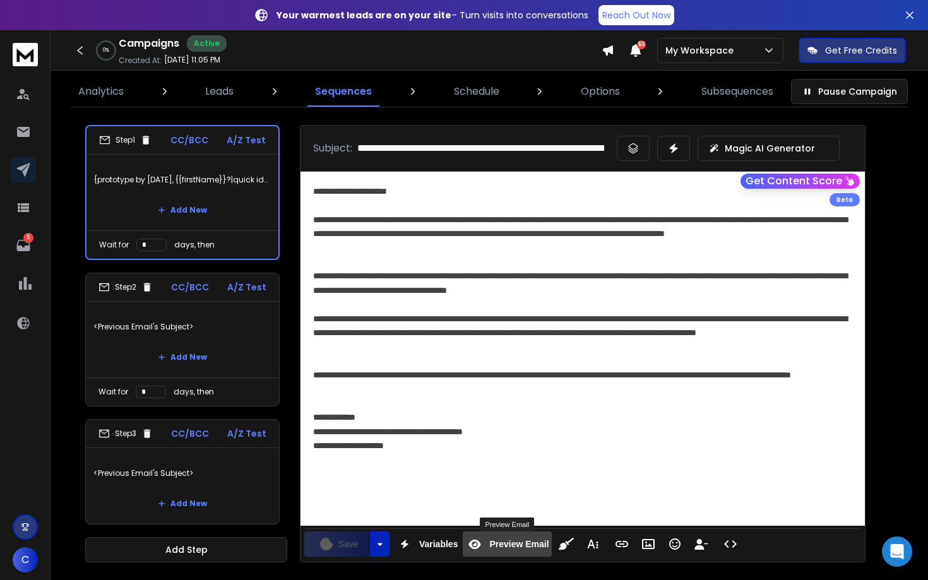
click at [489, 534] on div "Preview Email" at bounding box center [507, 544] width 88 height 21
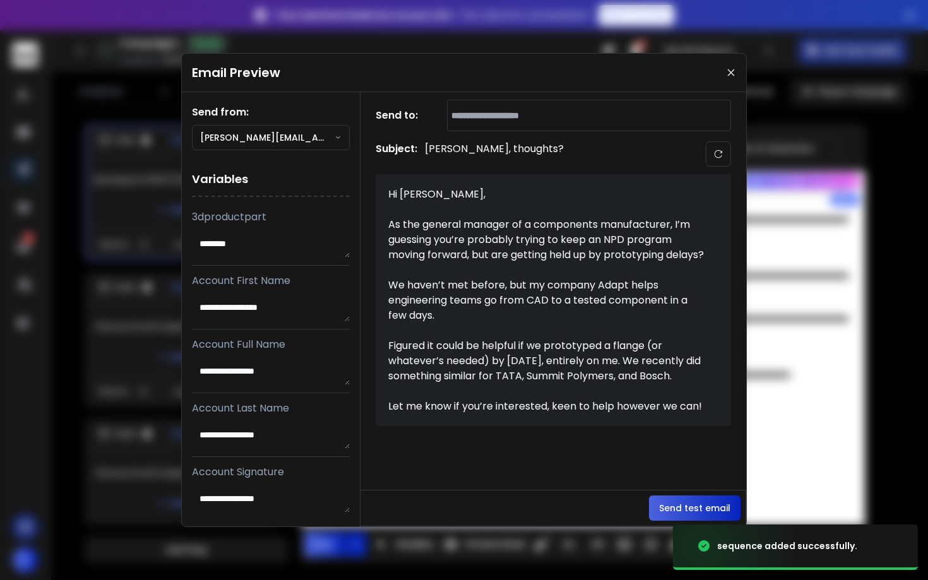
click at [731, 76] on icon at bounding box center [731, 73] width 10 height 10
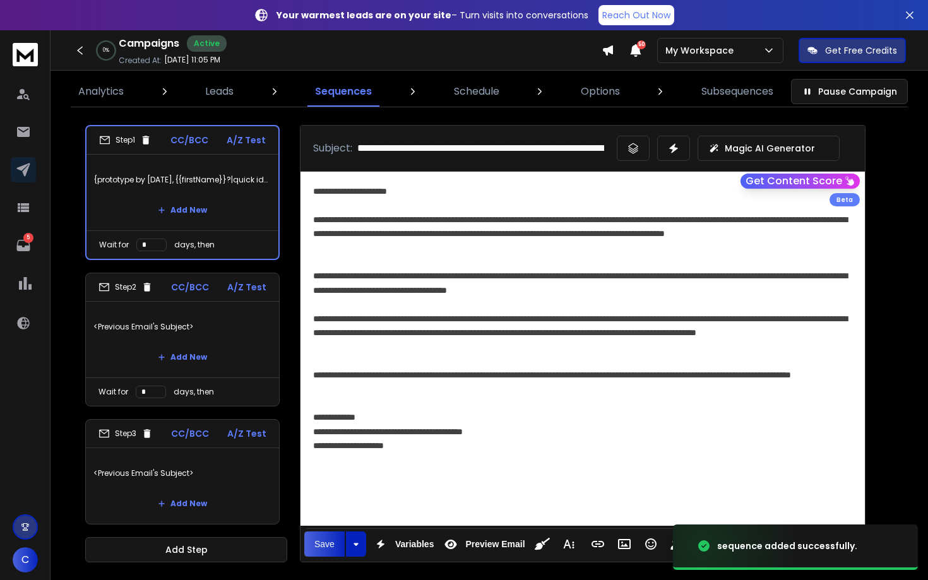
click at [239, 314] on p "<Previous Email's Subject>" at bounding box center [182, 326] width 178 height 35
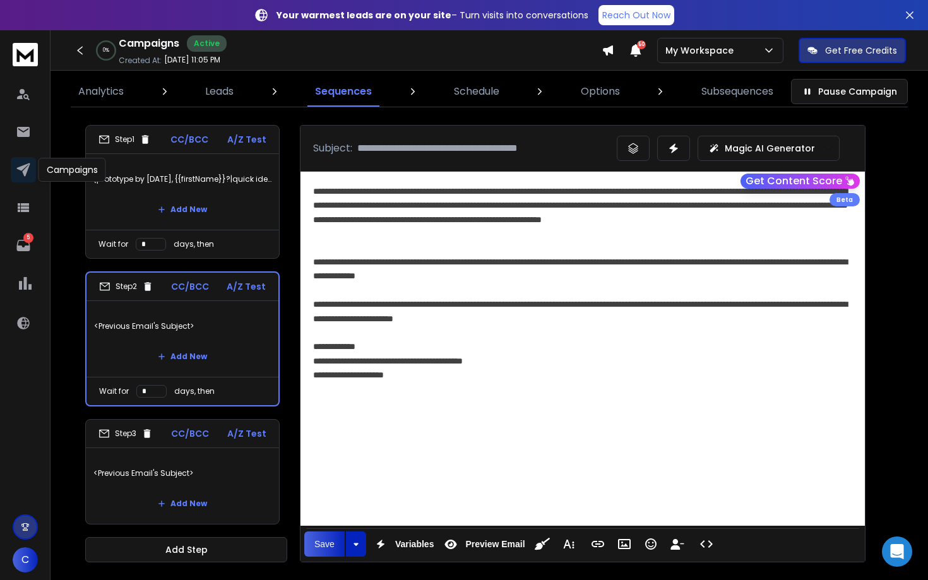
click at [44, 167] on div "Campaigns" at bounding box center [72, 170] width 68 height 24
click at [28, 167] on icon at bounding box center [23, 169] width 15 height 15
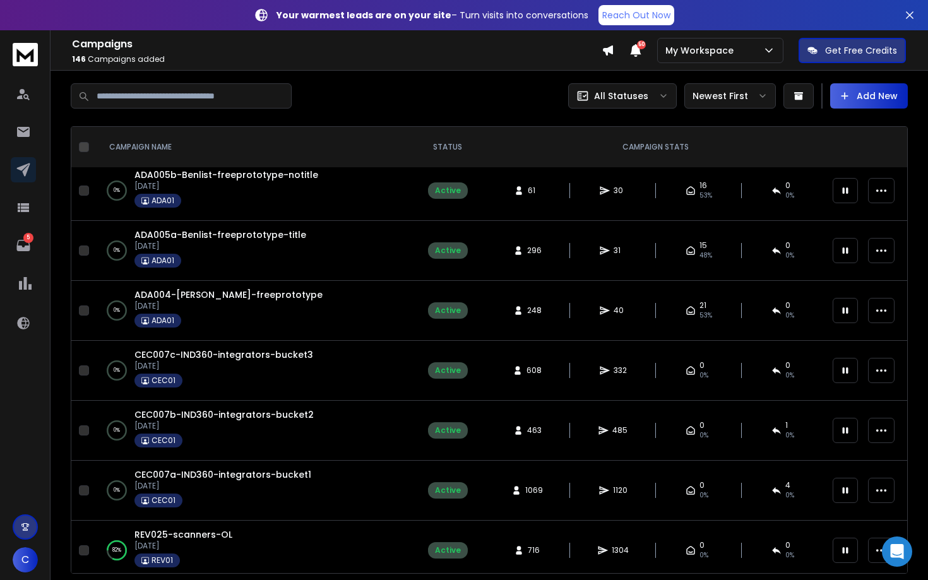
scroll to position [8, 0]
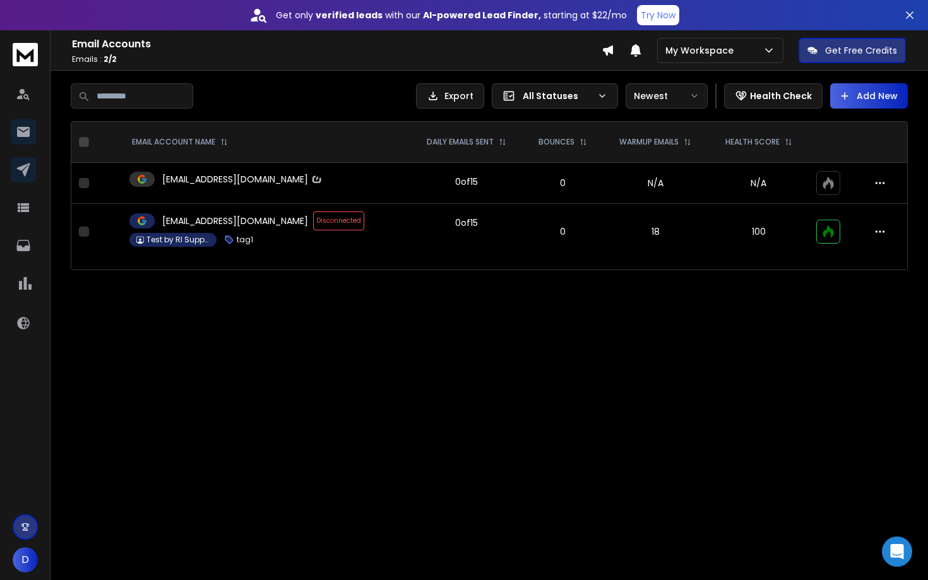
click at [33, 170] on link at bounding box center [23, 169] width 25 height 25
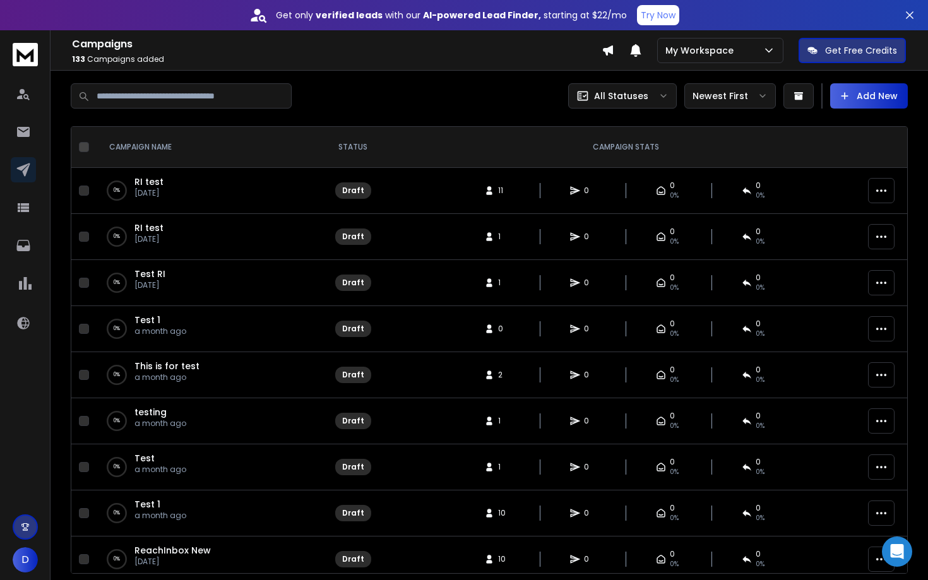
click at [148, 192] on p "[DATE]" at bounding box center [148, 193] width 29 height 10
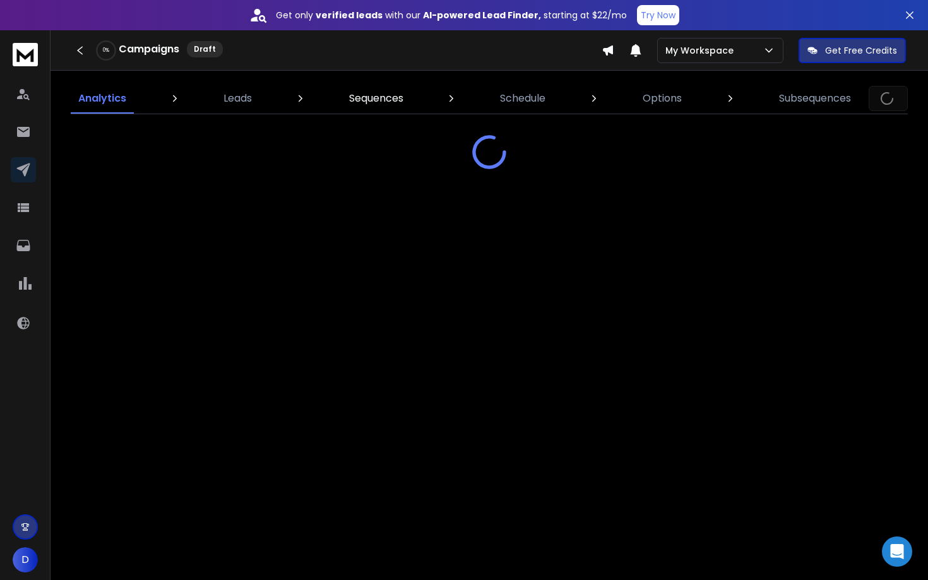
click at [359, 95] on p "Sequences" at bounding box center [376, 98] width 54 height 15
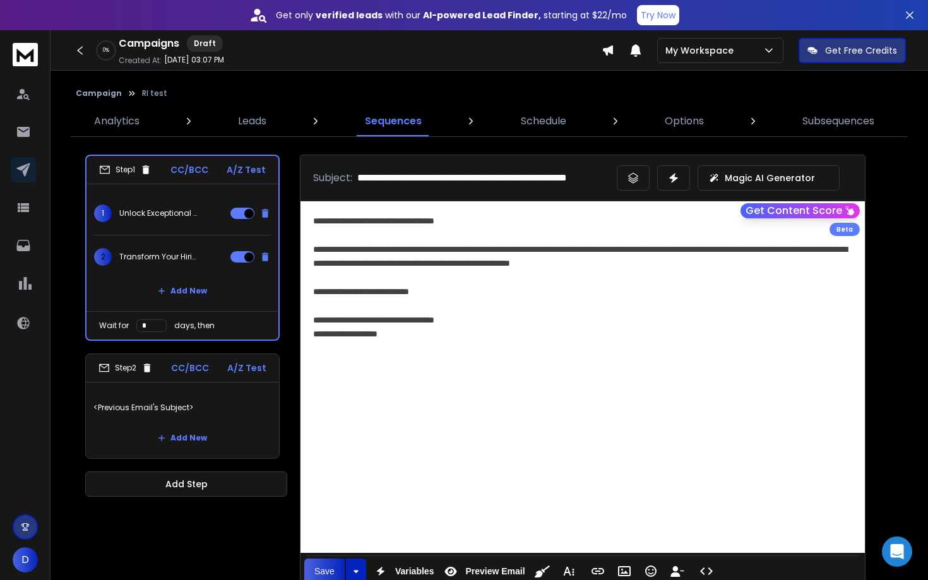
drag, startPoint x: 146, startPoint y: 369, endPoint x: 146, endPoint y: 355, distance: 13.9
click at [146, 369] on icon at bounding box center [147, 367] width 7 height 9
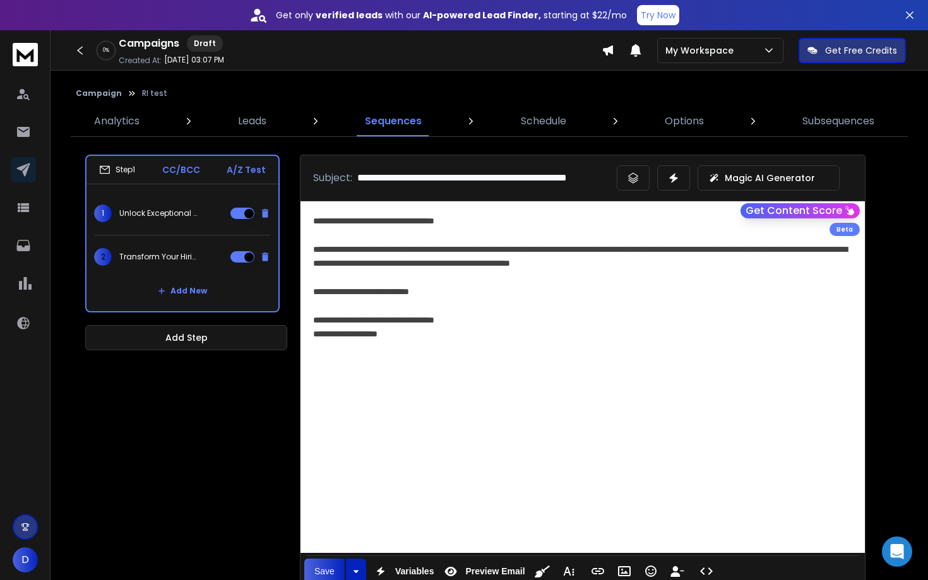
click at [262, 256] on icon at bounding box center [264, 256] width 11 height 11
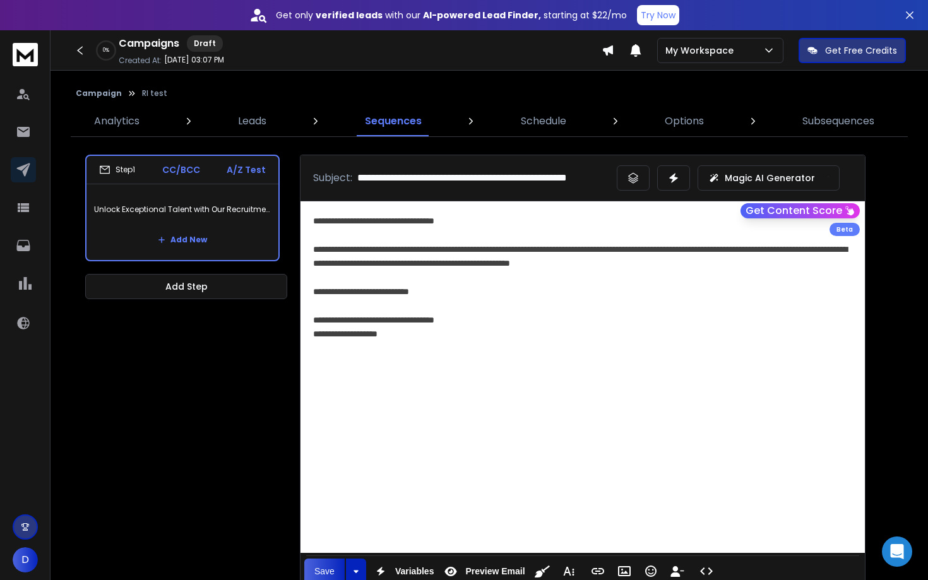
click at [473, 330] on div "**********" at bounding box center [582, 334] width 539 height 14
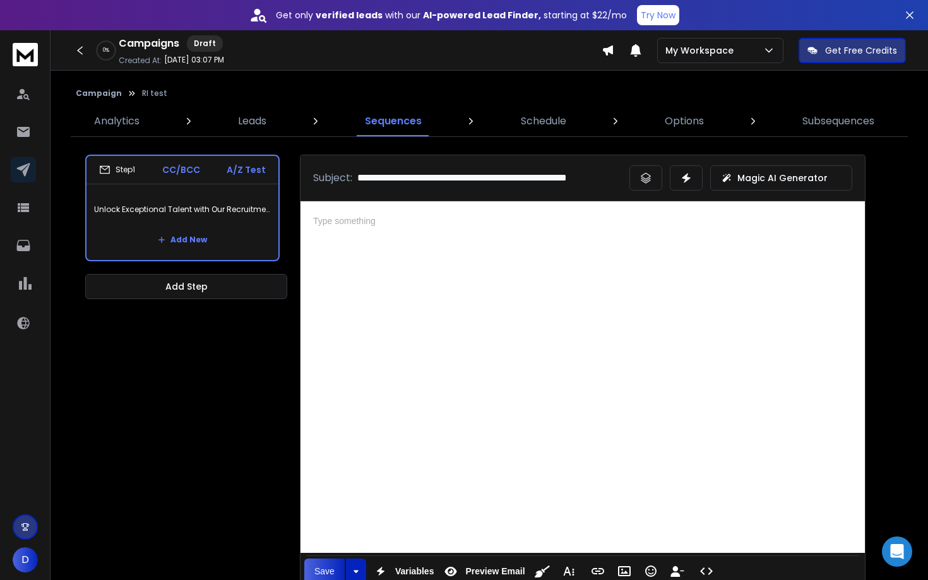
click at [485, 288] on div at bounding box center [582, 375] width 564 height 348
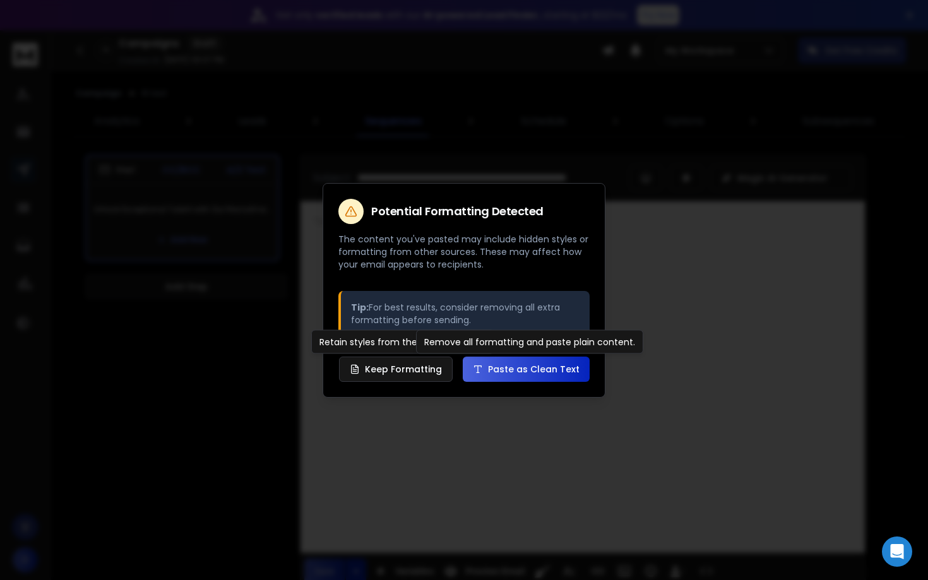
click at [563, 371] on button "Paste as Clean Text" at bounding box center [526, 369] width 127 height 25
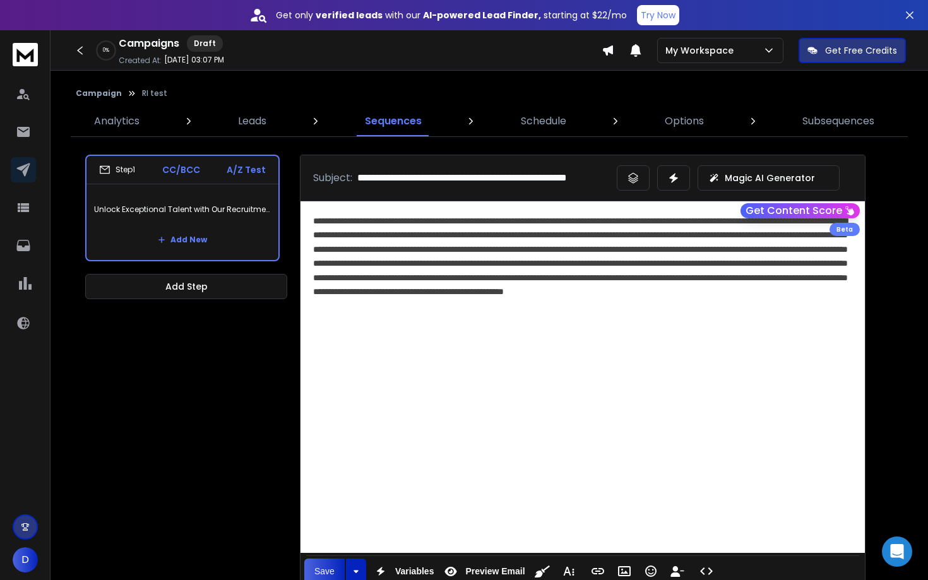
click at [402, 226] on div "**********" at bounding box center [582, 263] width 539 height 99
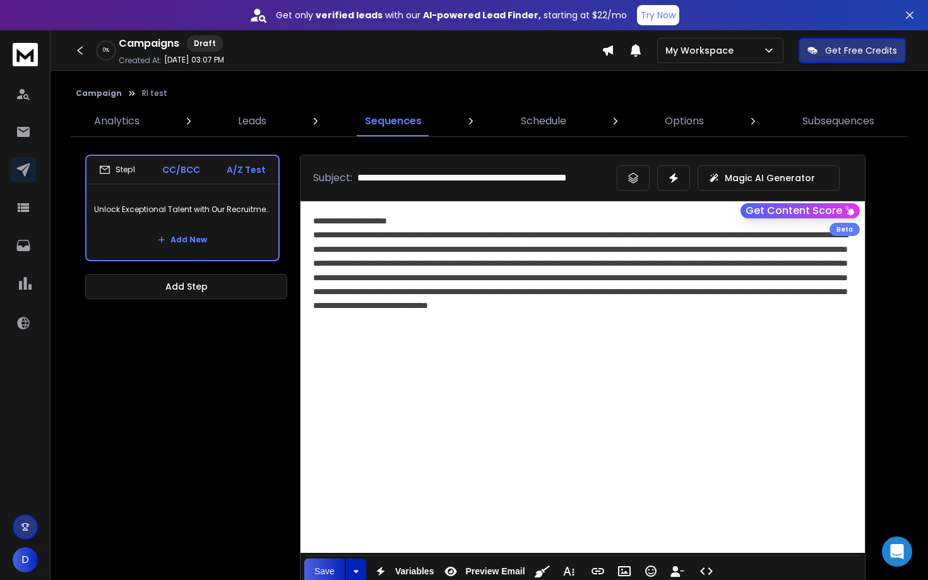
click at [714, 251] on div "**********" at bounding box center [582, 277] width 539 height 99
click at [641, 268] on div "**********" at bounding box center [582, 277] width 539 height 99
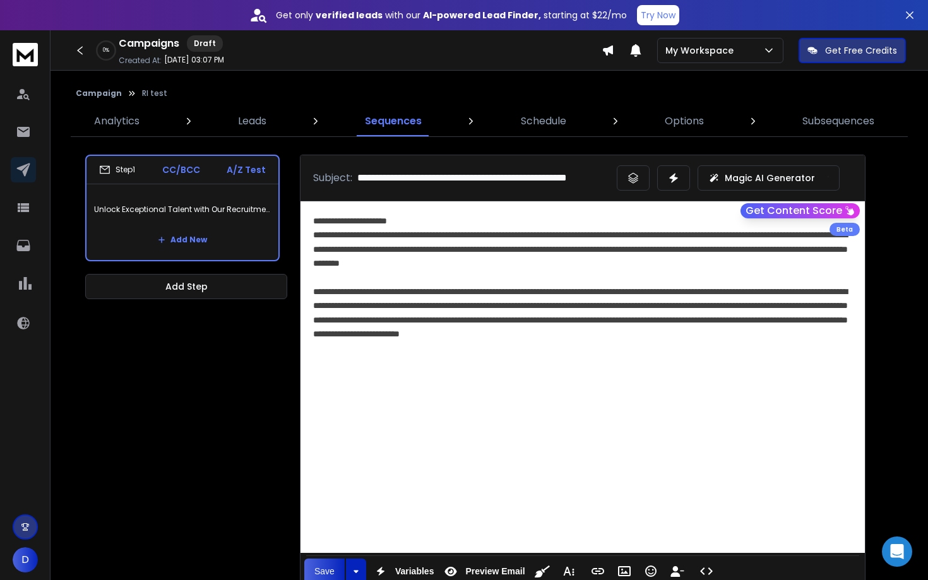
click at [429, 323] on div "**********" at bounding box center [582, 313] width 539 height 57
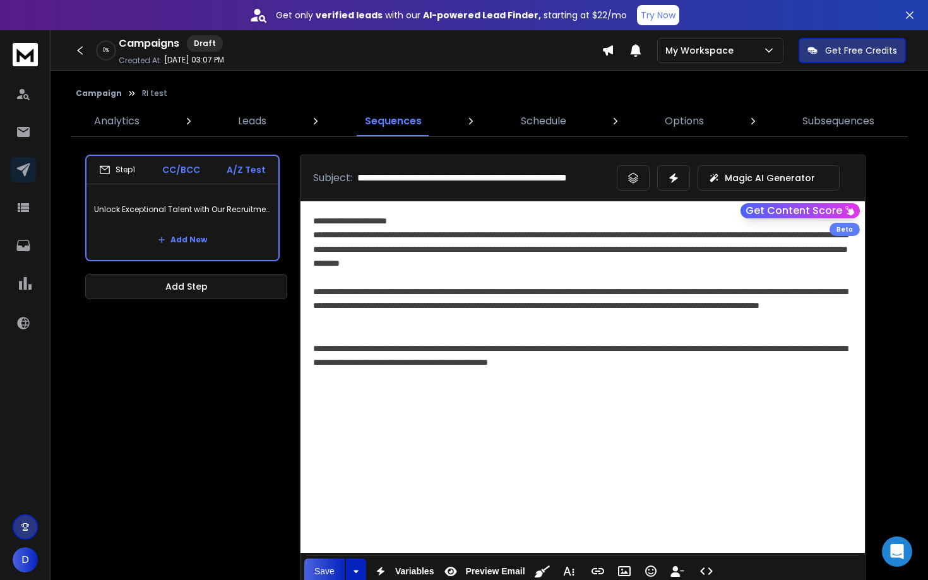
click at [372, 365] on div "**********" at bounding box center [582, 355] width 539 height 28
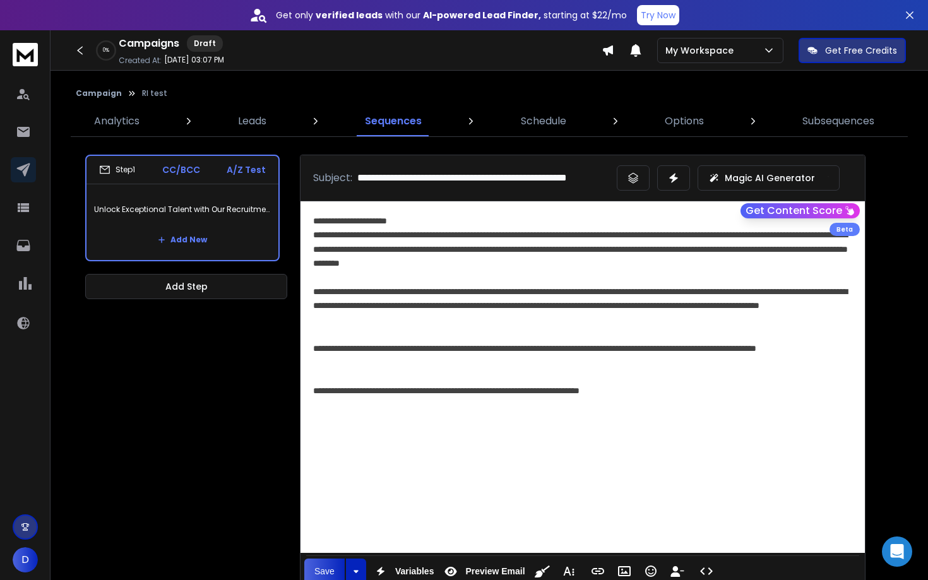
click at [500, 398] on div at bounding box center [582, 405] width 539 height 14
click at [499, 394] on div "**********" at bounding box center [582, 391] width 539 height 14
click at [490, 565] on div "Preview Email" at bounding box center [483, 571] width 88 height 21
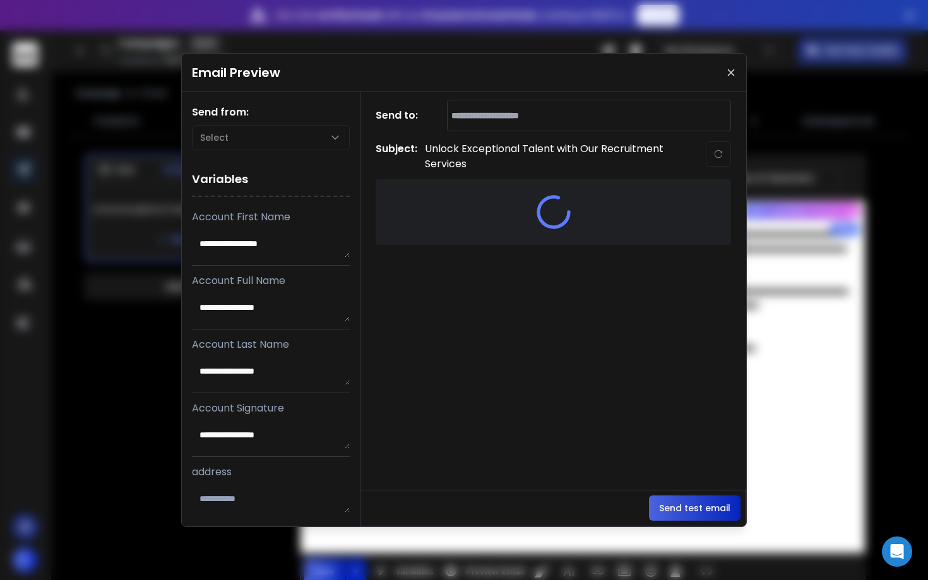
type textarea "*******"
type textarea "**********"
type textarea "*****"
type textarea "******"
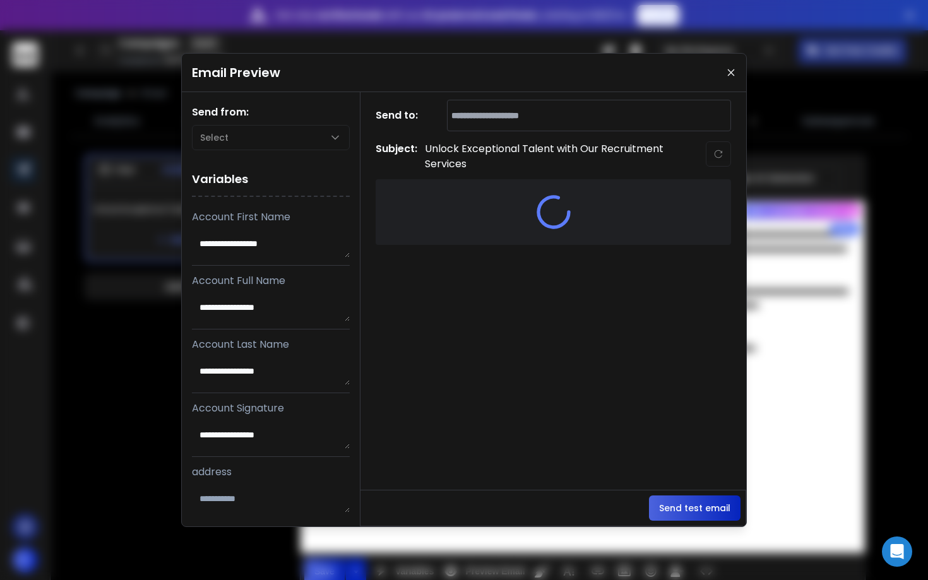
type textarea "**********"
type textarea "*****"
type textarea "**********"
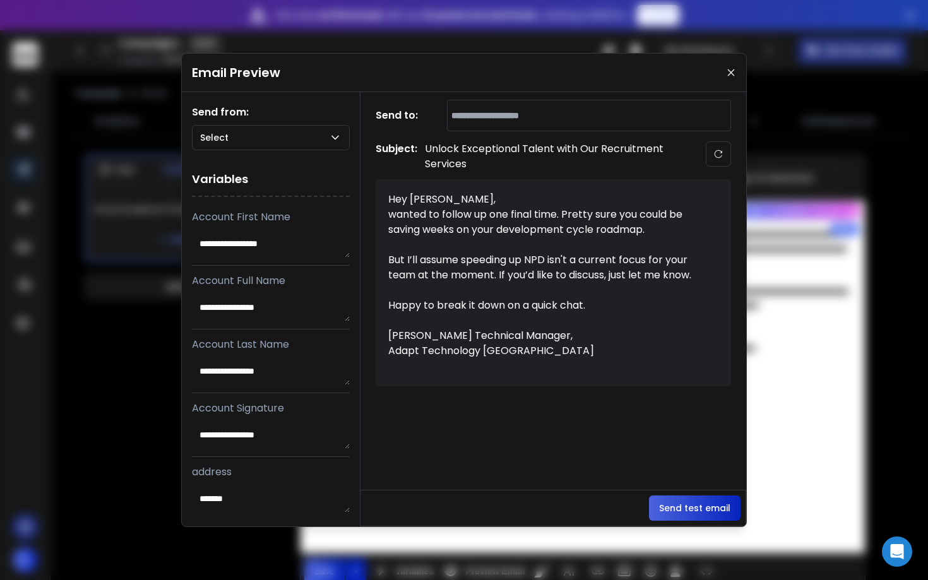
type textarea "*****"
type textarea "**********"
type textarea "*******"
type textarea "*****"
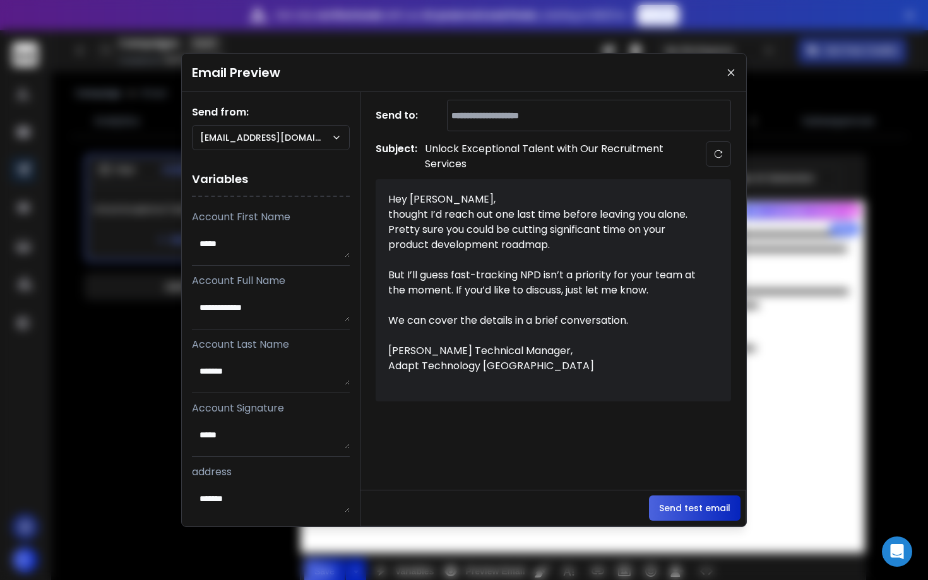
click at [733, 72] on icon at bounding box center [731, 73] width 10 height 10
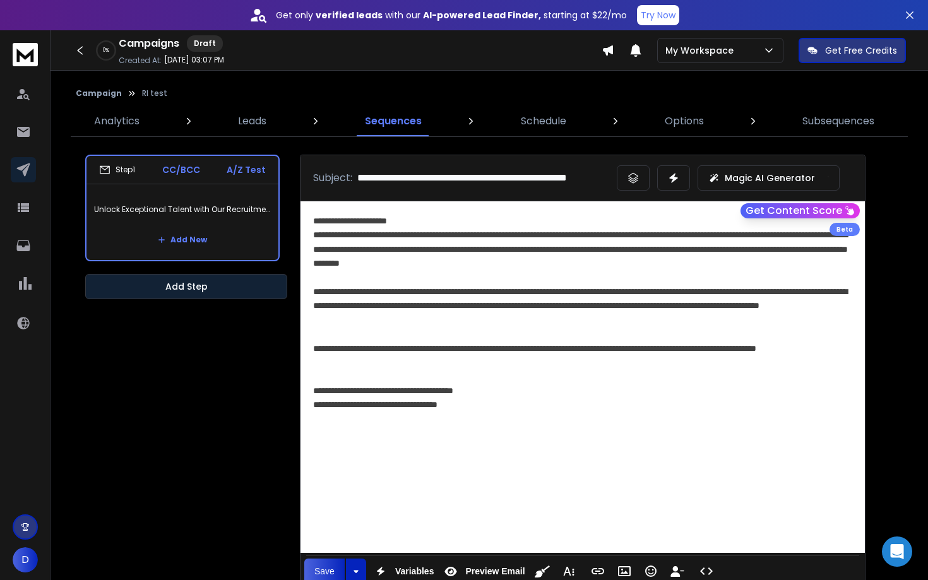
click at [194, 285] on button "Add Step" at bounding box center [186, 286] width 202 height 25
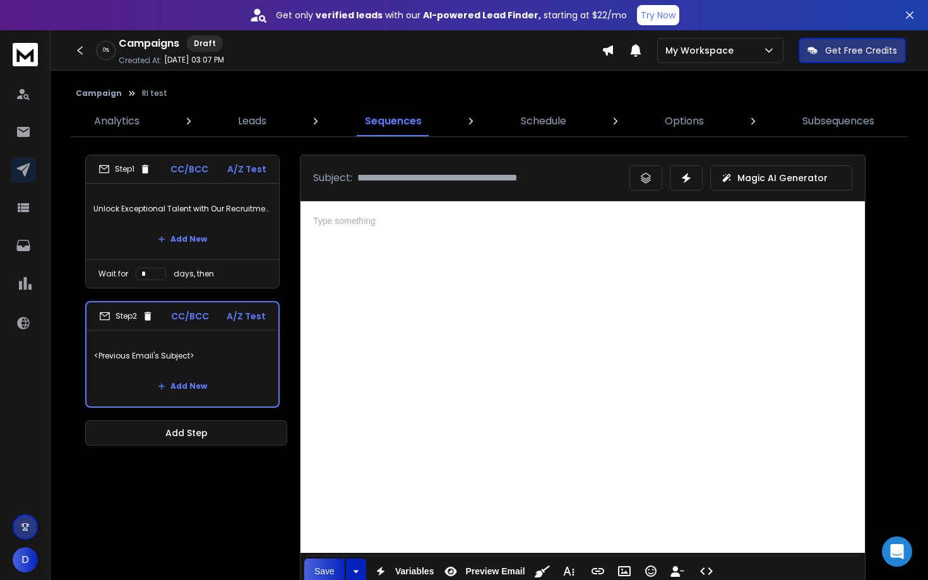
click at [262, 250] on div "Add New" at bounding box center [182, 239] width 178 height 25
type input "**********"
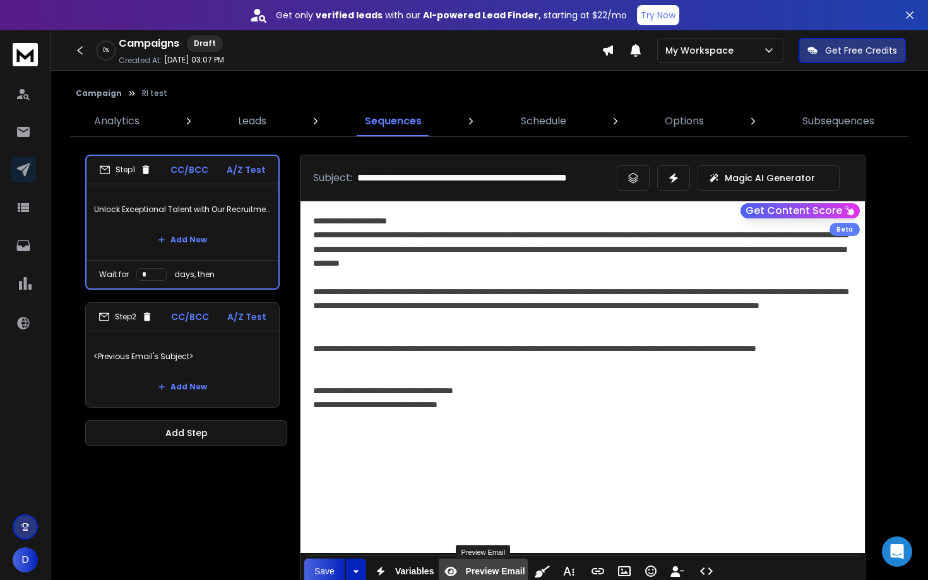
click at [503, 572] on span "Preview Email" at bounding box center [495, 571] width 64 height 11
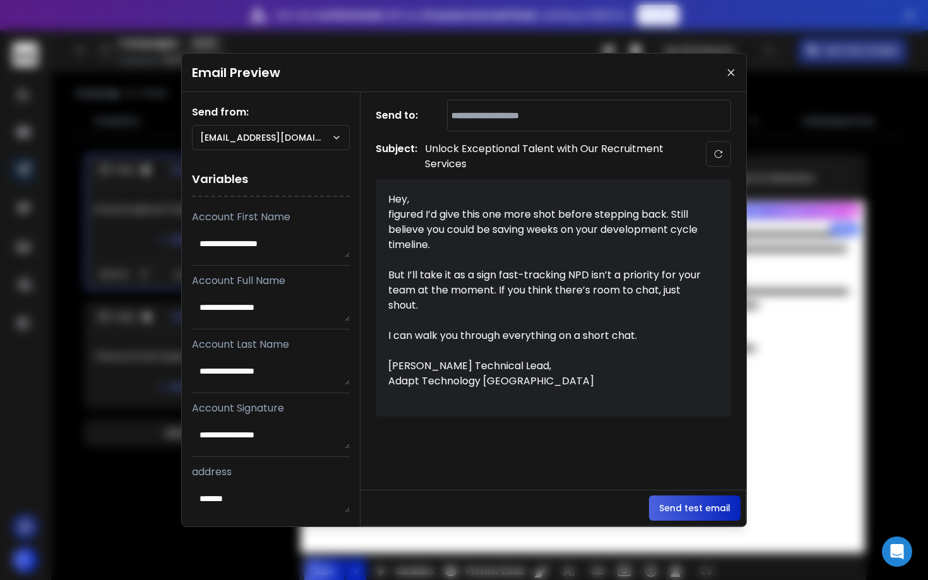
click at [736, 74] on div "Email Preview" at bounding box center [464, 73] width 564 height 38
click at [730, 70] on icon at bounding box center [731, 73] width 10 height 10
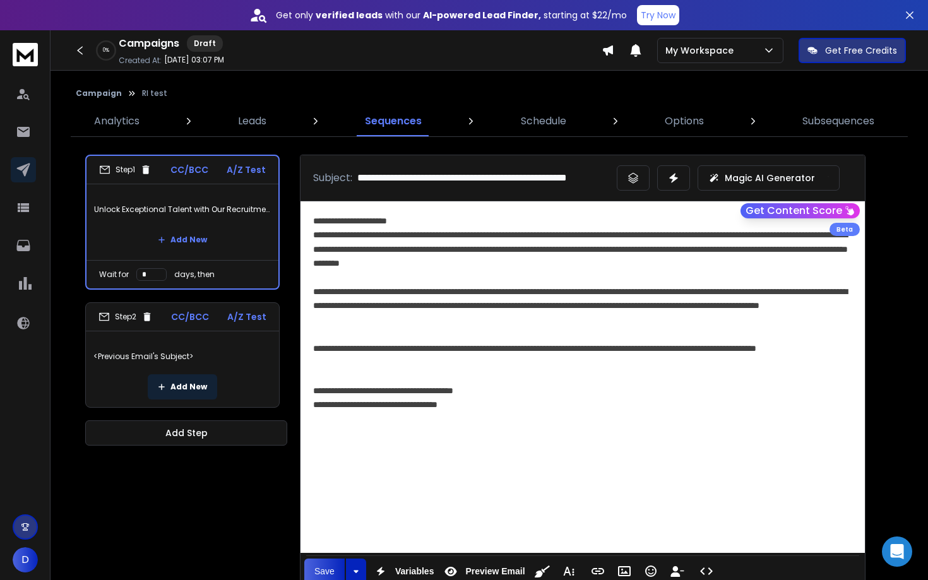
click at [204, 389] on button "Add New" at bounding box center [182, 386] width 69 height 25
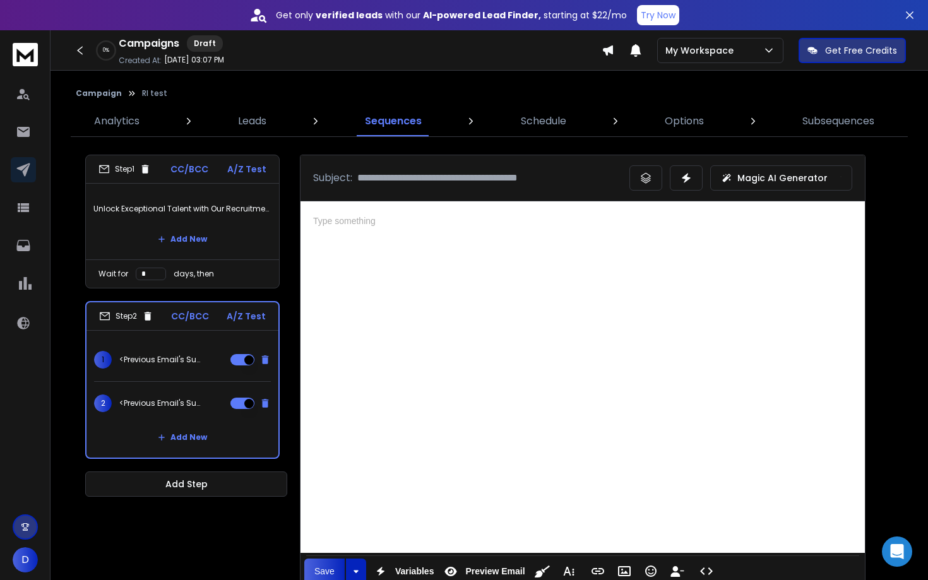
click at [267, 402] on icon at bounding box center [265, 403] width 7 height 9
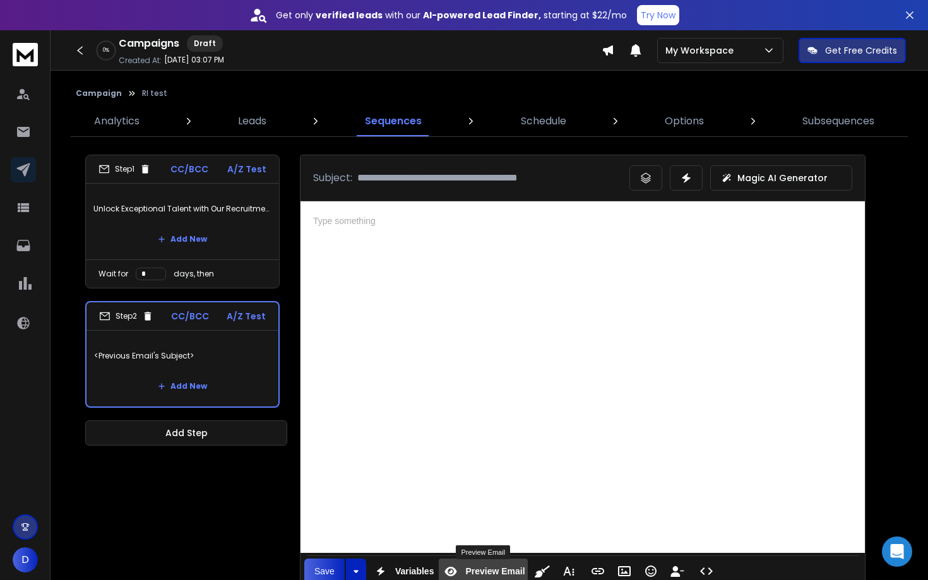
click at [485, 573] on span "Preview Email" at bounding box center [495, 571] width 64 height 11
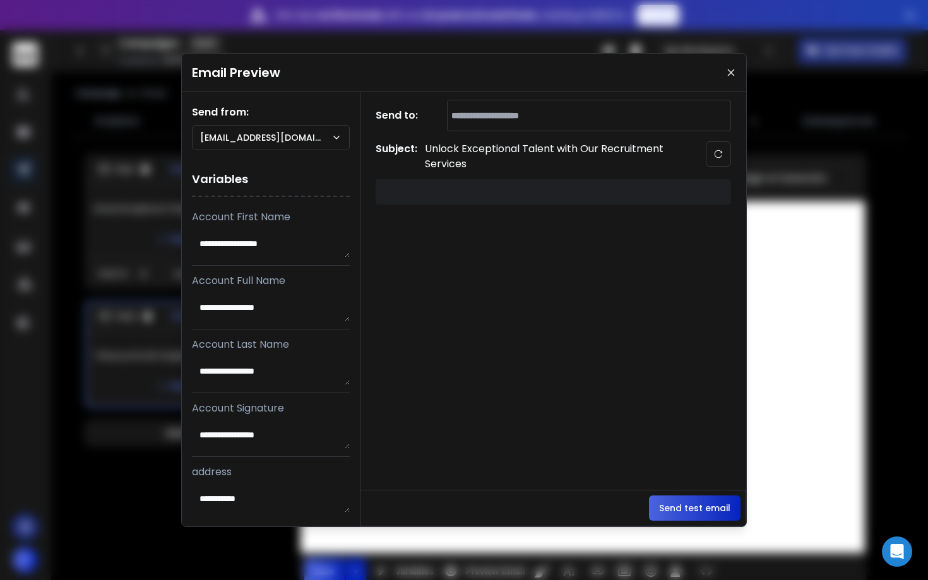
click at [734, 75] on icon at bounding box center [731, 73] width 10 height 10
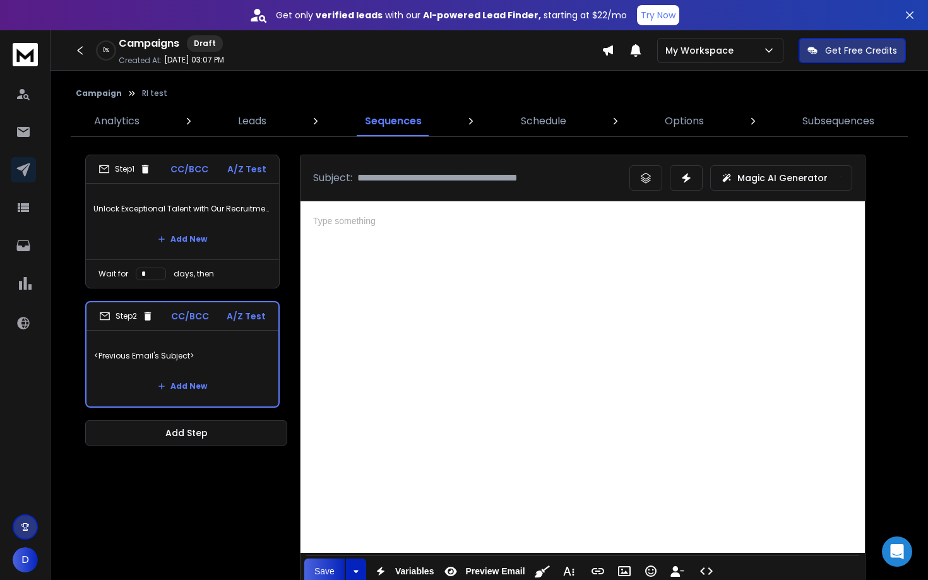
click at [151, 280] on div "Wait for * days, then" at bounding box center [182, 273] width 193 height 28
type input "**********"
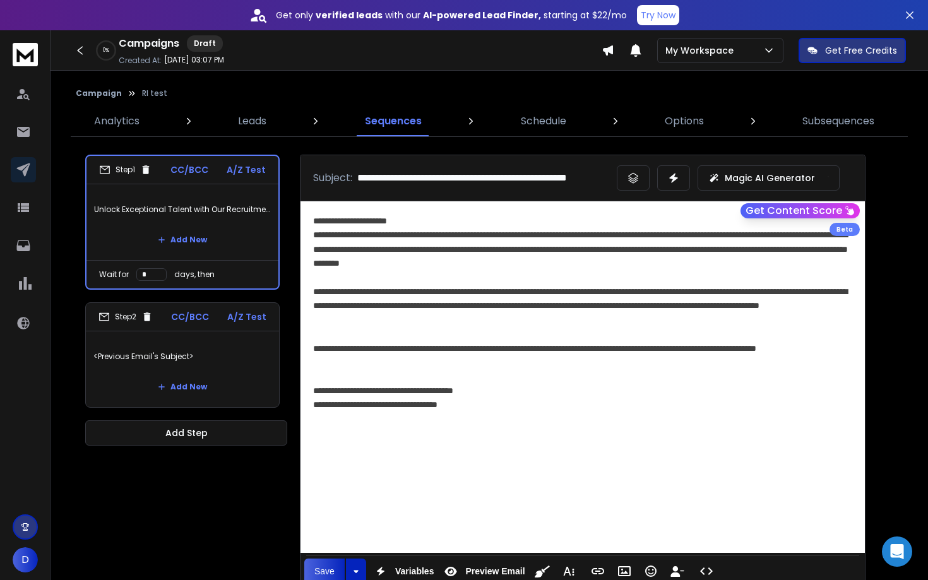
click at [155, 278] on input "*" at bounding box center [151, 274] width 30 height 13
type input "*"
click at [225, 340] on p "<Previous Email's Subject>" at bounding box center [182, 356] width 178 height 35
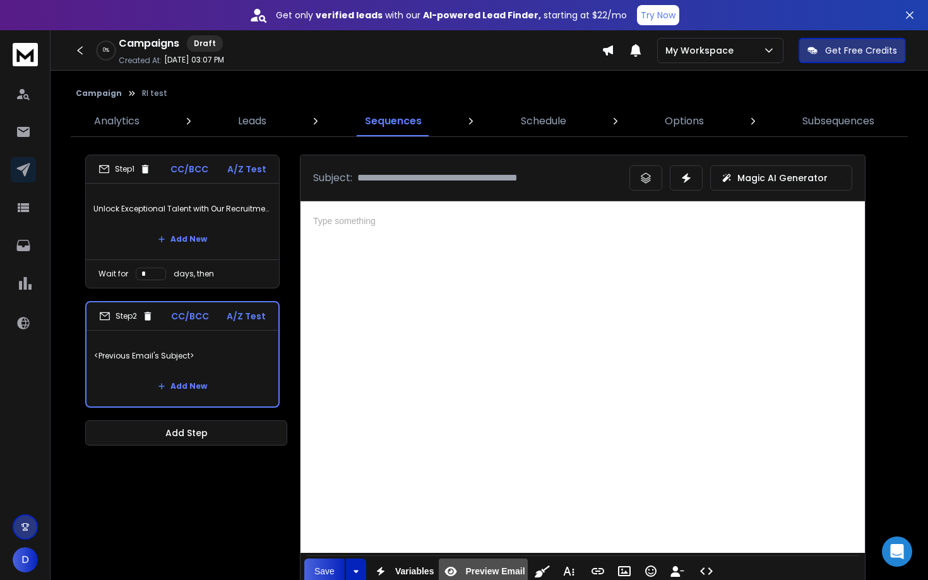
type input "*"
click at [513, 579] on div "Preview Email" at bounding box center [483, 571] width 88 height 21
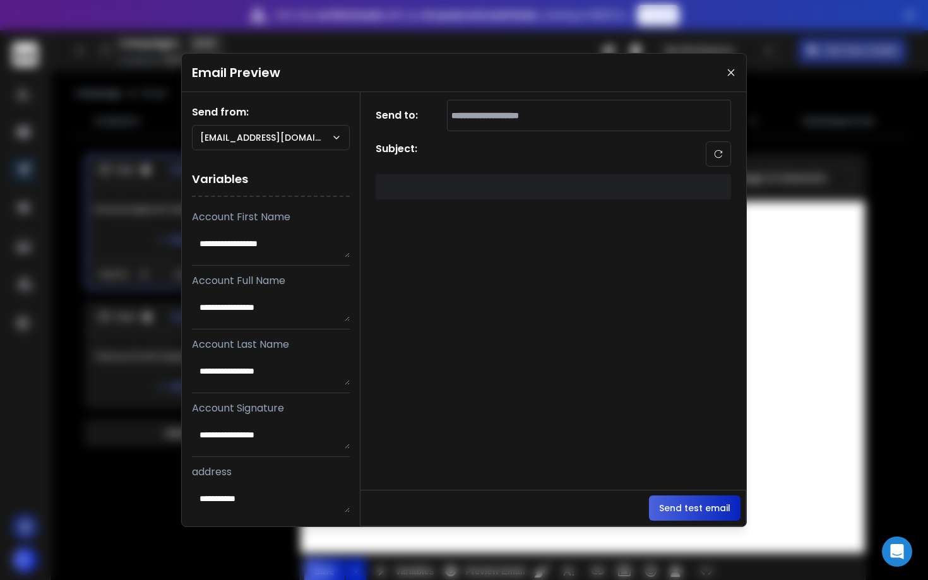
click at [175, 199] on div "**********" at bounding box center [464, 289] width 928 height 499
click at [147, 213] on div "**********" at bounding box center [464, 289] width 928 height 499
click at [731, 74] on icon at bounding box center [731, 73] width 10 height 10
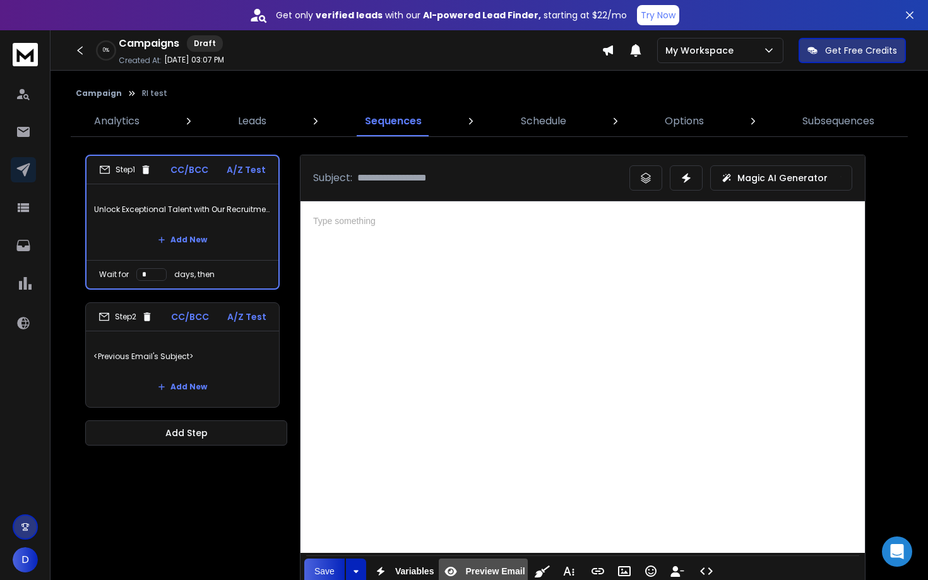
click at [504, 569] on span "Preview Email" at bounding box center [495, 571] width 64 height 11
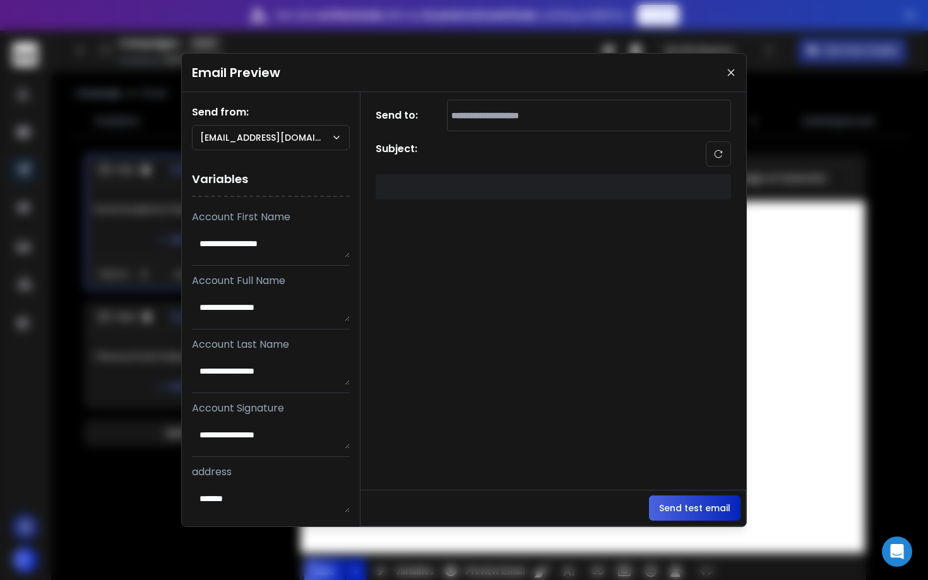
click at [730, 68] on icon at bounding box center [731, 73] width 10 height 10
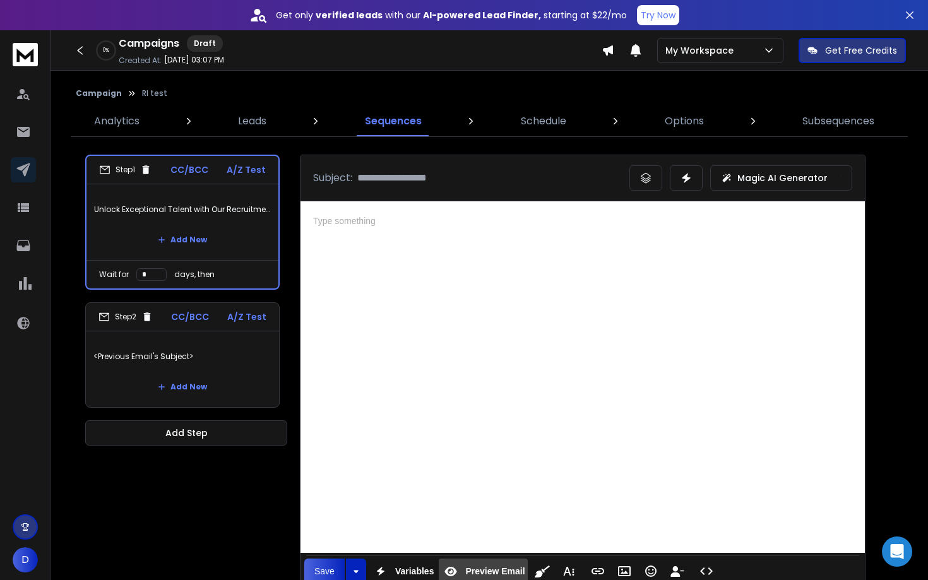
click at [478, 560] on button "Preview Email Preview Email" at bounding box center [483, 571] width 88 height 25
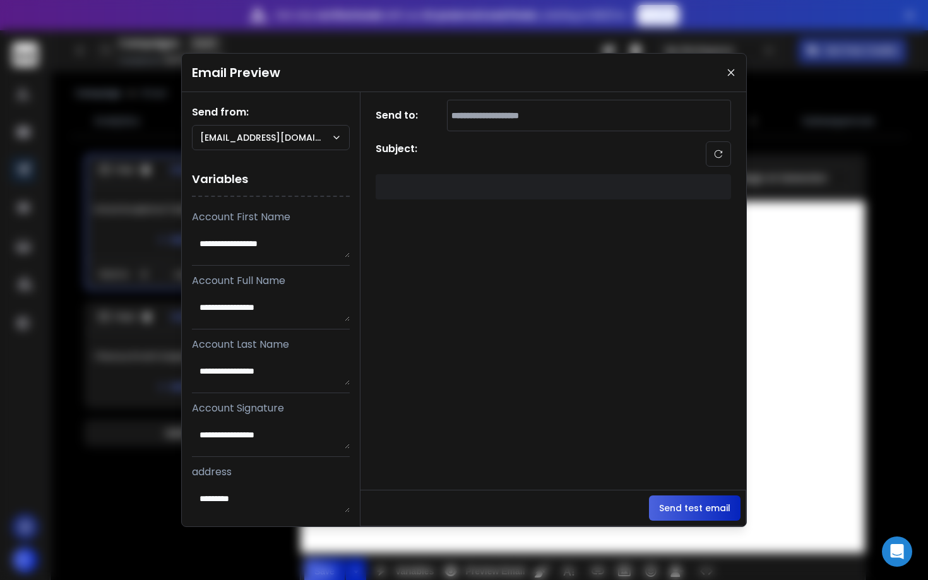
drag, startPoint x: 730, startPoint y: 73, endPoint x: 606, endPoint y: 182, distance: 165.0
click at [730, 73] on icon at bounding box center [731, 73] width 10 height 10
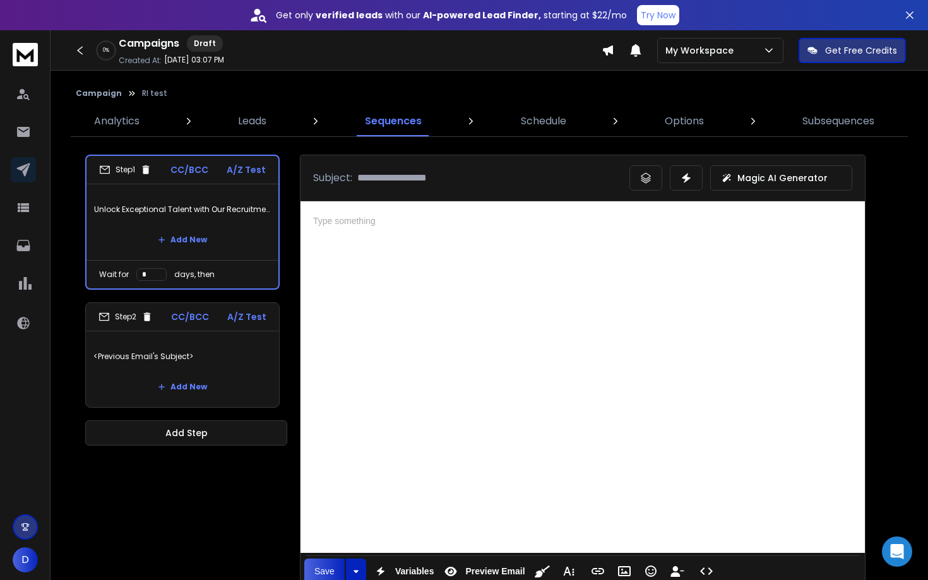
click at [253, 375] on div "Add New" at bounding box center [182, 386] width 178 height 25
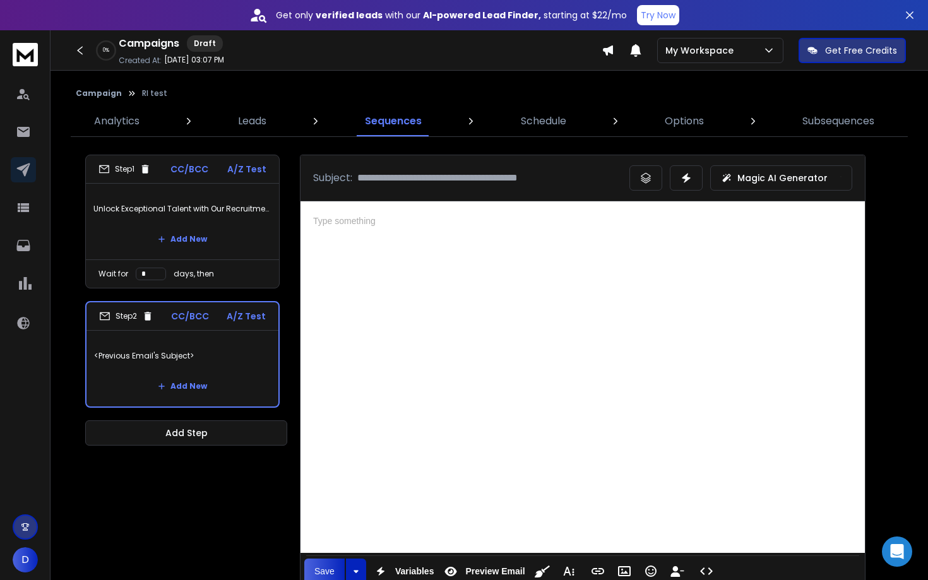
click at [235, 253] on div "Unlock Exceptional Talent with Our Recruitment Services Add New" at bounding box center [182, 222] width 193 height 76
type input "**********"
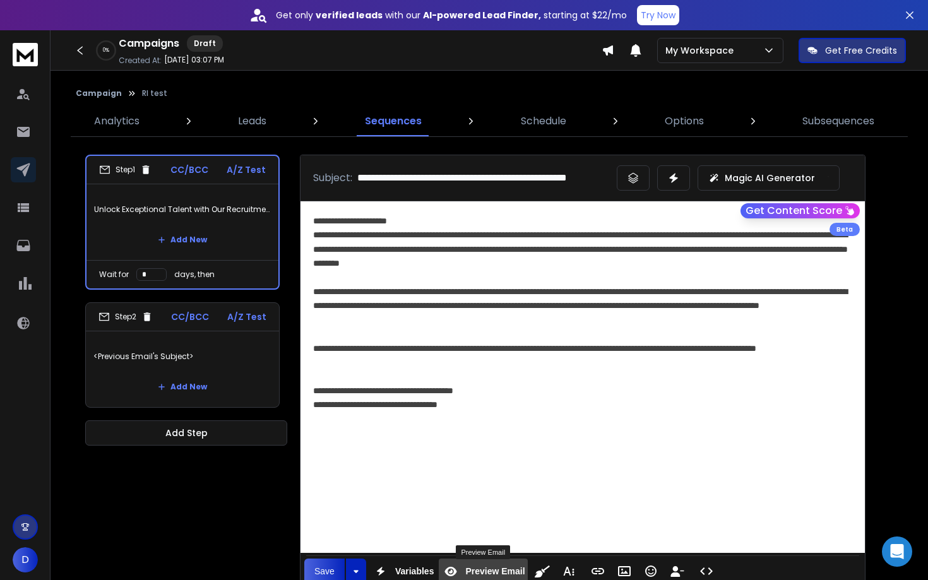
click at [469, 562] on div "Preview Email" at bounding box center [483, 571] width 88 height 21
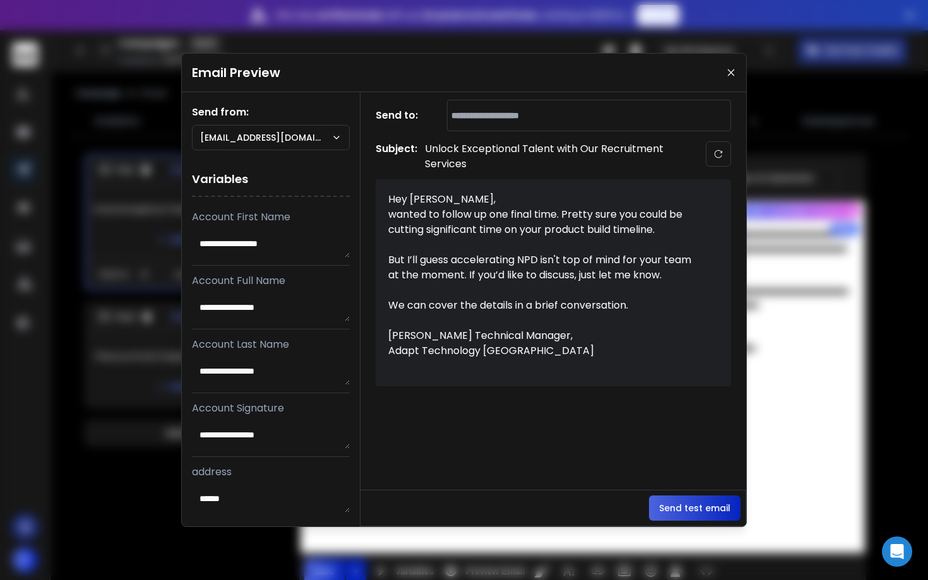
click at [728, 69] on icon at bounding box center [731, 73] width 10 height 10
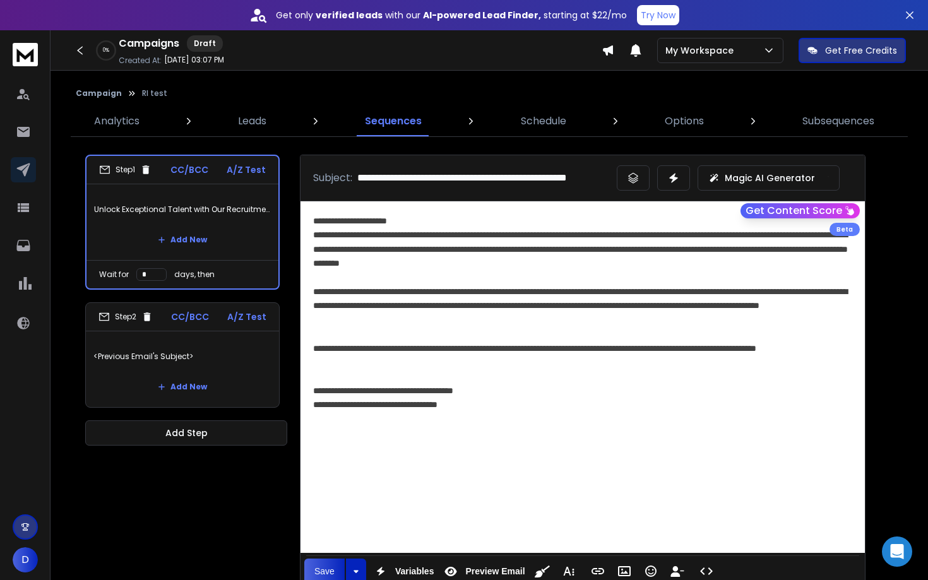
click at [242, 348] on p "<Previous Email's Subject>" at bounding box center [182, 356] width 178 height 35
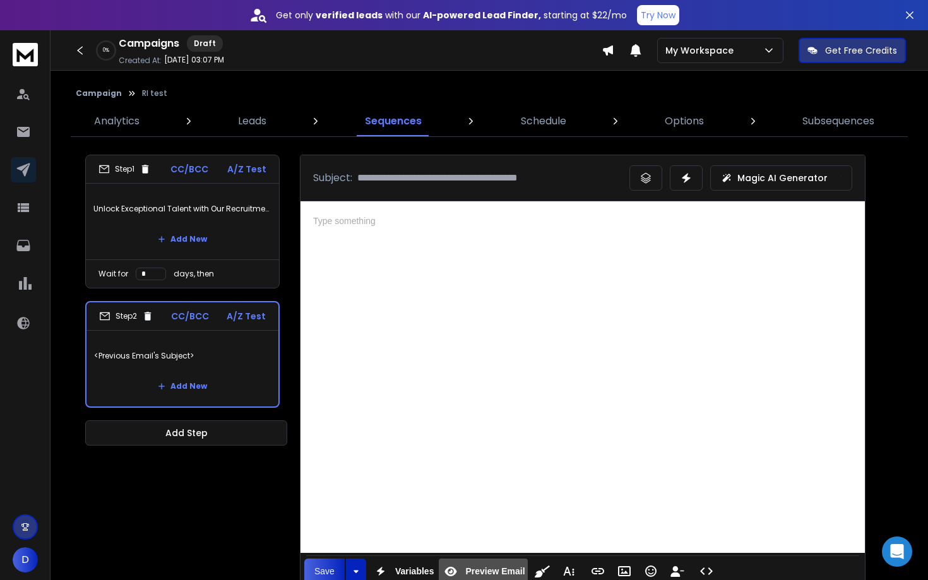
click at [483, 572] on span "Preview Email" at bounding box center [495, 571] width 64 height 11
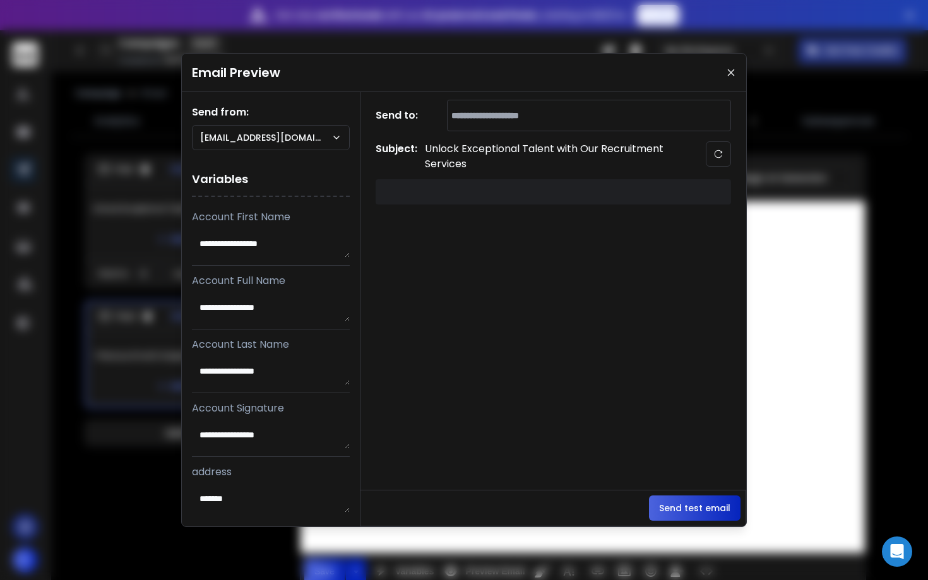
click at [730, 73] on icon at bounding box center [731, 72] width 7 height 7
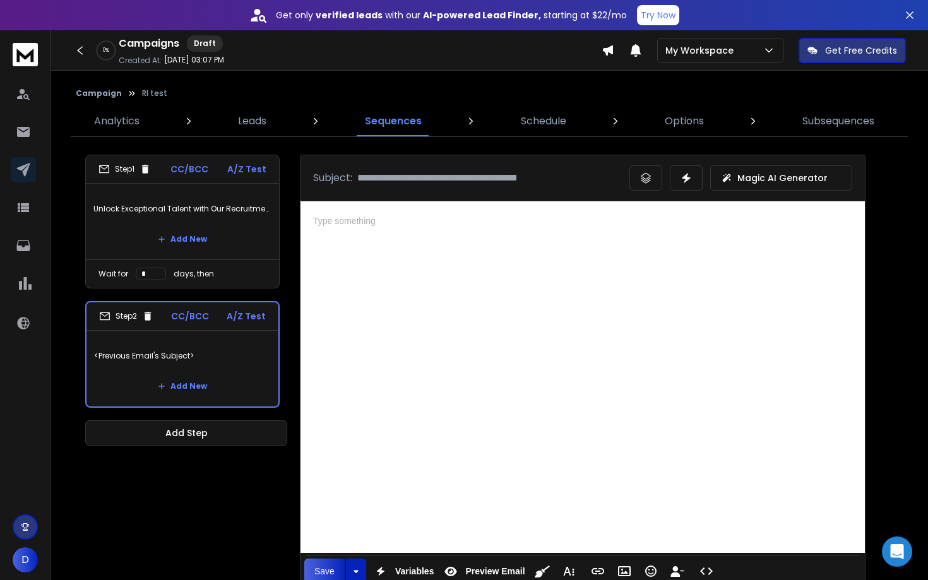
click at [244, 271] on div "Wait for * days, then" at bounding box center [182, 273] width 193 height 28
type input "**********"
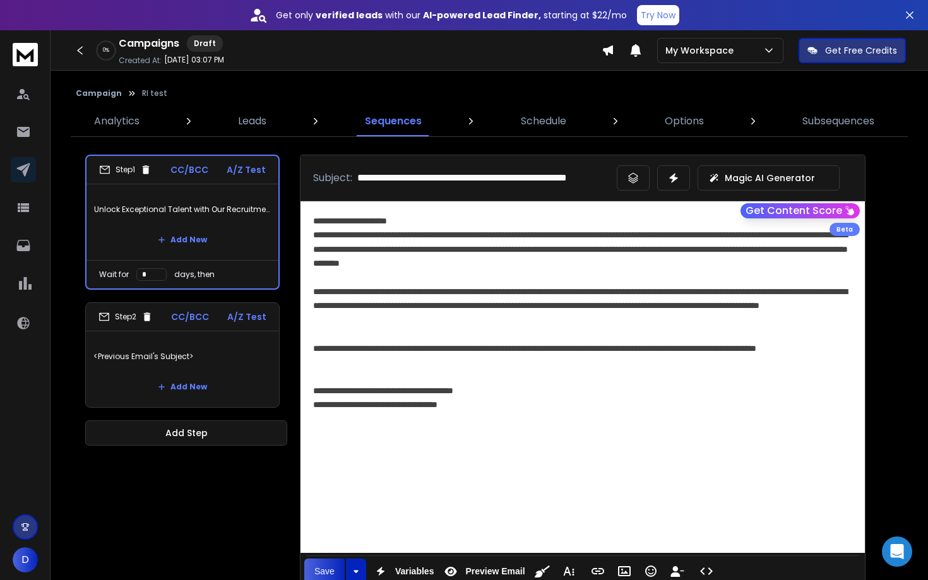
drag, startPoint x: 150, startPoint y: 278, endPoint x: 182, endPoint y: 300, distance: 38.7
click at [150, 278] on input "*" at bounding box center [151, 274] width 30 height 13
drag, startPoint x: 222, startPoint y: 252, endPoint x: 237, endPoint y: 253, distance: 14.5
click at [222, 252] on div "Unlock Exceptional Talent with Our Recruitment Services Add New" at bounding box center [182, 222] width 192 height 76
click at [232, 473] on div "Step 1 CC/BCC A/Z Test Unlock Exceptional Talent with Our Recruitment Services …" at bounding box center [186, 372] width 202 height 435
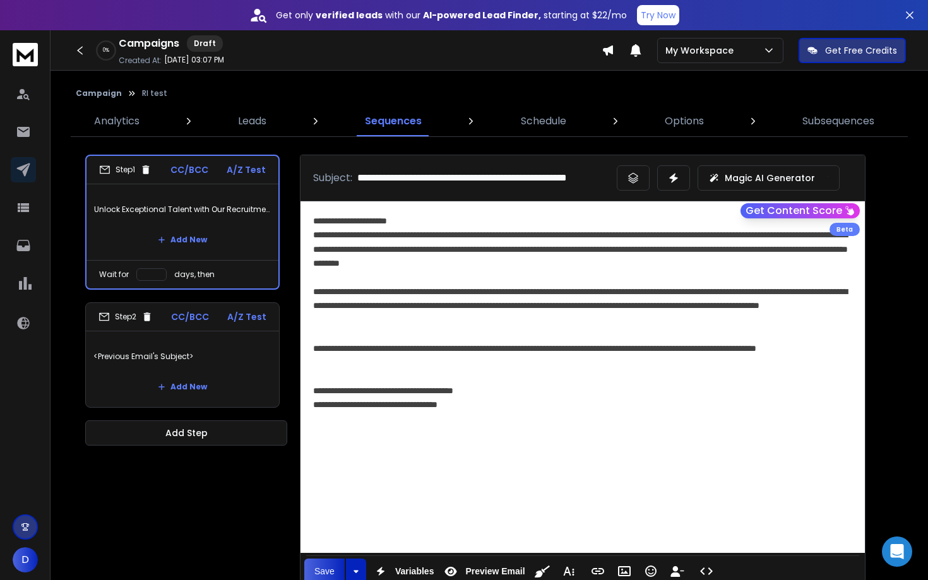
click at [232, 343] on p "<Previous Email's Subject>" at bounding box center [182, 356] width 178 height 35
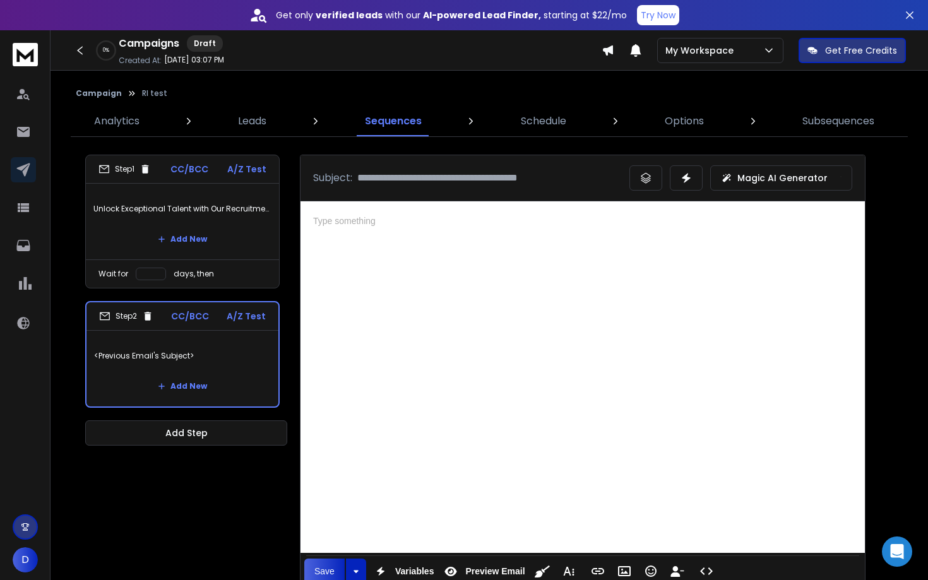
click at [152, 272] on input at bounding box center [151, 274] width 30 height 13
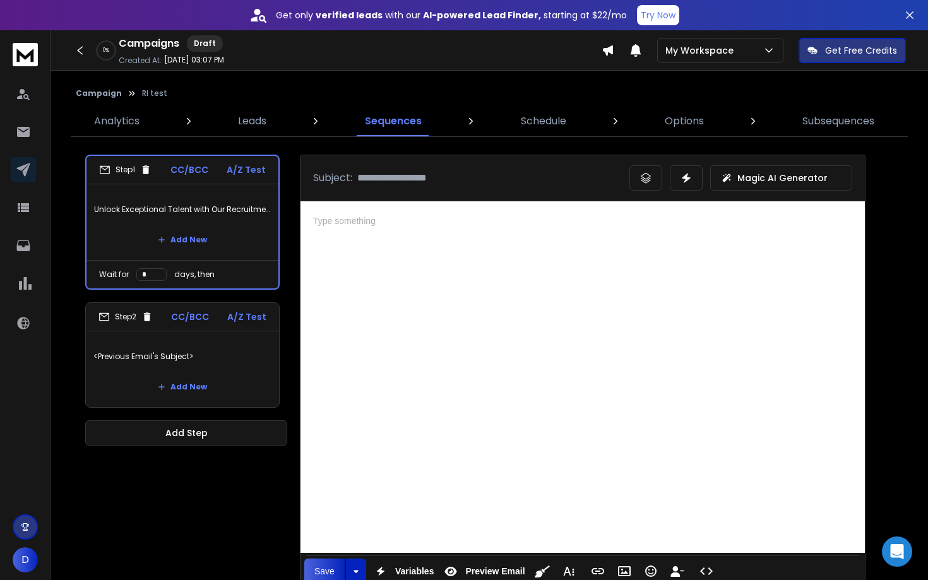
click at [269, 357] on p "<Previous Email's Subject>" at bounding box center [182, 356] width 178 height 35
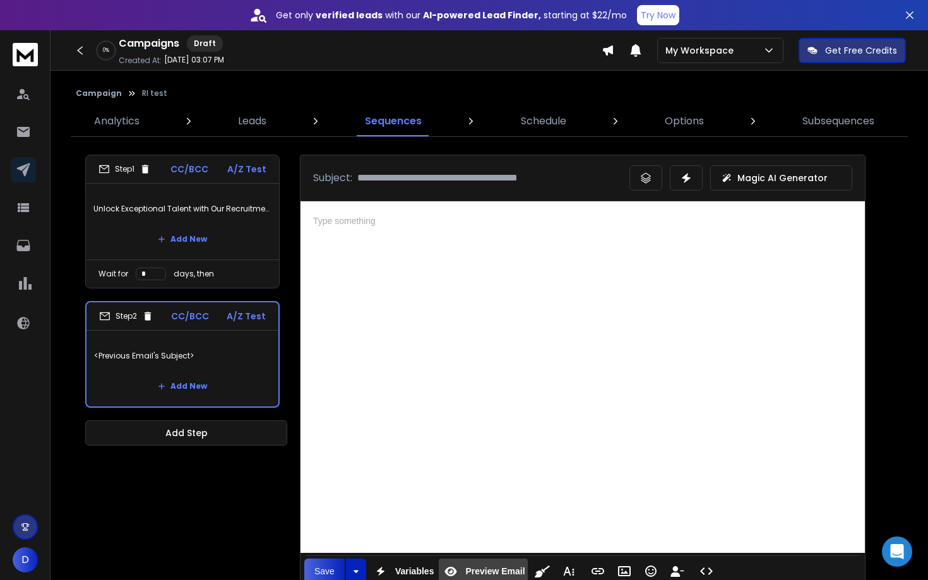
type input "*"
click at [512, 576] on span "Preview Email" at bounding box center [495, 571] width 64 height 11
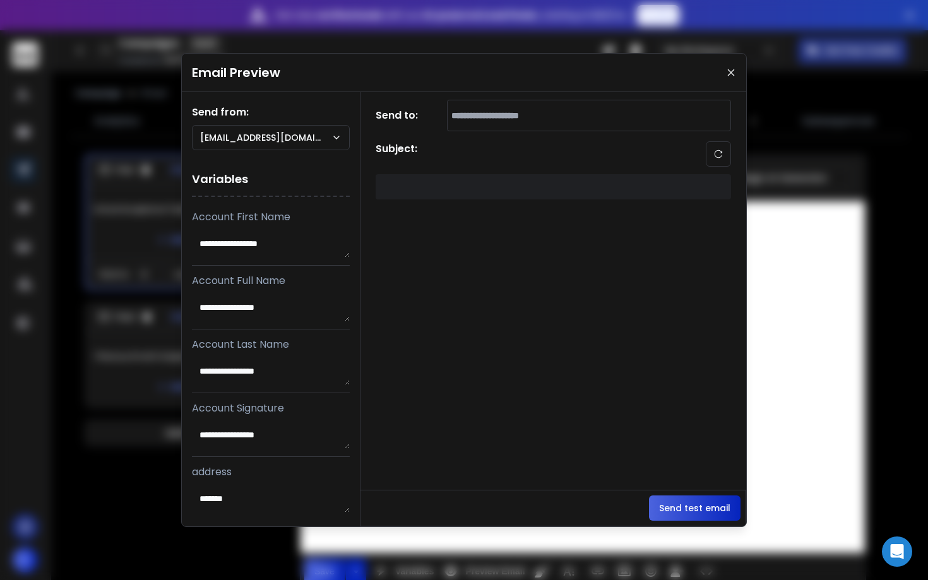
click at [730, 70] on icon at bounding box center [731, 73] width 10 height 10
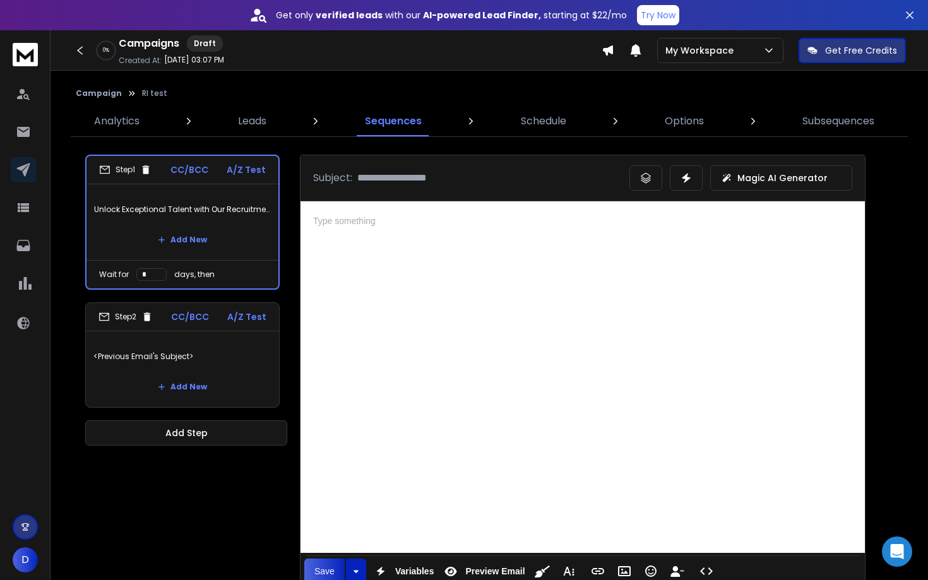
click at [195, 352] on p "<Previous Email's Subject>" at bounding box center [182, 356] width 178 height 35
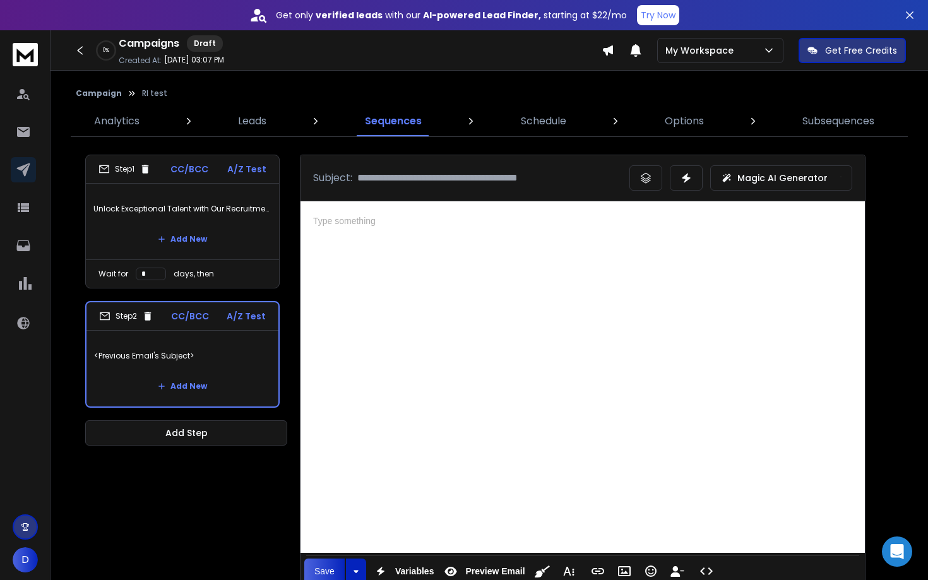
click at [252, 246] on div "Add New" at bounding box center [182, 239] width 178 height 25
type input "**********"
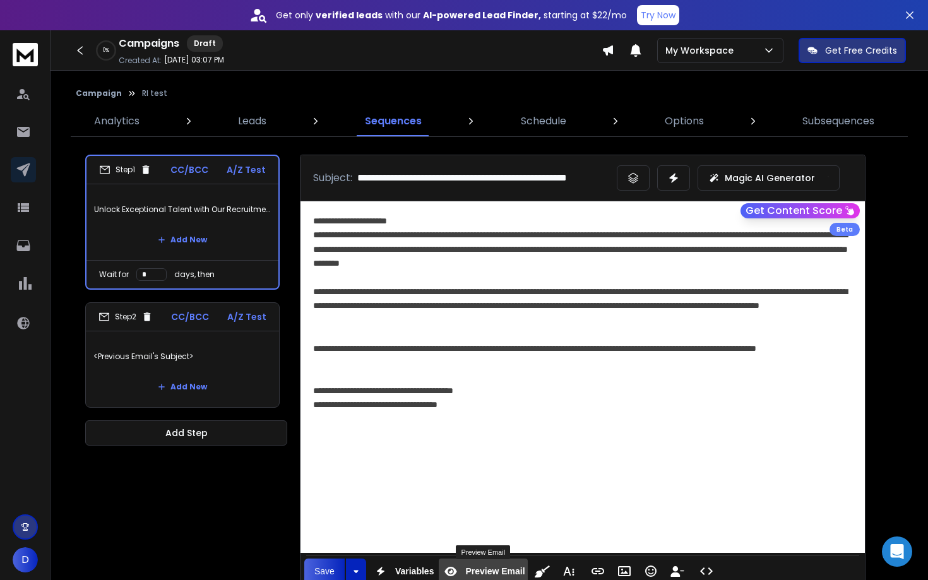
click at [463, 570] on span "Preview Email" at bounding box center [495, 571] width 64 height 11
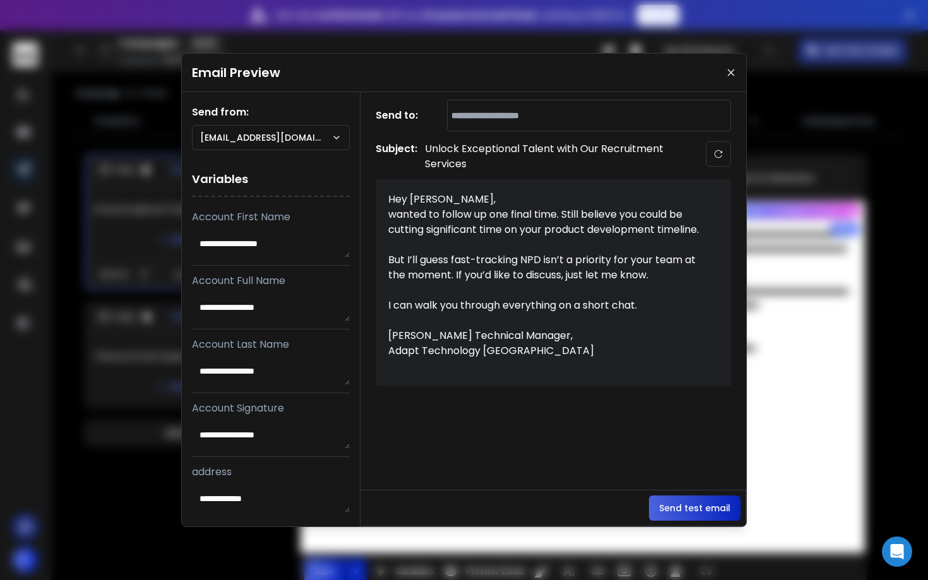
click at [727, 73] on icon at bounding box center [731, 73] width 10 height 10
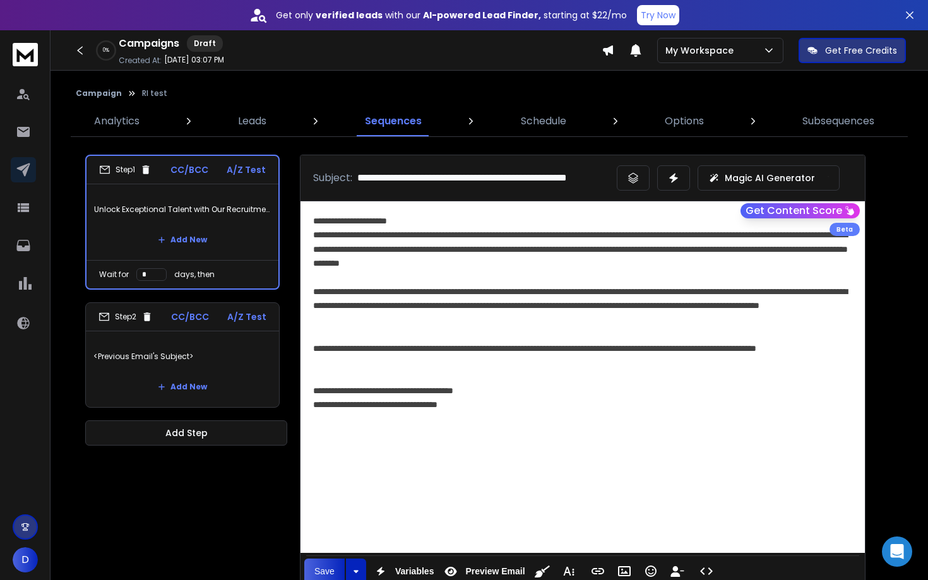
click at [240, 357] on p "<Previous Email's Subject>" at bounding box center [182, 356] width 178 height 35
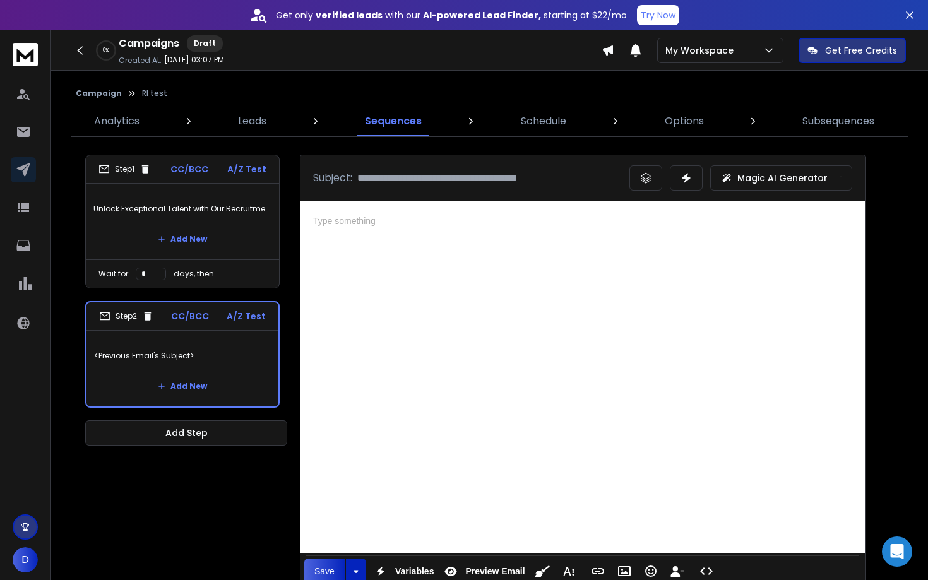
click at [383, 369] on div at bounding box center [582, 375] width 564 height 348
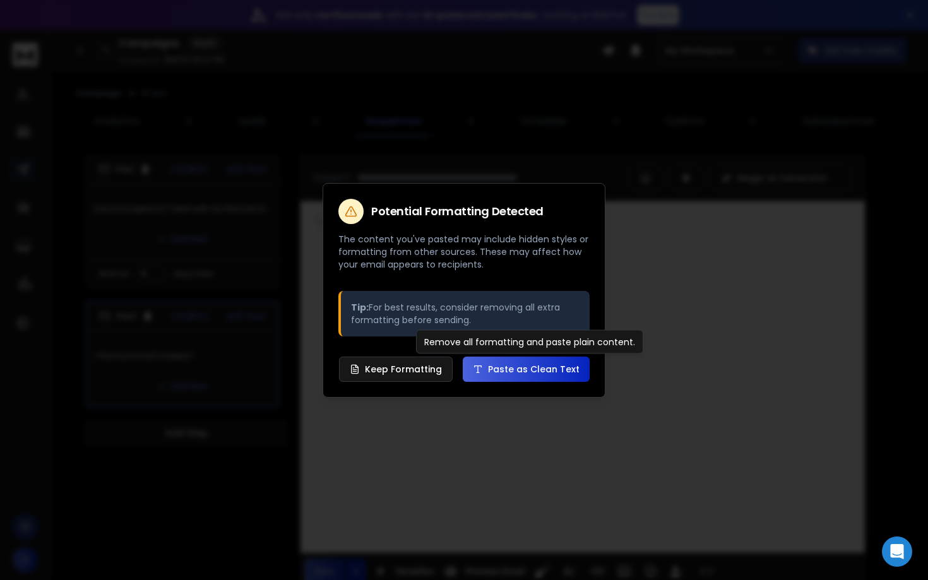
click at [522, 358] on body "Get only verified leads with our AI-powered Lead Finder, starting at $22/mo Try…" at bounding box center [464, 290] width 928 height 580
click at [503, 363] on button "Paste as Clean Text" at bounding box center [526, 369] width 127 height 25
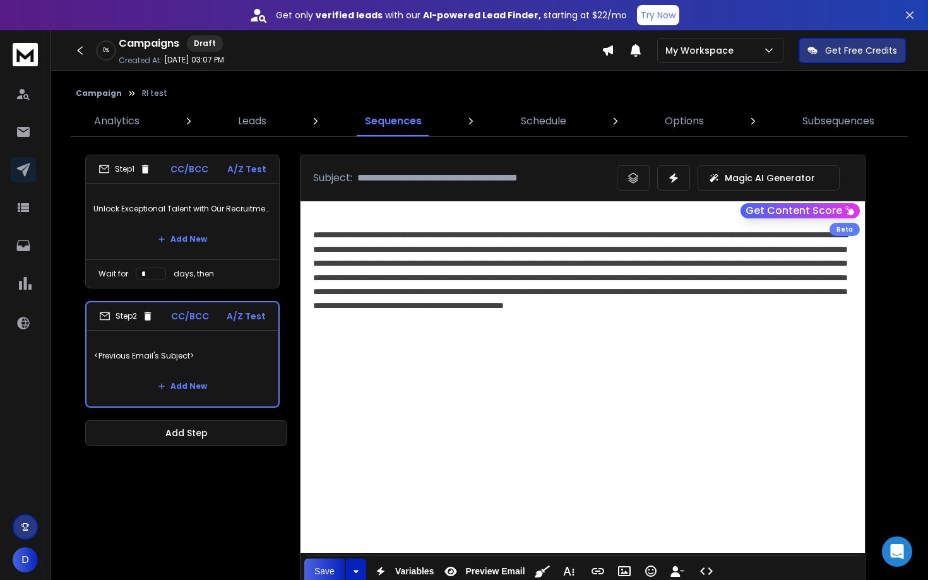
click at [224, 273] on div "Wait for * days, then" at bounding box center [182, 273] width 193 height 28
type input "**********"
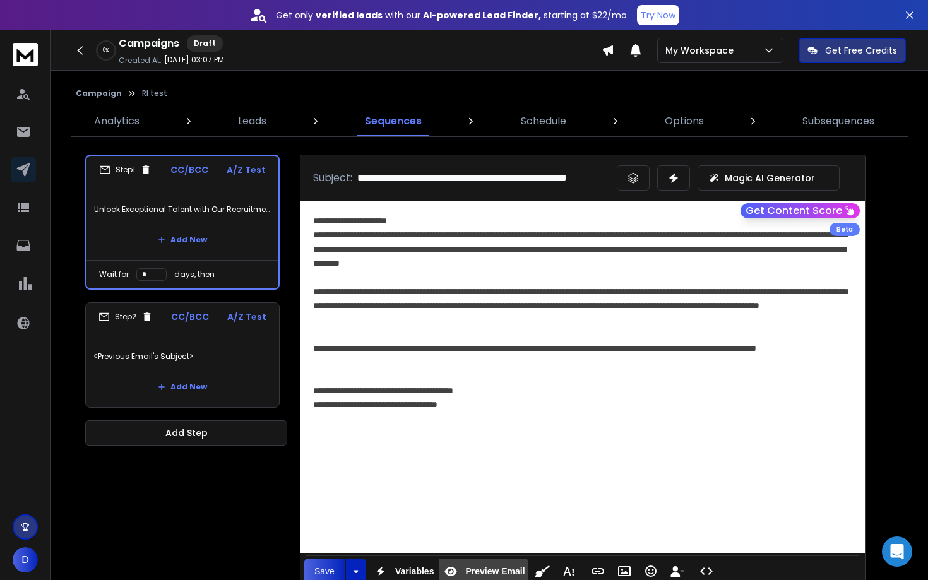
click at [480, 565] on div "Preview Email" at bounding box center [483, 571] width 88 height 21
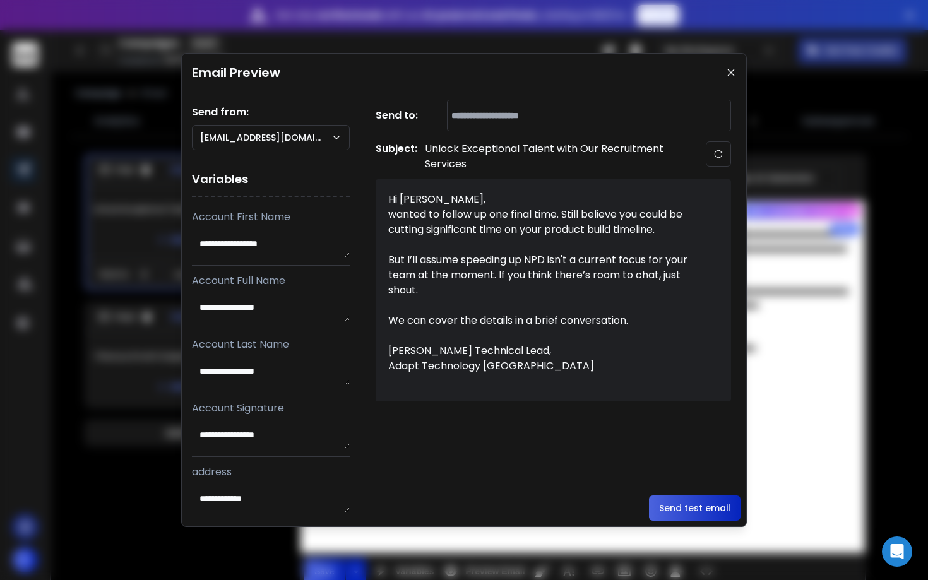
click at [724, 68] on div "Email Preview" at bounding box center [464, 73] width 564 height 38
click at [729, 71] on icon at bounding box center [731, 72] width 7 height 7
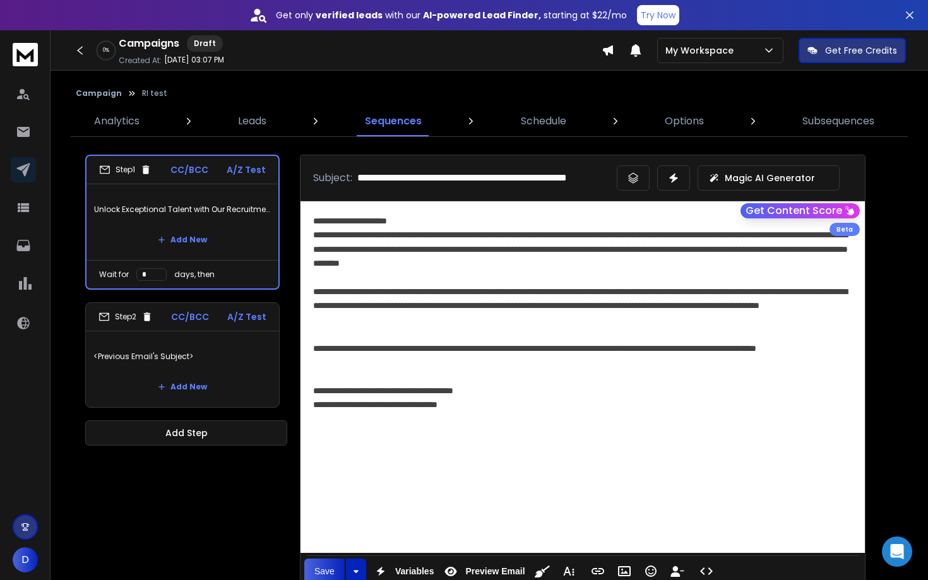
click at [210, 353] on p "<Previous Email's Subject>" at bounding box center [182, 356] width 178 height 35
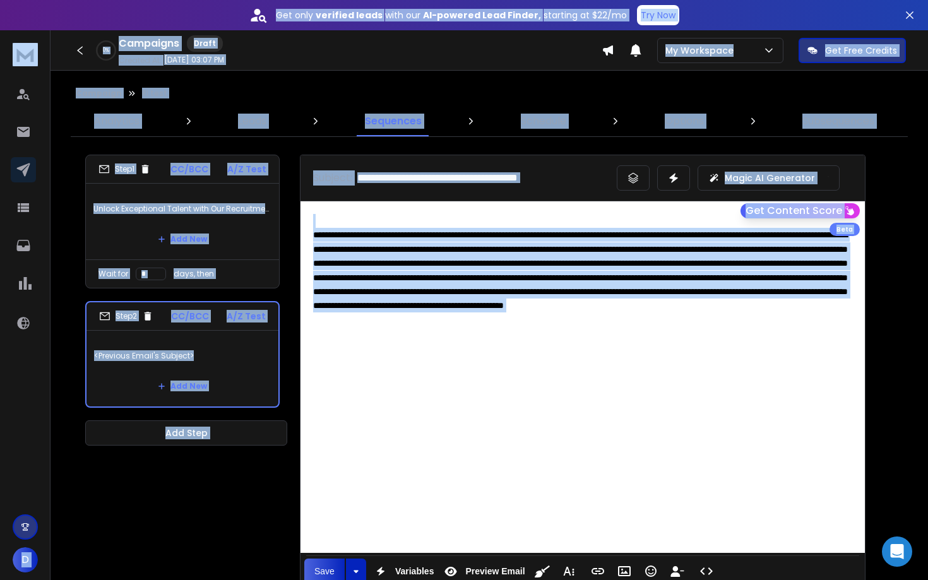
click at [460, 348] on div "**********" at bounding box center [582, 375] width 564 height 348
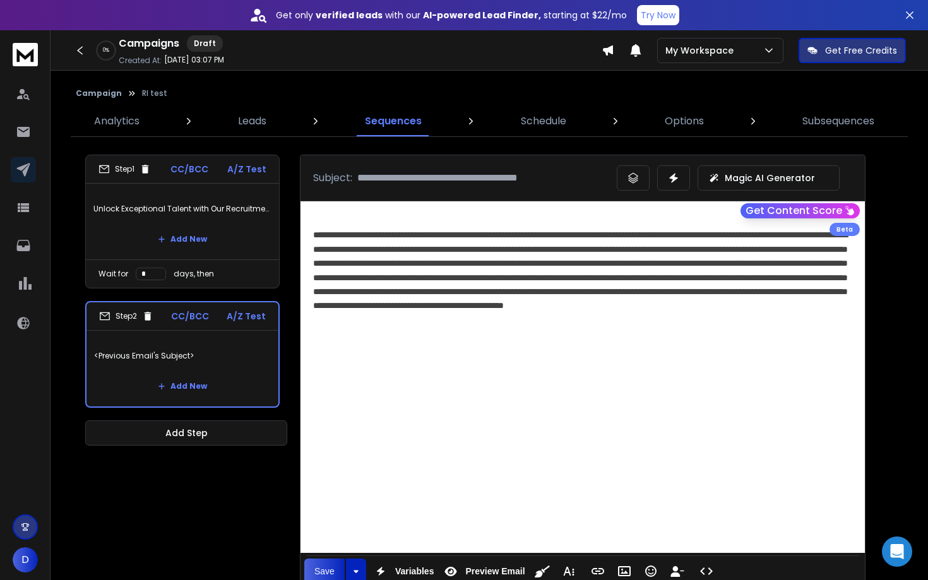
click at [613, 308] on div "**********" at bounding box center [582, 277] width 539 height 99
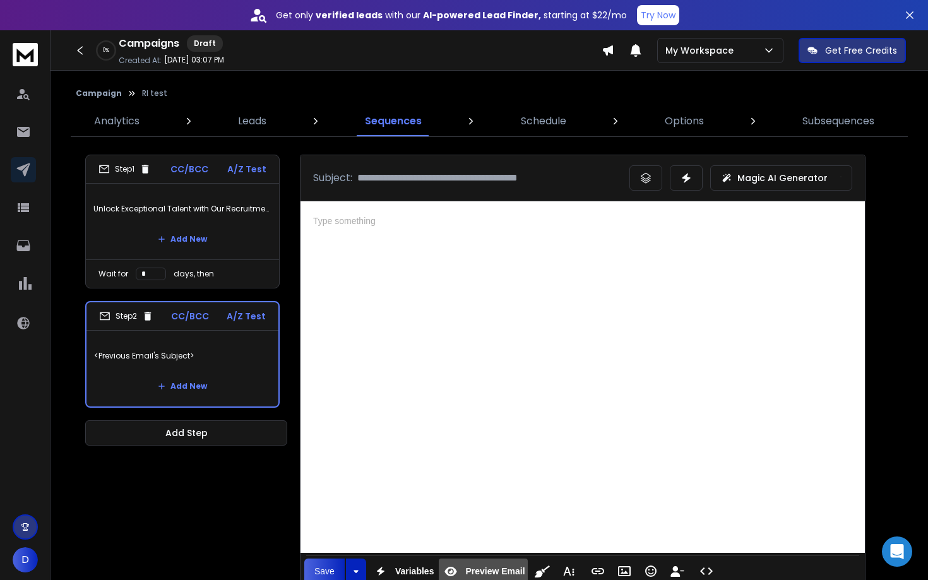
click at [482, 567] on span "Preview Email" at bounding box center [495, 571] width 64 height 11
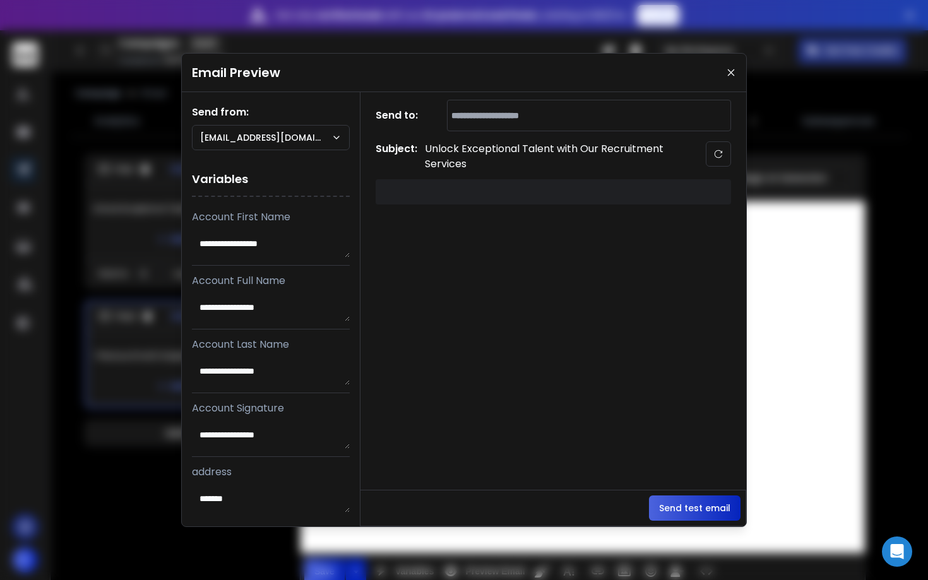
click at [730, 69] on icon at bounding box center [731, 73] width 10 height 10
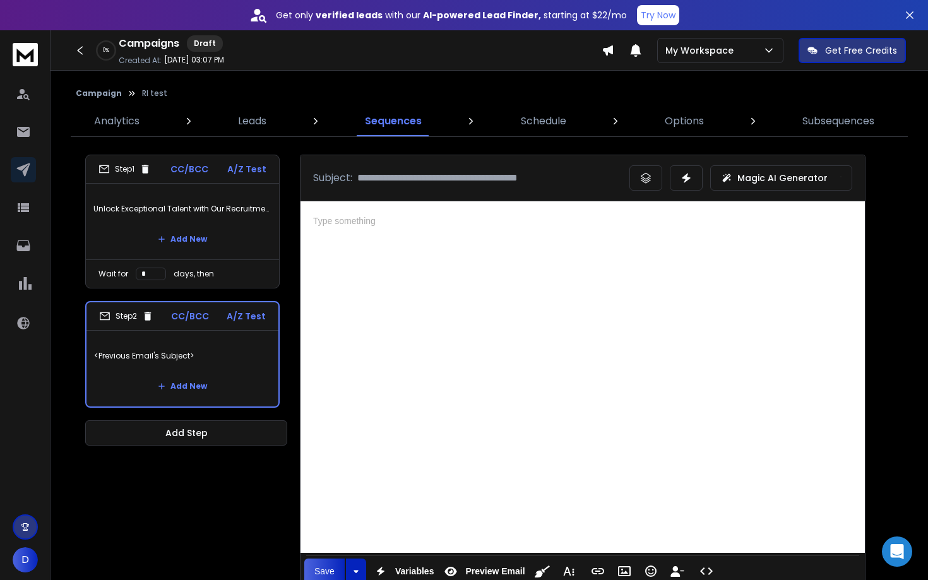
click at [155, 278] on input "*" at bounding box center [151, 274] width 30 height 13
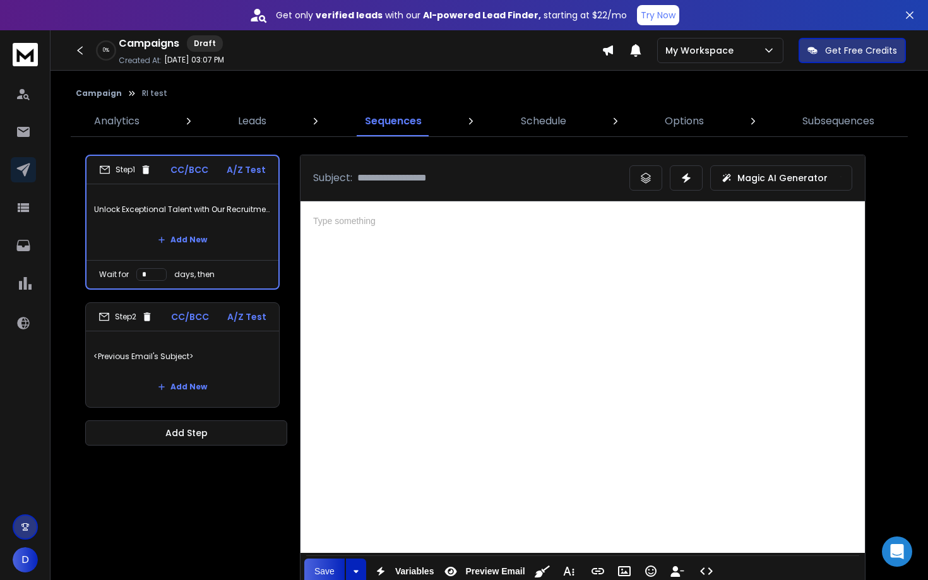
click at [252, 357] on p "<Previous Email's Subject>" at bounding box center [182, 356] width 178 height 35
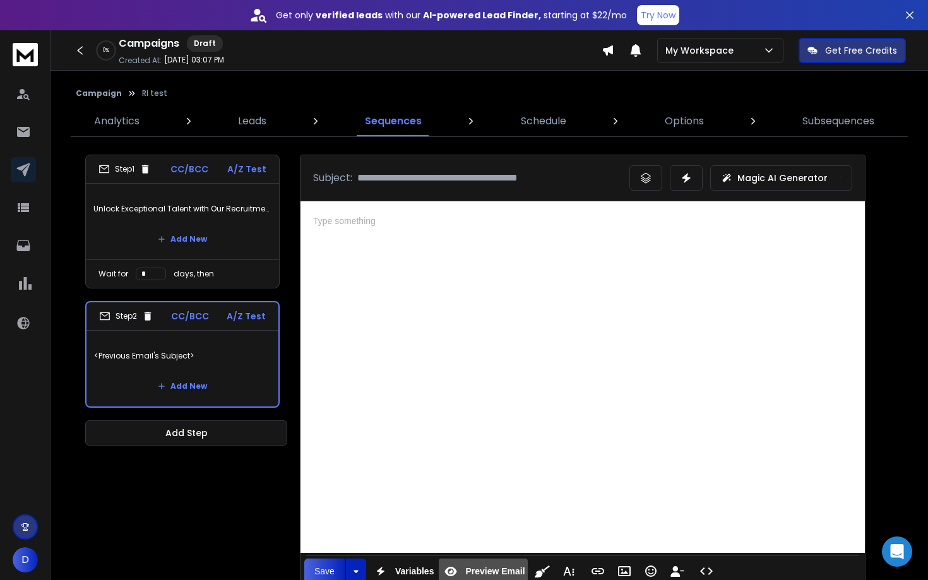
type input "*"
click at [500, 573] on div "Preview Email" at bounding box center [483, 571] width 88 height 21
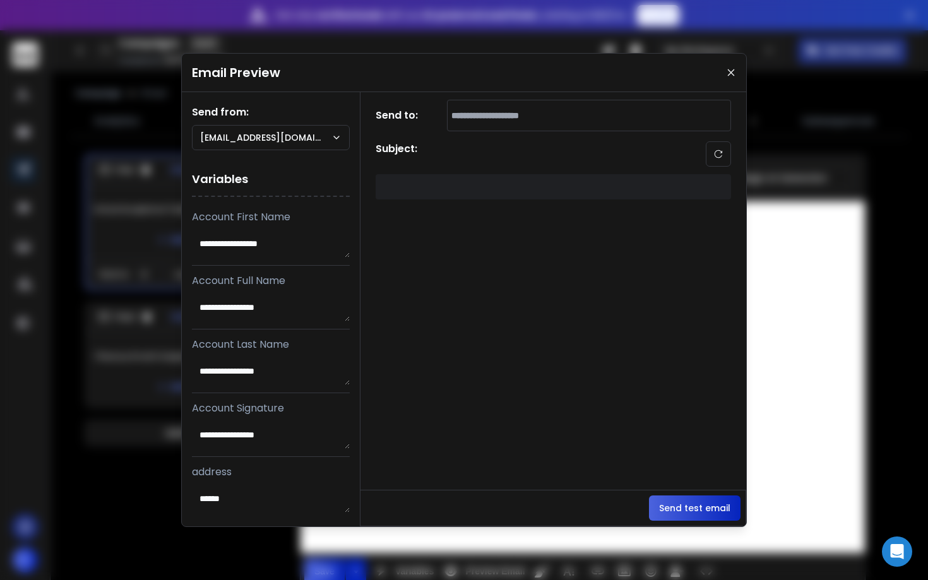
click at [731, 74] on icon at bounding box center [731, 73] width 10 height 10
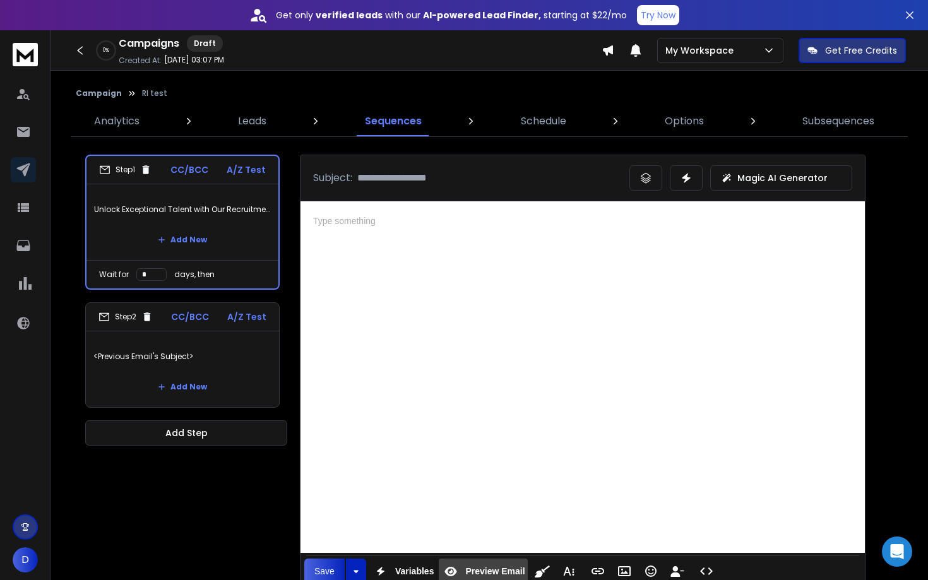
click at [481, 564] on div "Preview Email" at bounding box center [483, 571] width 88 height 21
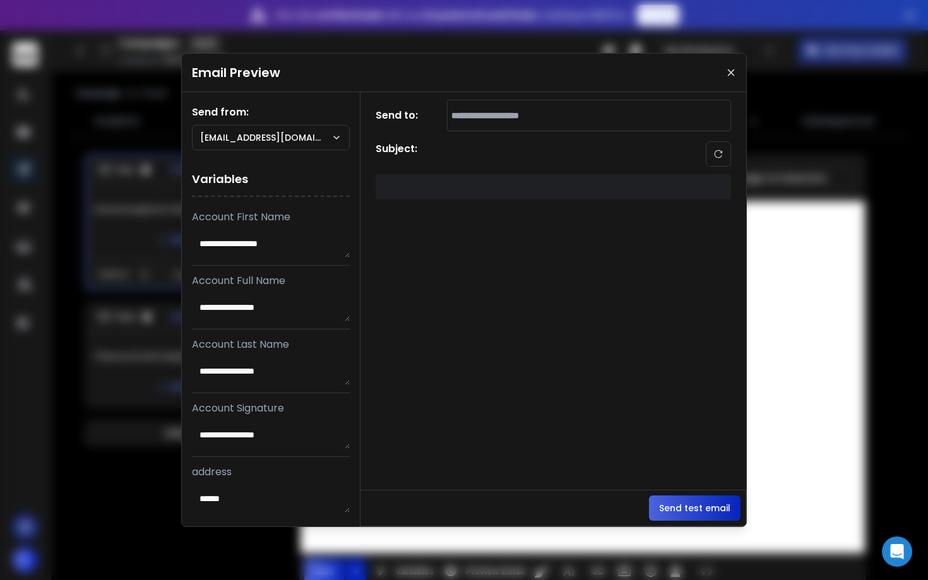
click at [728, 71] on icon at bounding box center [731, 73] width 10 height 10
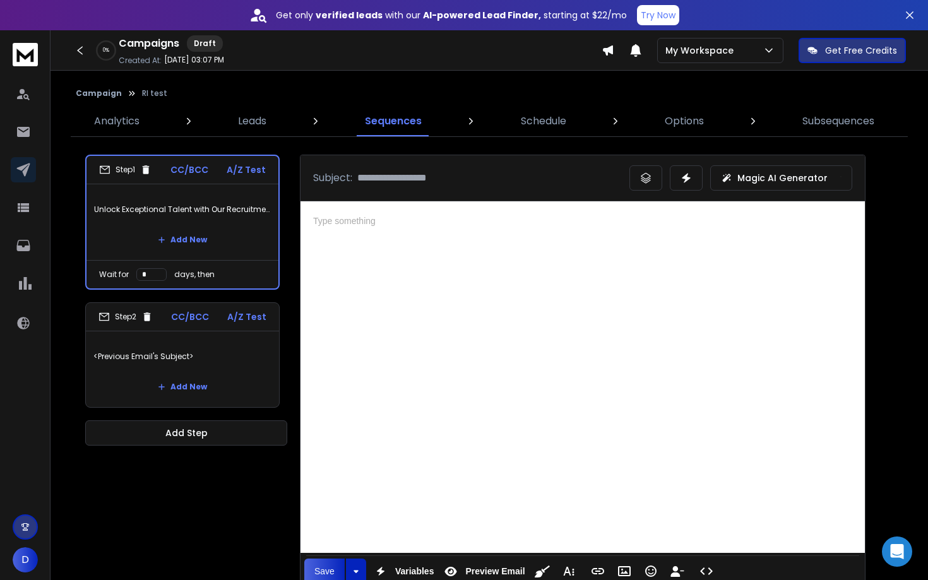
click at [232, 220] on p "Unlock Exceptional Talent with Our Recruitment Services" at bounding box center [182, 209] width 177 height 35
type input "**********"
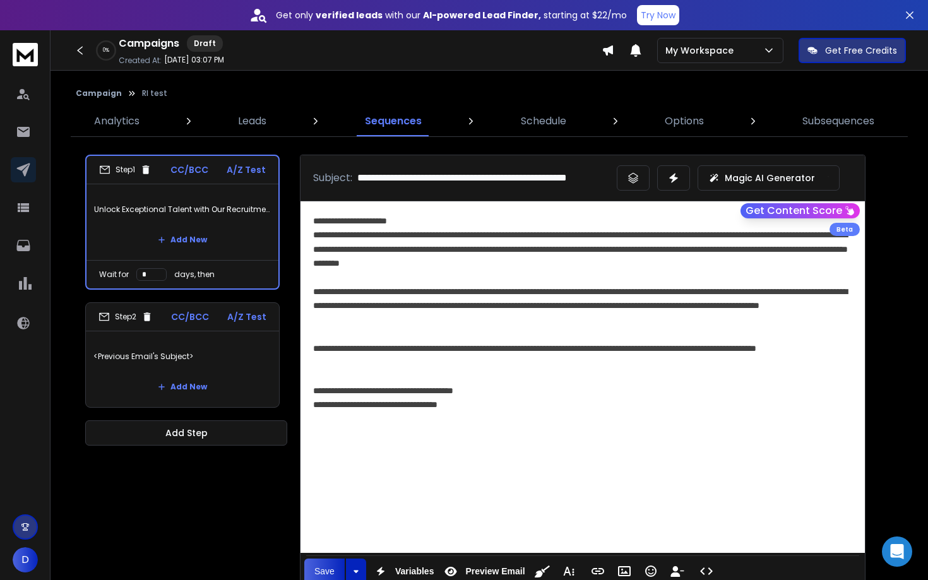
click at [494, 555] on div "Bold Italic Underline Clear Formatting Font Family Arial [US_STATE] Impact Taho…" at bounding box center [582, 571] width 564 height 36
click at [157, 276] on input "*" at bounding box center [151, 274] width 30 height 13
drag, startPoint x: 488, startPoint y: 558, endPoint x: 541, endPoint y: 517, distance: 66.5
click at [488, 558] on div "Save Save Save as Template Variables Insert Variable Preview Email Preview Emai…" at bounding box center [442, 571] width 279 height 30
click at [511, 566] on span "Preview Email" at bounding box center [495, 571] width 64 height 11
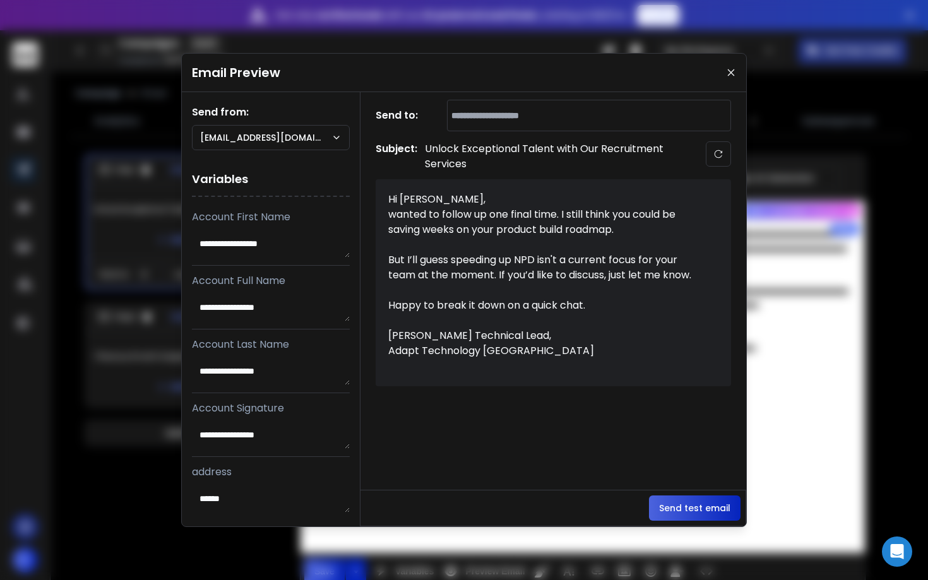
click at [734, 71] on icon at bounding box center [731, 73] width 10 height 10
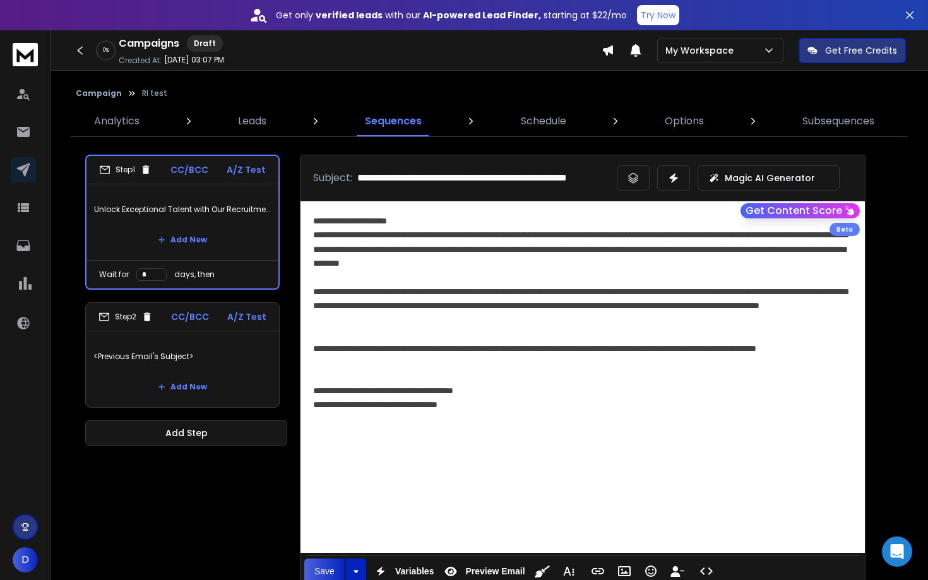
click at [211, 358] on p "<Previous Email's Subject>" at bounding box center [182, 356] width 178 height 35
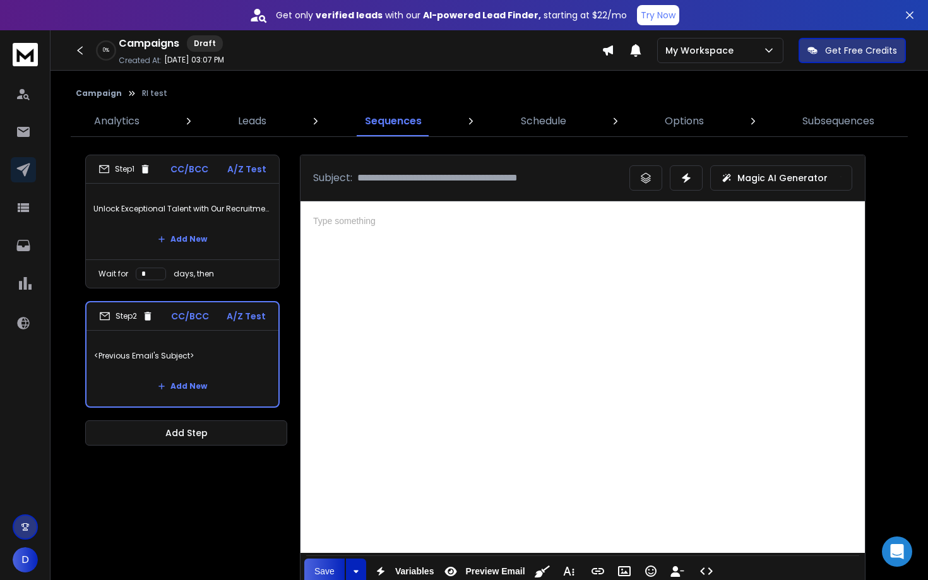
click at [514, 418] on div at bounding box center [582, 375] width 564 height 348
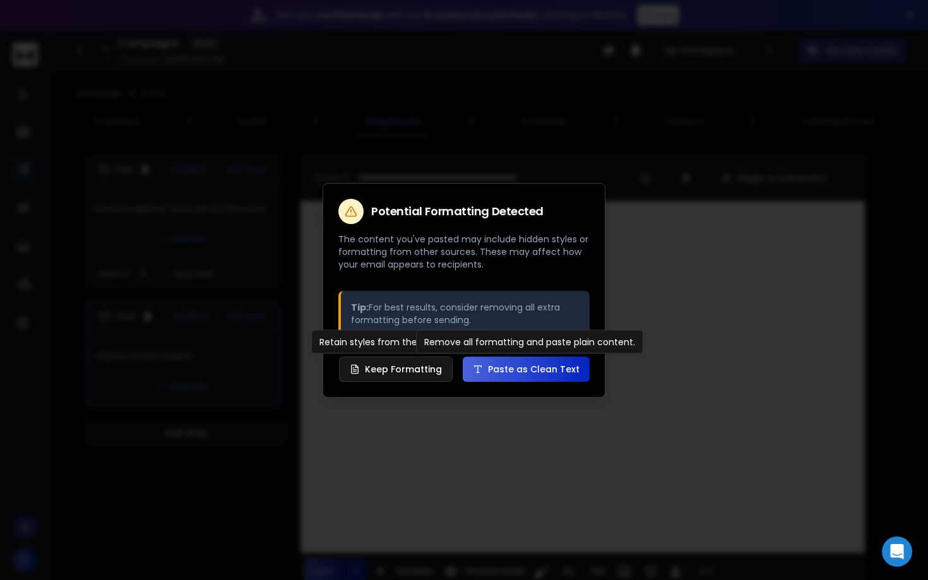
click at [533, 364] on button "Paste as Clean Text" at bounding box center [526, 369] width 127 height 25
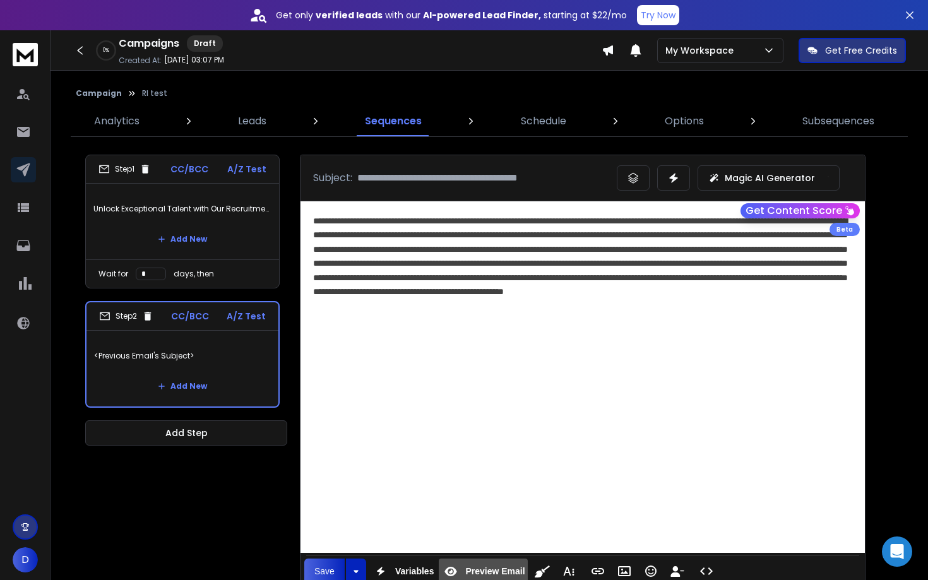
click at [506, 564] on div "Preview Email" at bounding box center [483, 571] width 88 height 21
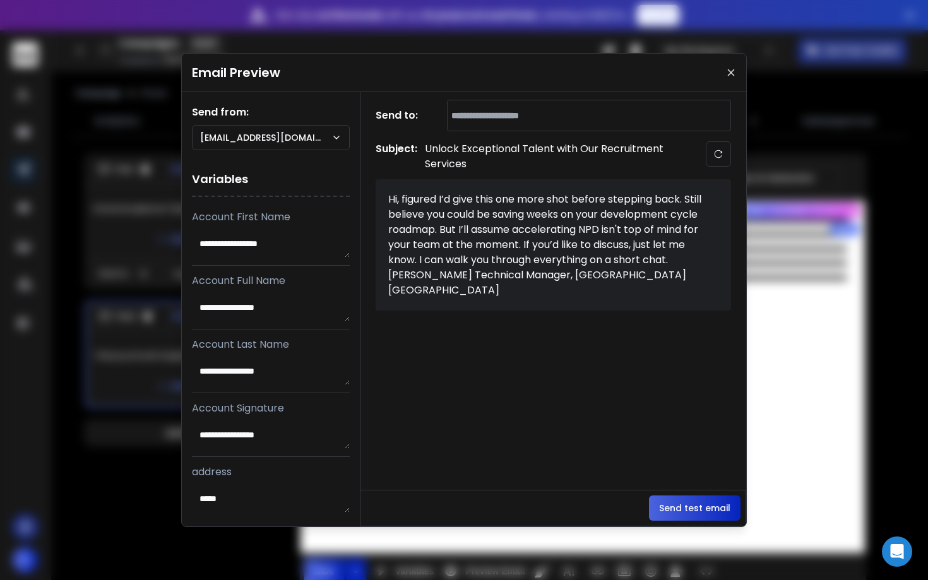
click at [735, 73] on icon at bounding box center [731, 73] width 10 height 10
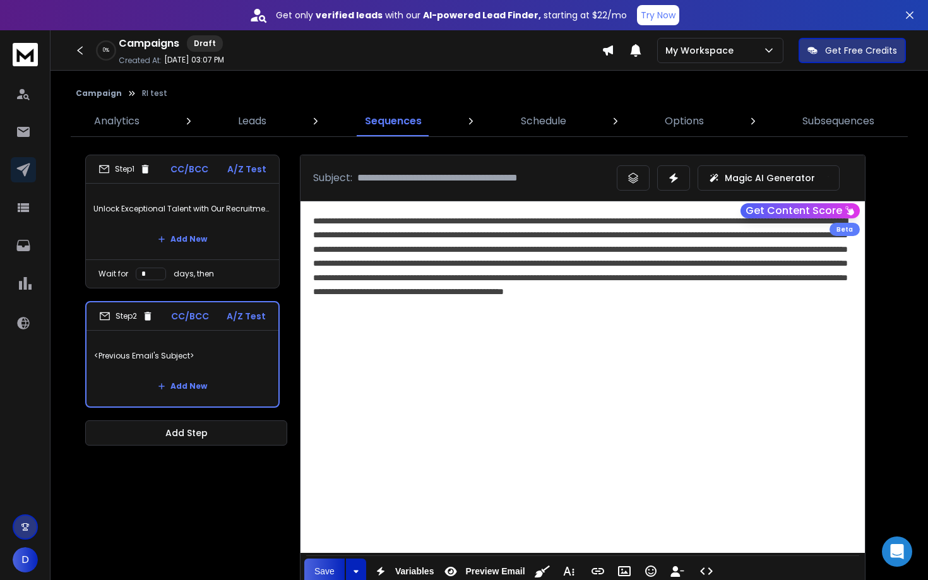
click at [154, 279] on input "*" at bounding box center [151, 274] width 30 height 13
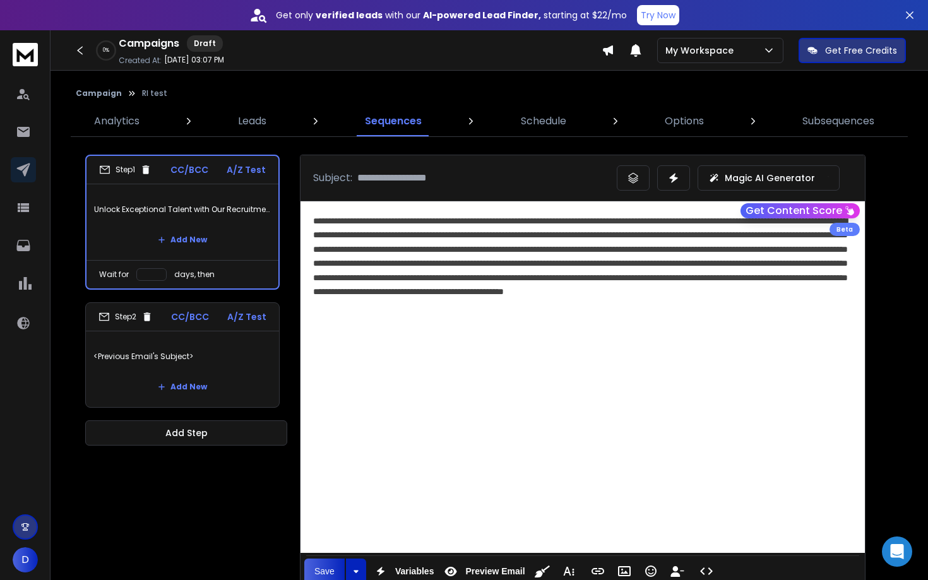
type input "*"
click at [480, 567] on span "Preview Email" at bounding box center [495, 571] width 64 height 11
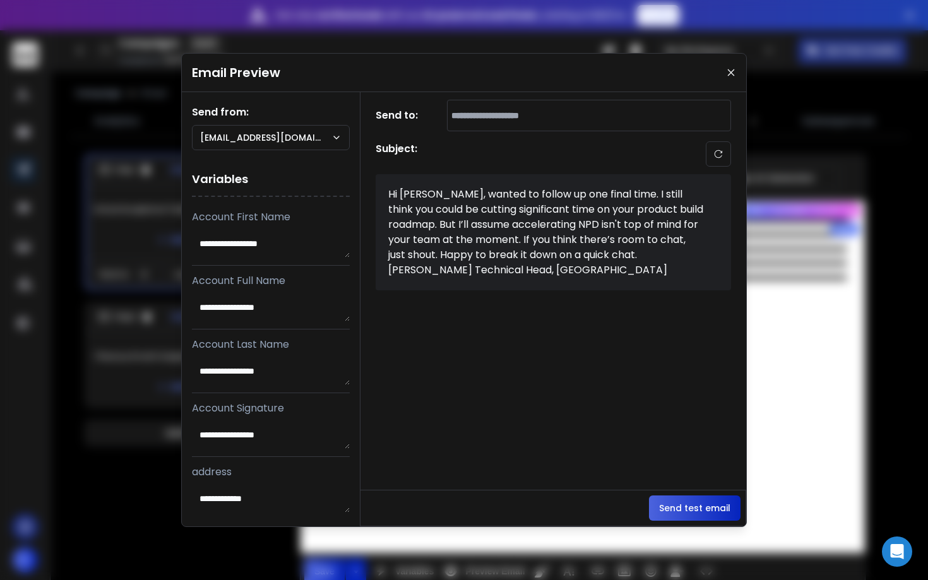
drag, startPoint x: 729, startPoint y: 73, endPoint x: 711, endPoint y: 100, distance: 32.2
click at [729, 73] on icon at bounding box center [731, 73] width 10 height 10
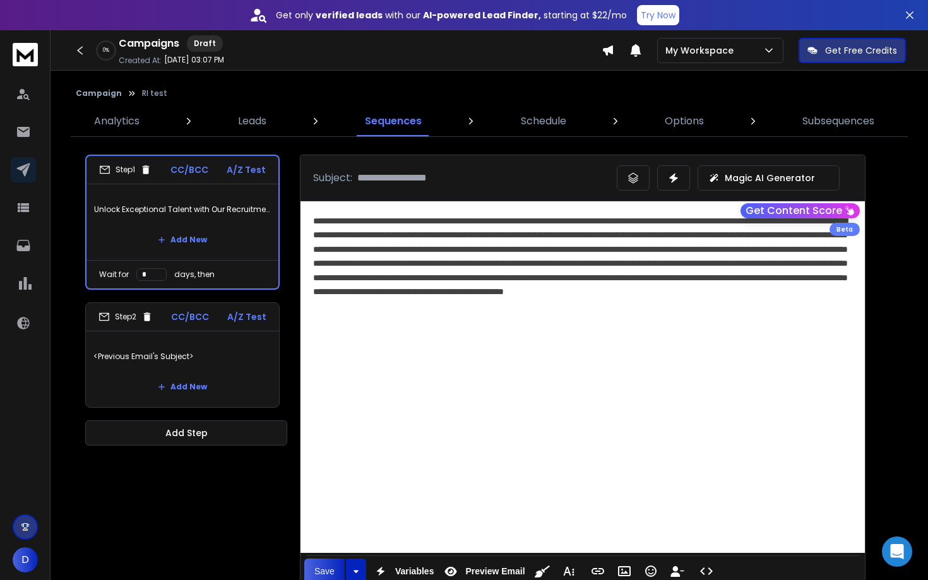
click at [500, 555] on div at bounding box center [582, 555] width 553 height 1
click at [505, 564] on div "Preview Email" at bounding box center [483, 571] width 88 height 21
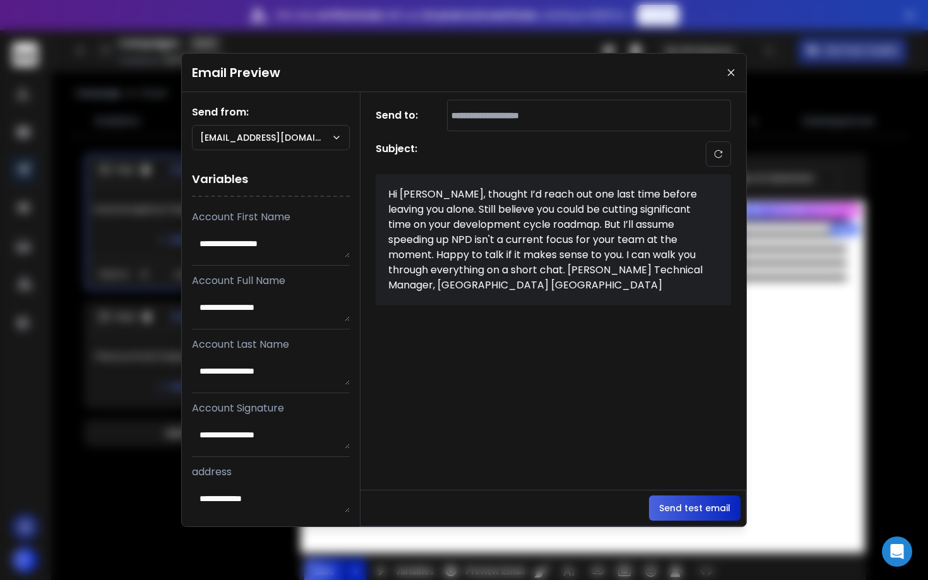
click at [729, 71] on icon at bounding box center [731, 73] width 10 height 10
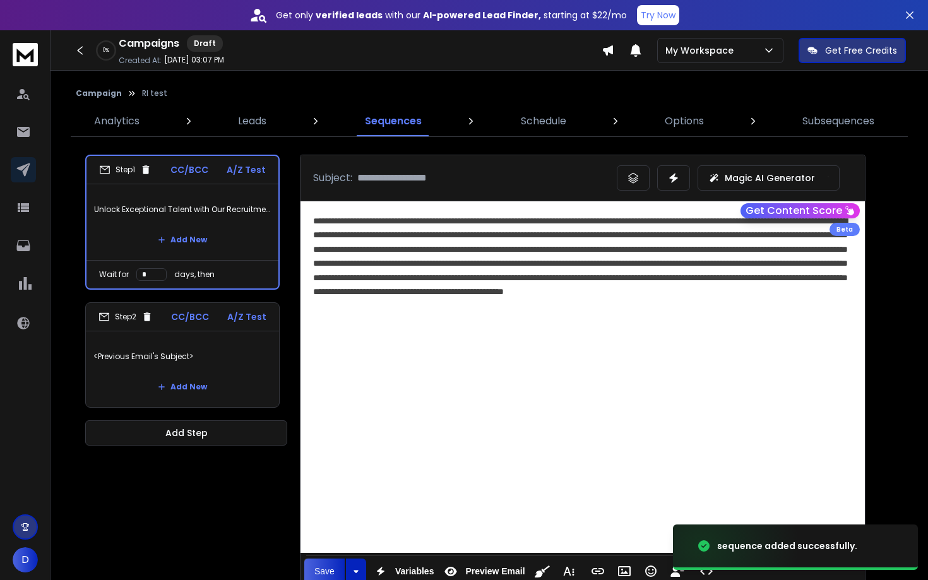
click at [226, 269] on div "Wait for * days, then" at bounding box center [182, 274] width 192 height 28
type input "**********"
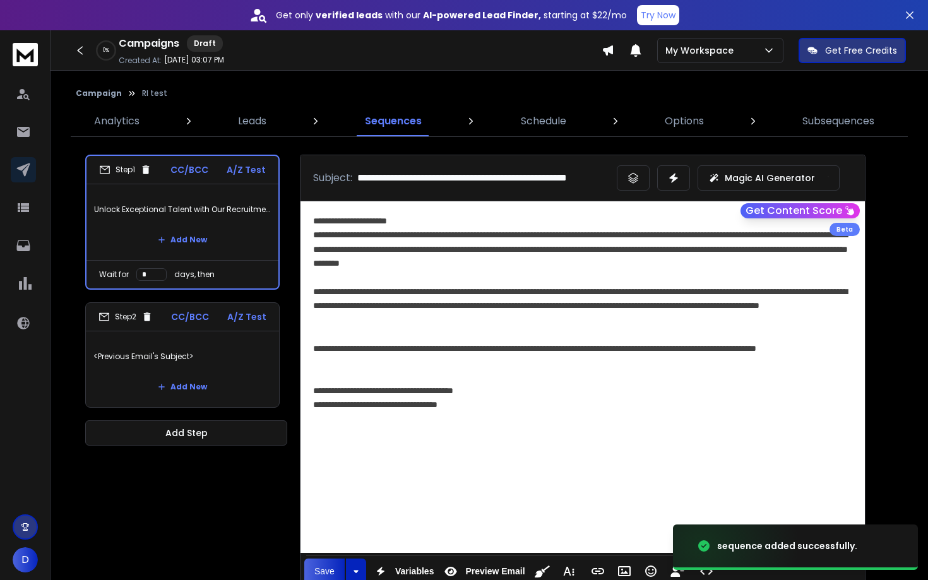
click at [226, 368] on p "<Previous Email's Subject>" at bounding box center [182, 356] width 178 height 35
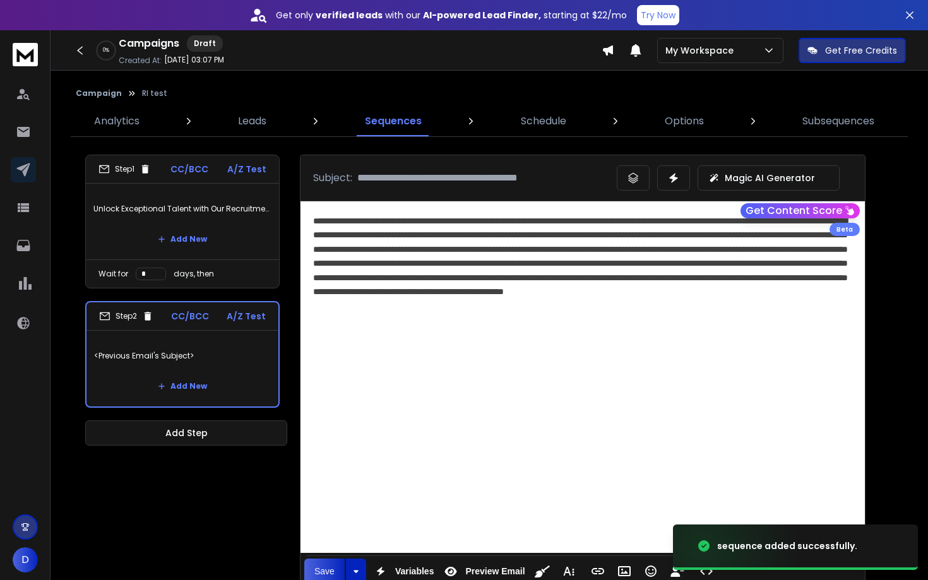
click at [235, 224] on p "Unlock Exceptional Talent with Our Recruitment Services" at bounding box center [182, 208] width 178 height 35
type input "**********"
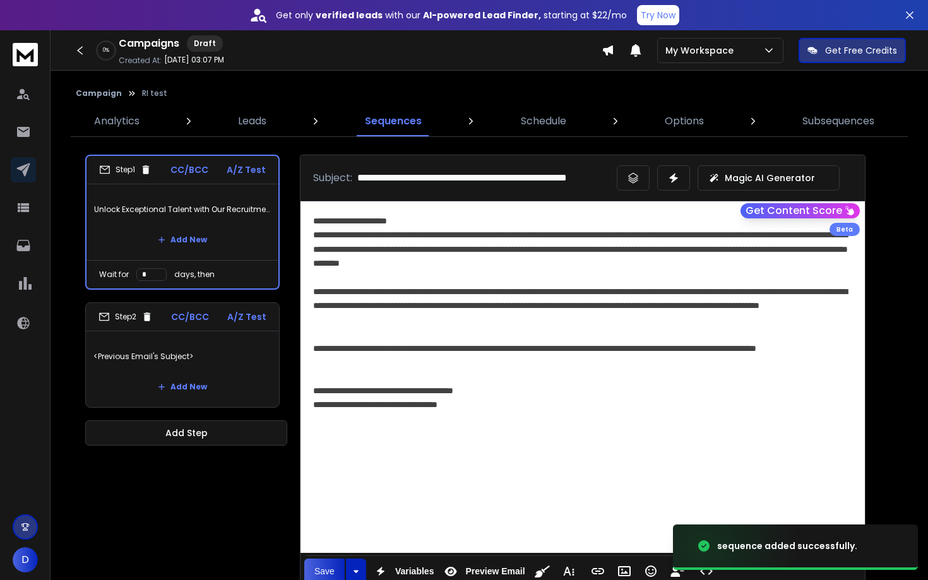
click at [235, 409] on div "Step 1 CC/BCC A/Z Test Unlock Exceptional Talent with Our Recruitment Services …" at bounding box center [186, 372] width 202 height 435
click at [234, 273] on div "Wait for * days, then" at bounding box center [182, 274] width 192 height 28
click at [234, 359] on p "<Previous Email's Subject>" at bounding box center [182, 356] width 178 height 35
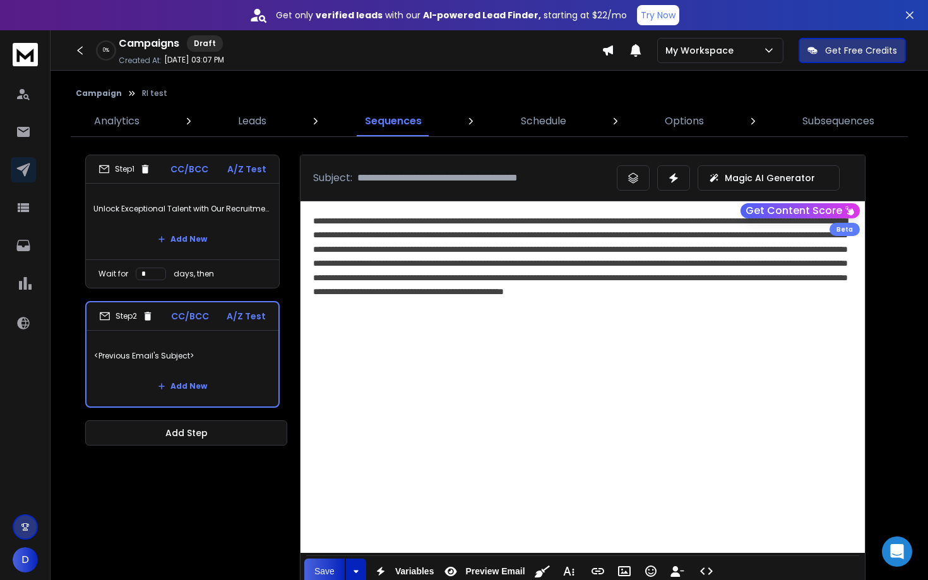
click at [237, 233] on div "Add New" at bounding box center [182, 239] width 178 height 25
type input "**********"
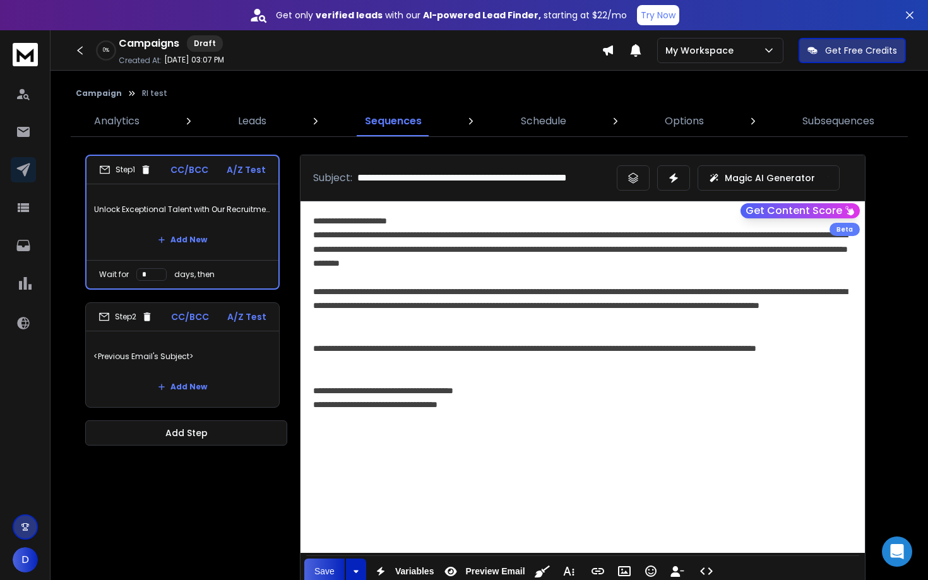
click at [237, 336] on div "<Previous Email's Subject> Add New" at bounding box center [182, 369] width 193 height 76
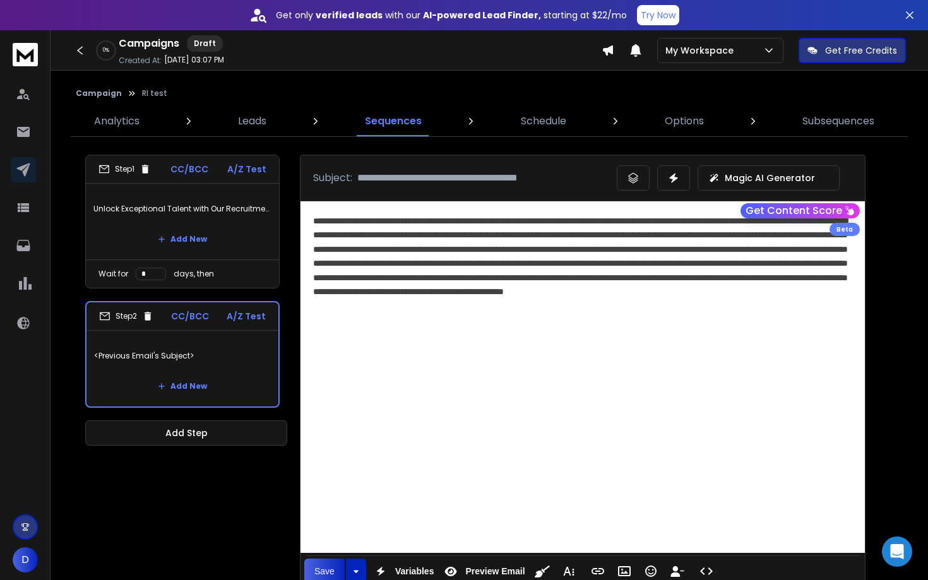
click at [249, 234] on div "Add New" at bounding box center [182, 239] width 178 height 25
type input "**********"
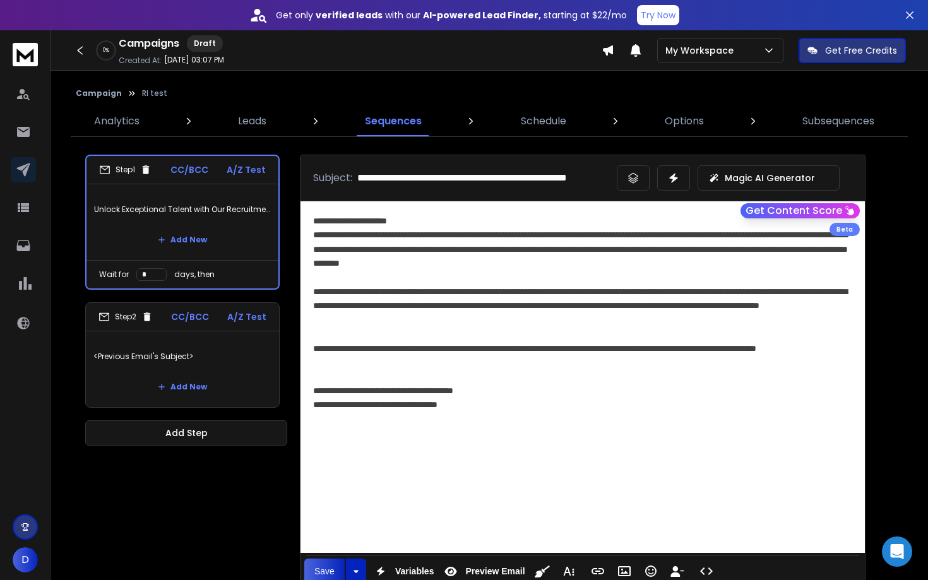
click at [244, 360] on p "<Previous Email's Subject>" at bounding box center [182, 356] width 178 height 35
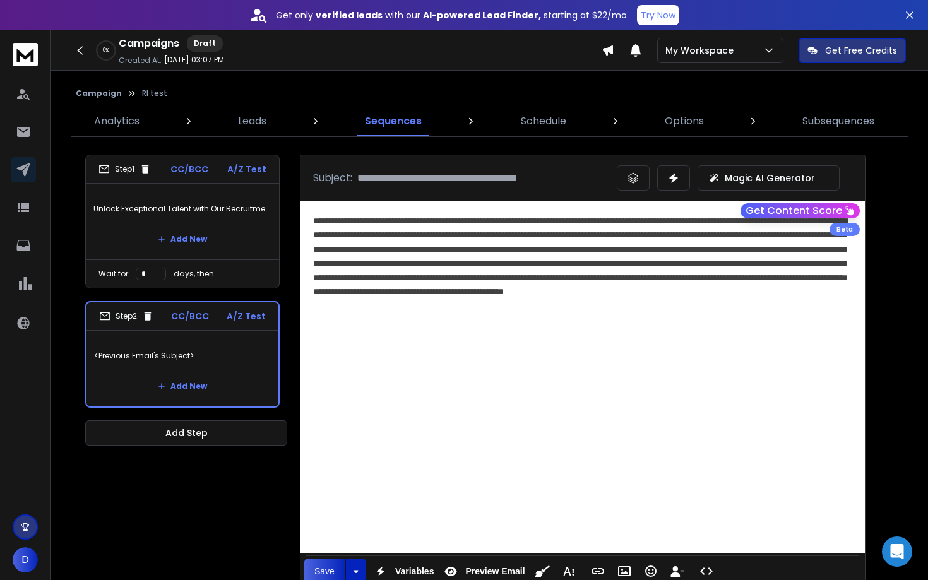
click at [155, 273] on input "*" at bounding box center [151, 274] width 30 height 13
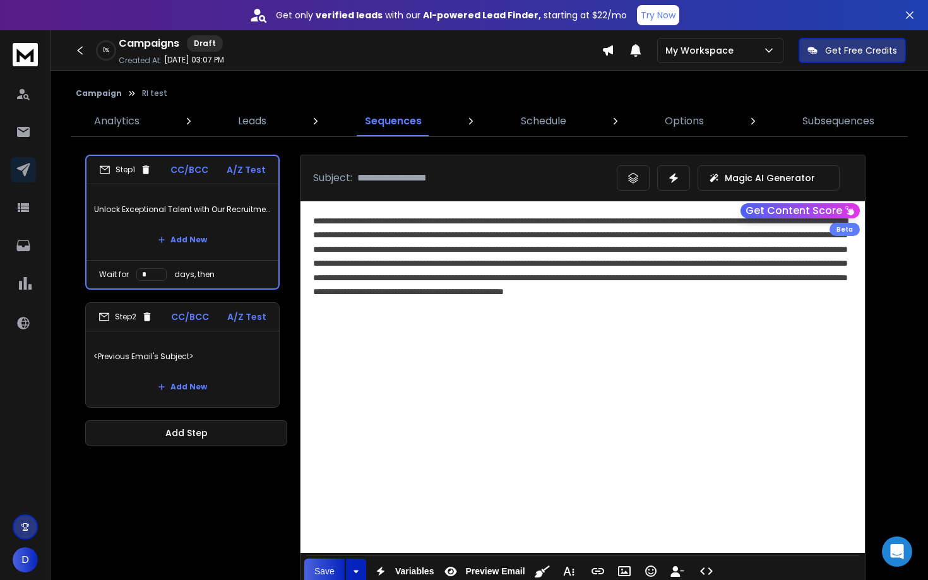
click at [213, 374] on p "<Previous Email's Subject>" at bounding box center [182, 356] width 178 height 35
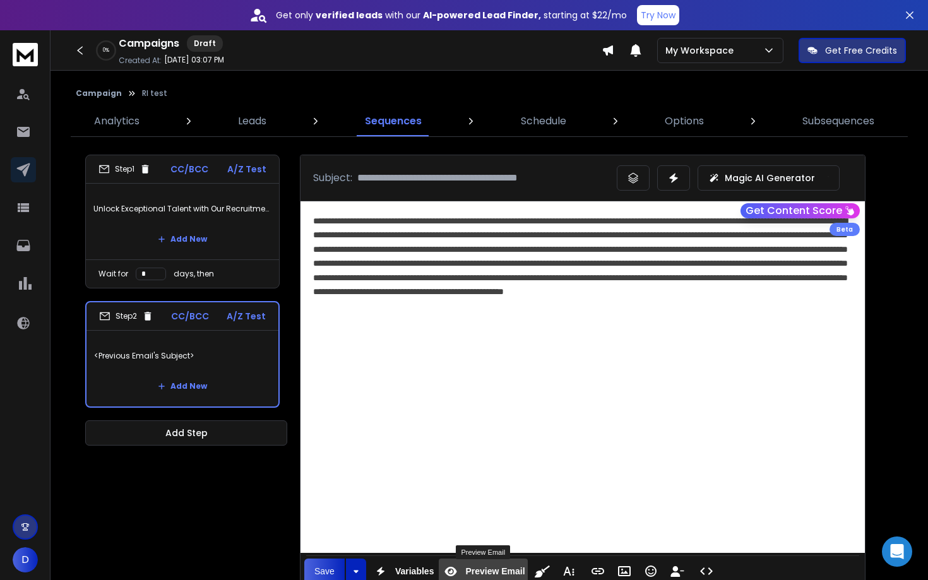
type input "*"
click at [475, 573] on span "Preview Email" at bounding box center [495, 571] width 64 height 11
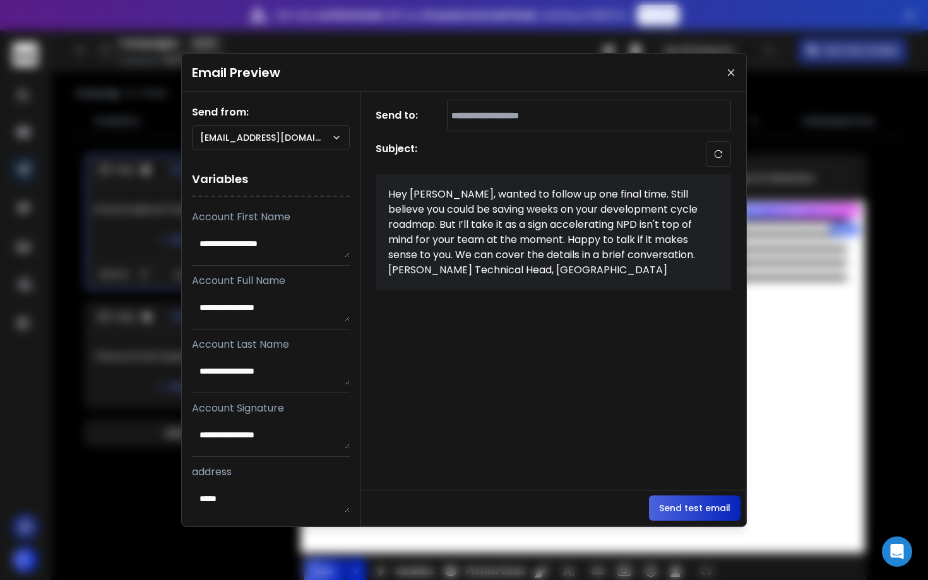
click at [731, 73] on icon at bounding box center [731, 72] width 7 height 7
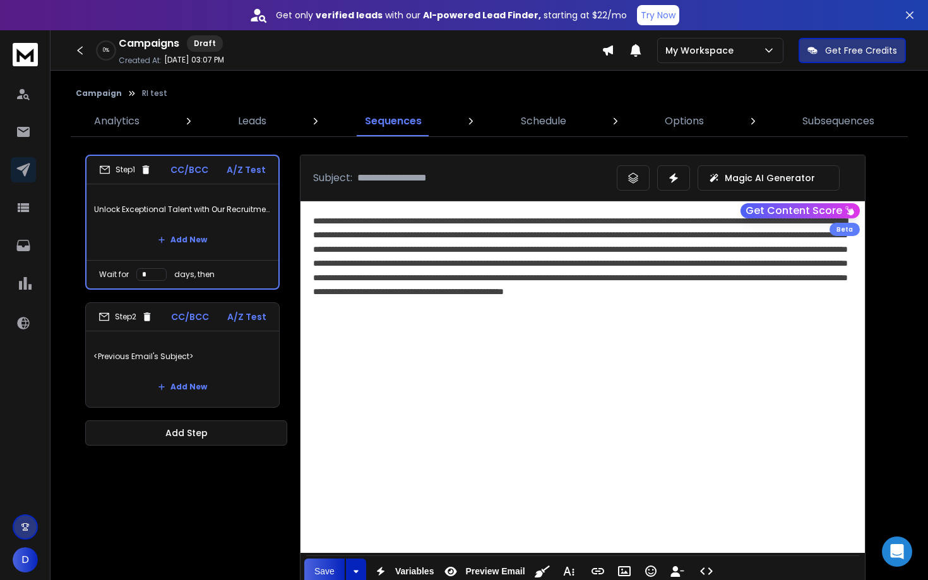
click at [243, 262] on div "Wait for * days, then" at bounding box center [182, 274] width 192 height 28
type input "**********"
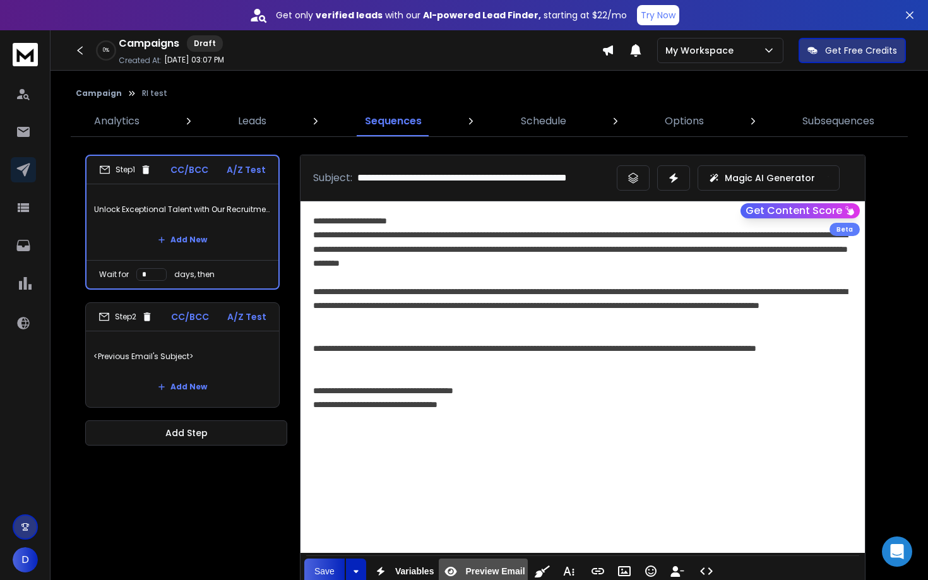
click at [514, 576] on span "Preview Email" at bounding box center [495, 571] width 64 height 11
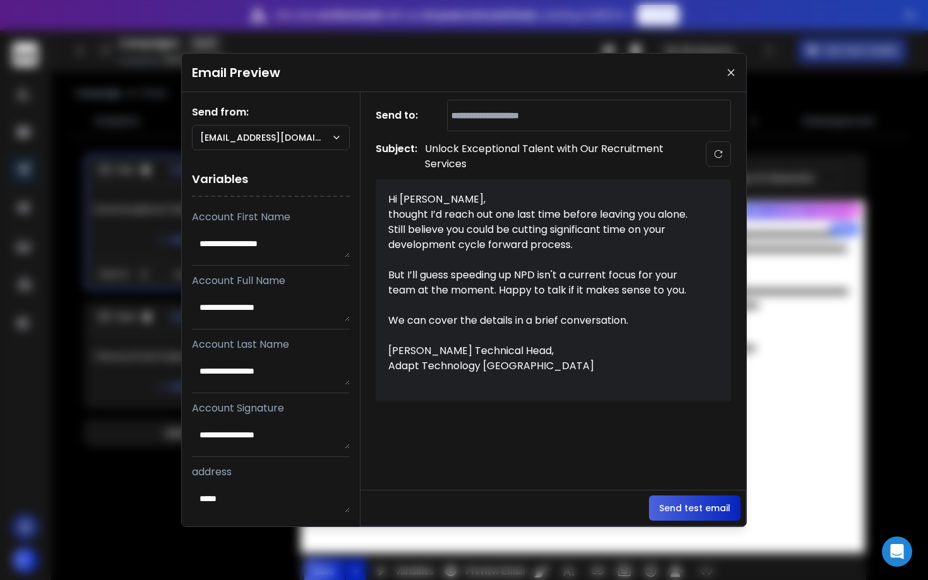
click at [734, 68] on icon at bounding box center [731, 73] width 10 height 10
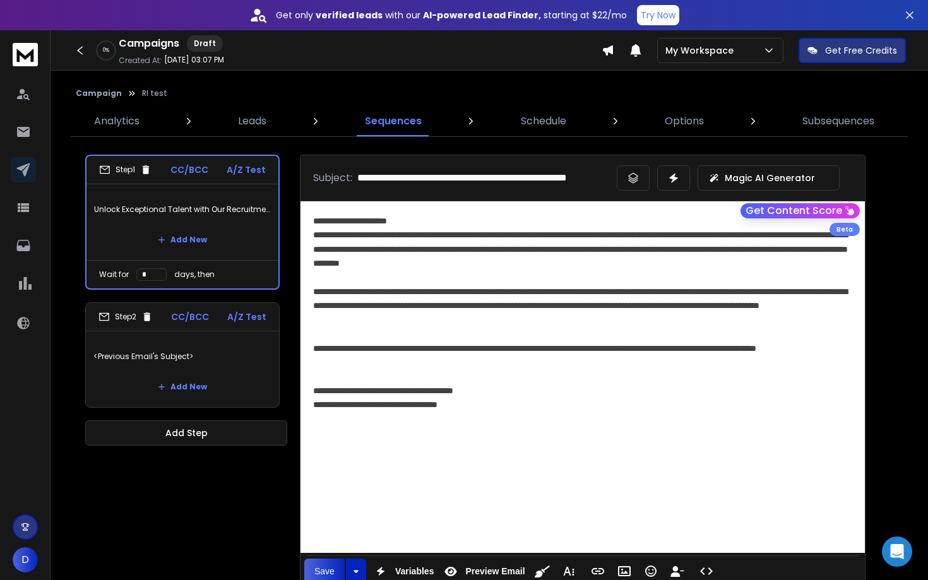
click at [229, 357] on p "<Previous Email's Subject>" at bounding box center [182, 356] width 178 height 35
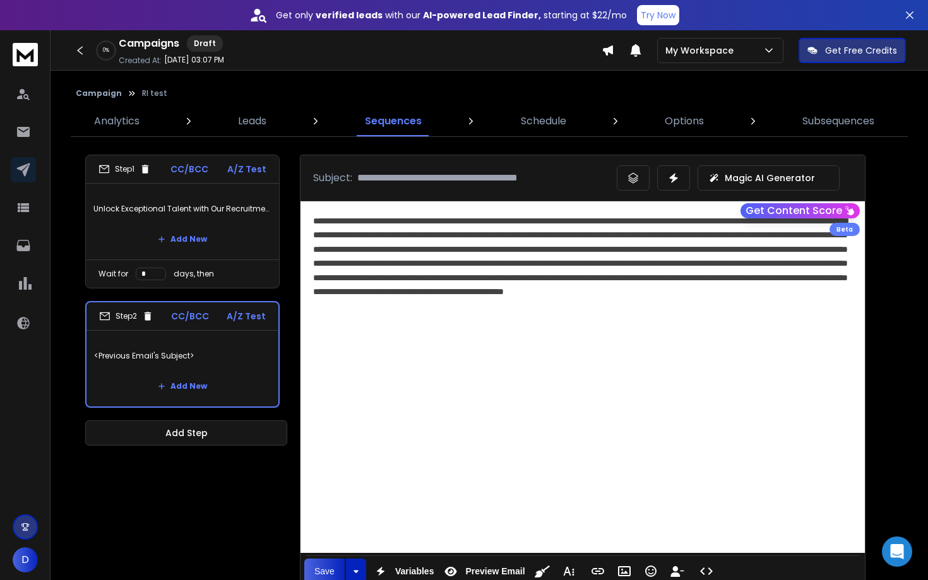
click at [155, 276] on input "*" at bounding box center [151, 274] width 30 height 13
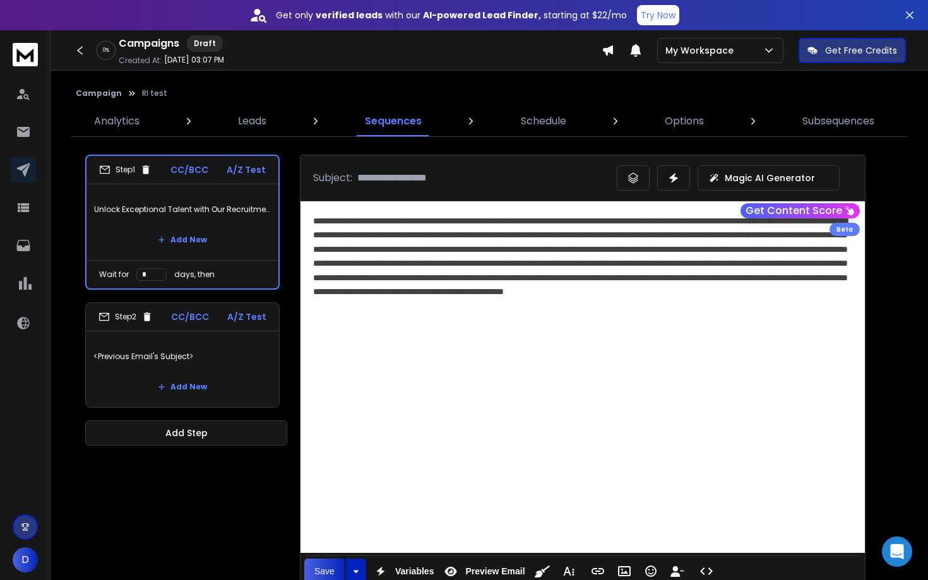
click at [153, 276] on input "*" at bounding box center [151, 274] width 30 height 13
type input "*"
click at [159, 273] on input "*" at bounding box center [151, 274] width 30 height 13
type input "*"
click at [461, 571] on div "Preview Email" at bounding box center [483, 571] width 88 height 21
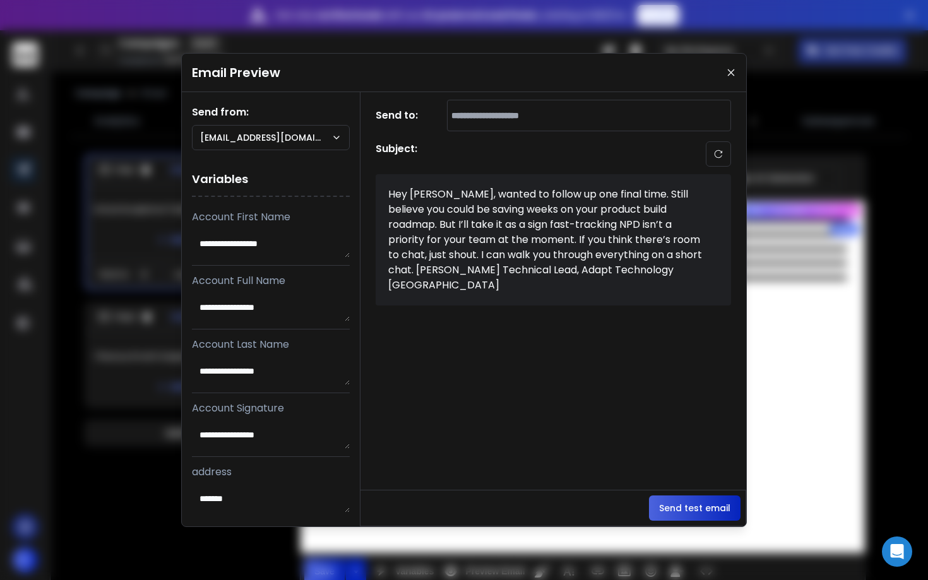
click at [727, 80] on div "Email Preview" at bounding box center [464, 73] width 564 height 38
click at [727, 68] on icon at bounding box center [731, 73] width 10 height 10
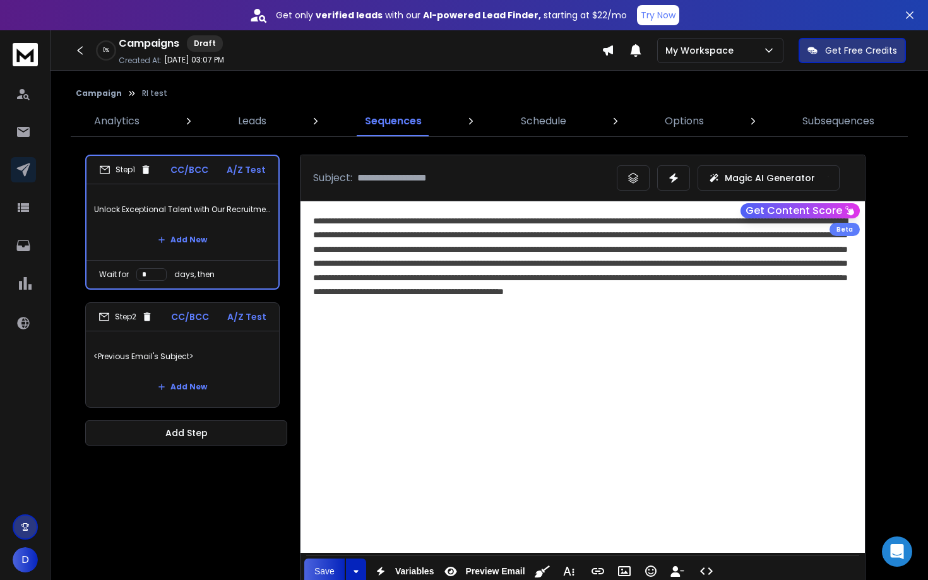
click at [488, 100] on div "Campaign RI test" at bounding box center [489, 93] width 837 height 20
